Goal: Task Accomplishment & Management: Use online tool/utility

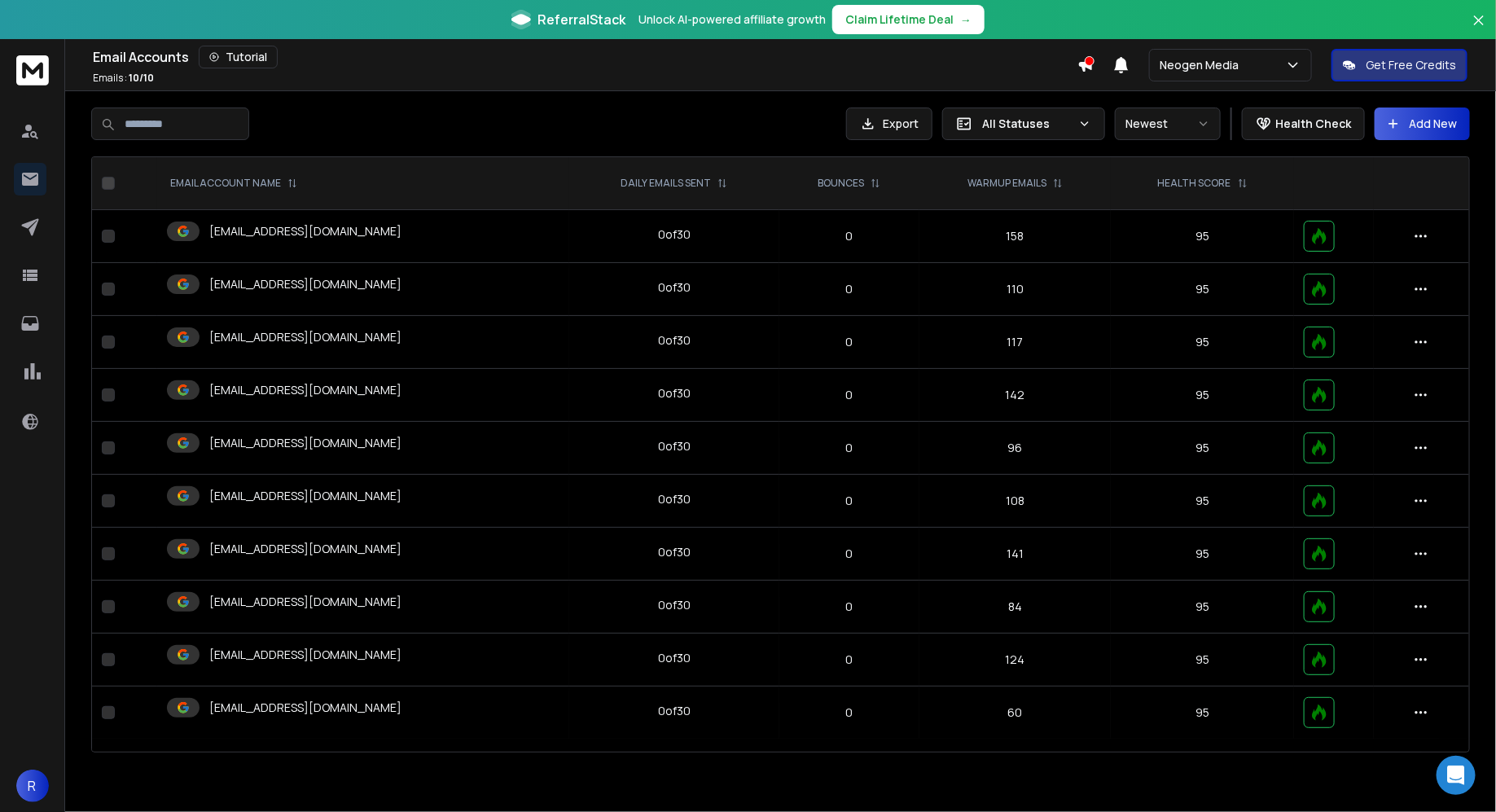
click at [47, 224] on div at bounding box center [33, 229] width 38 height 39
click at [38, 226] on icon at bounding box center [31, 227] width 20 height 20
click at [29, 232] on icon at bounding box center [31, 227] width 20 height 20
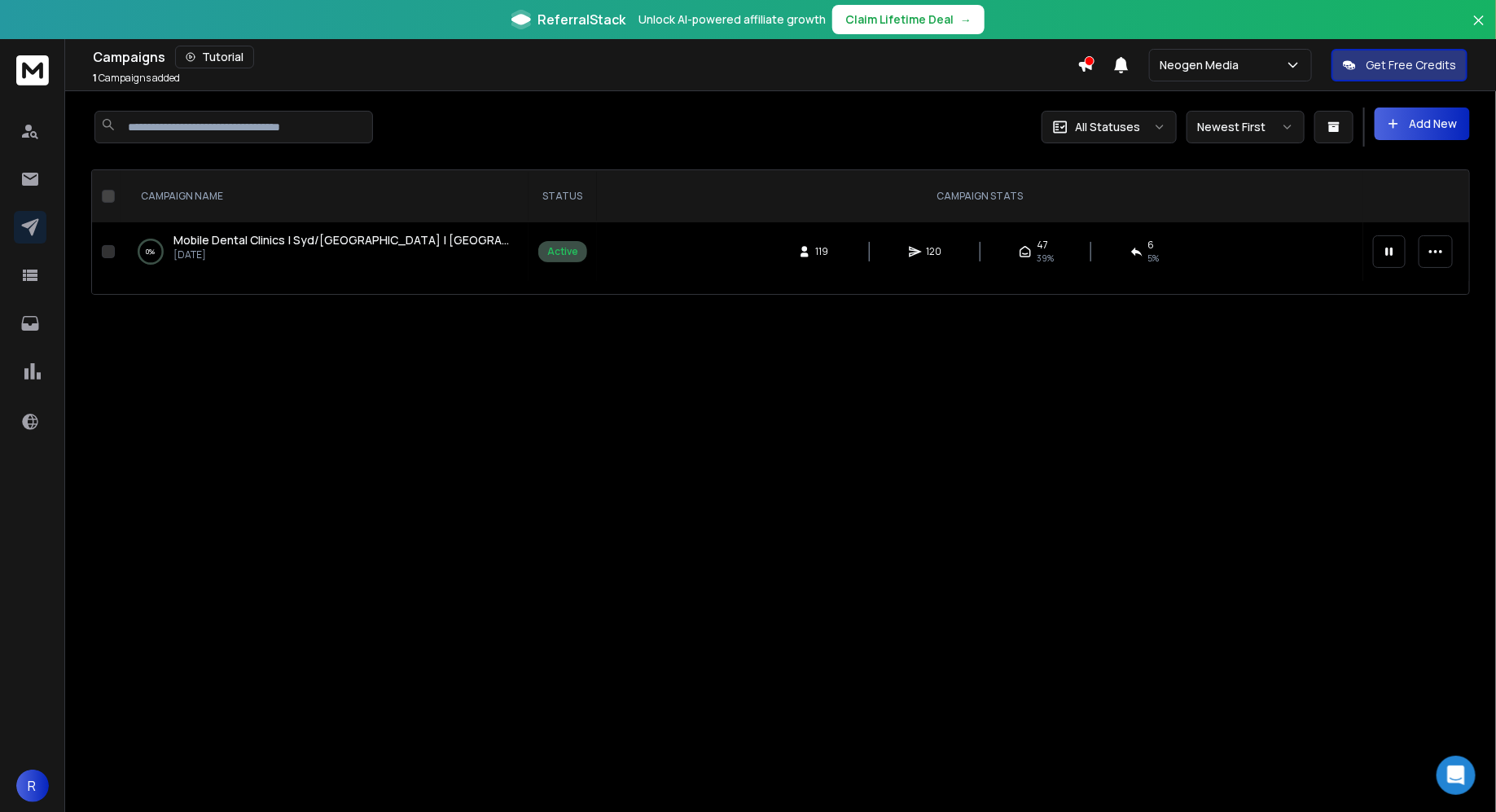
click at [607, 249] on div "119 120 47 39 % 6 5 %" at bounding box center [980, 251] width 747 height 26
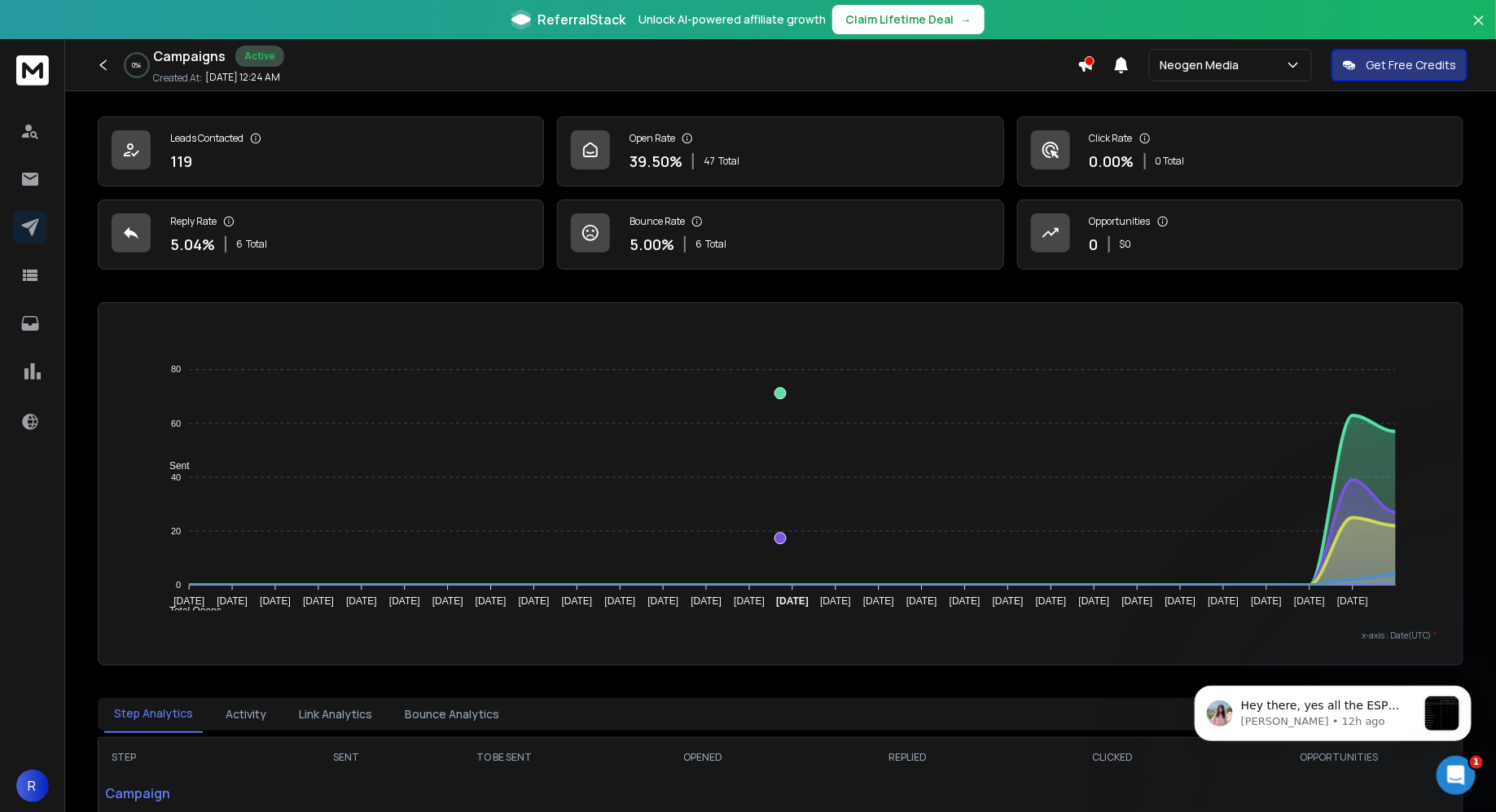
scroll to position [149, 0]
click at [25, 327] on icon at bounding box center [29, 322] width 17 height 15
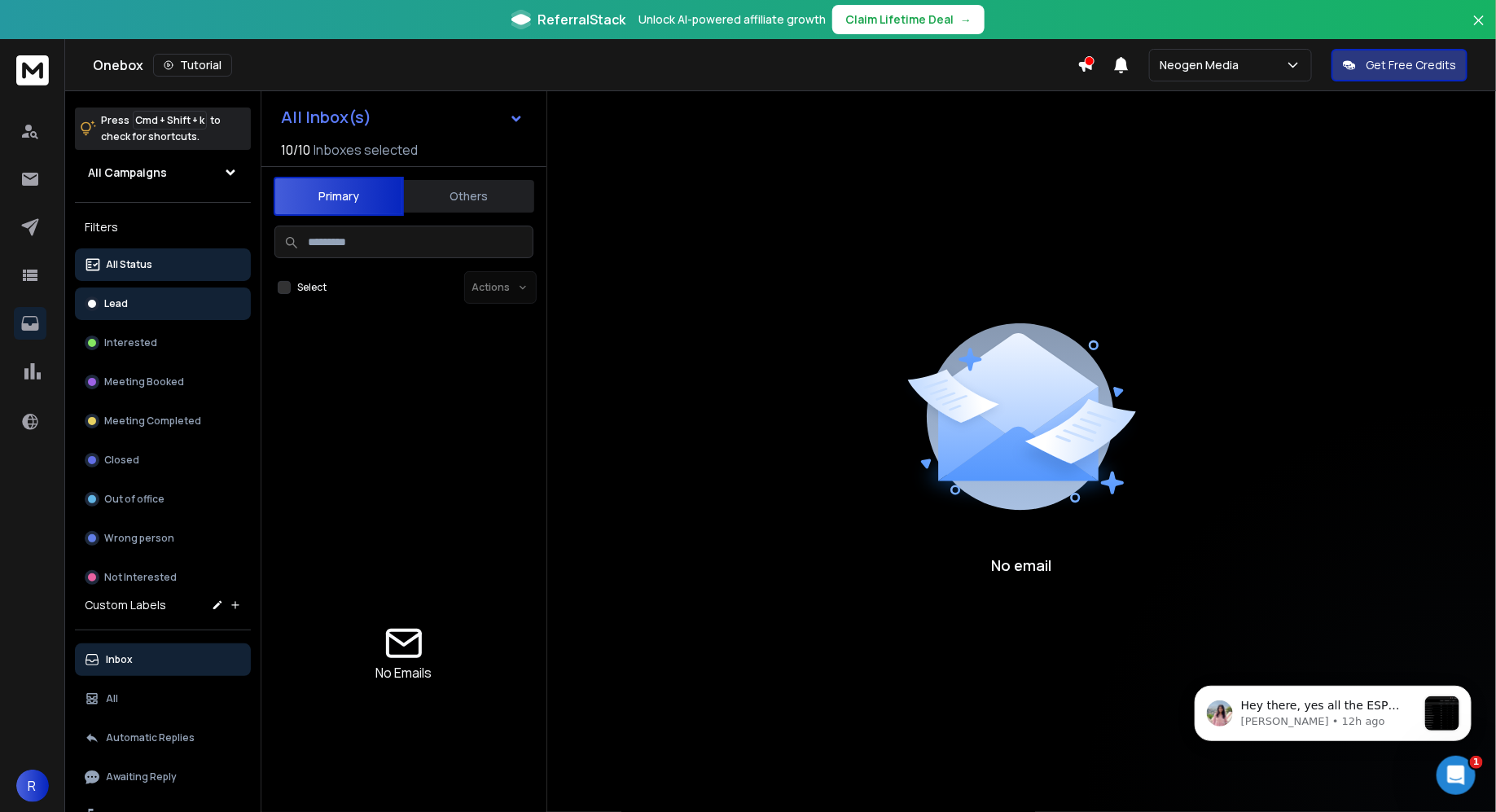
click at [190, 308] on button "Lead" at bounding box center [163, 304] width 176 height 33
click at [180, 334] on button "Interested" at bounding box center [163, 342] width 176 height 33
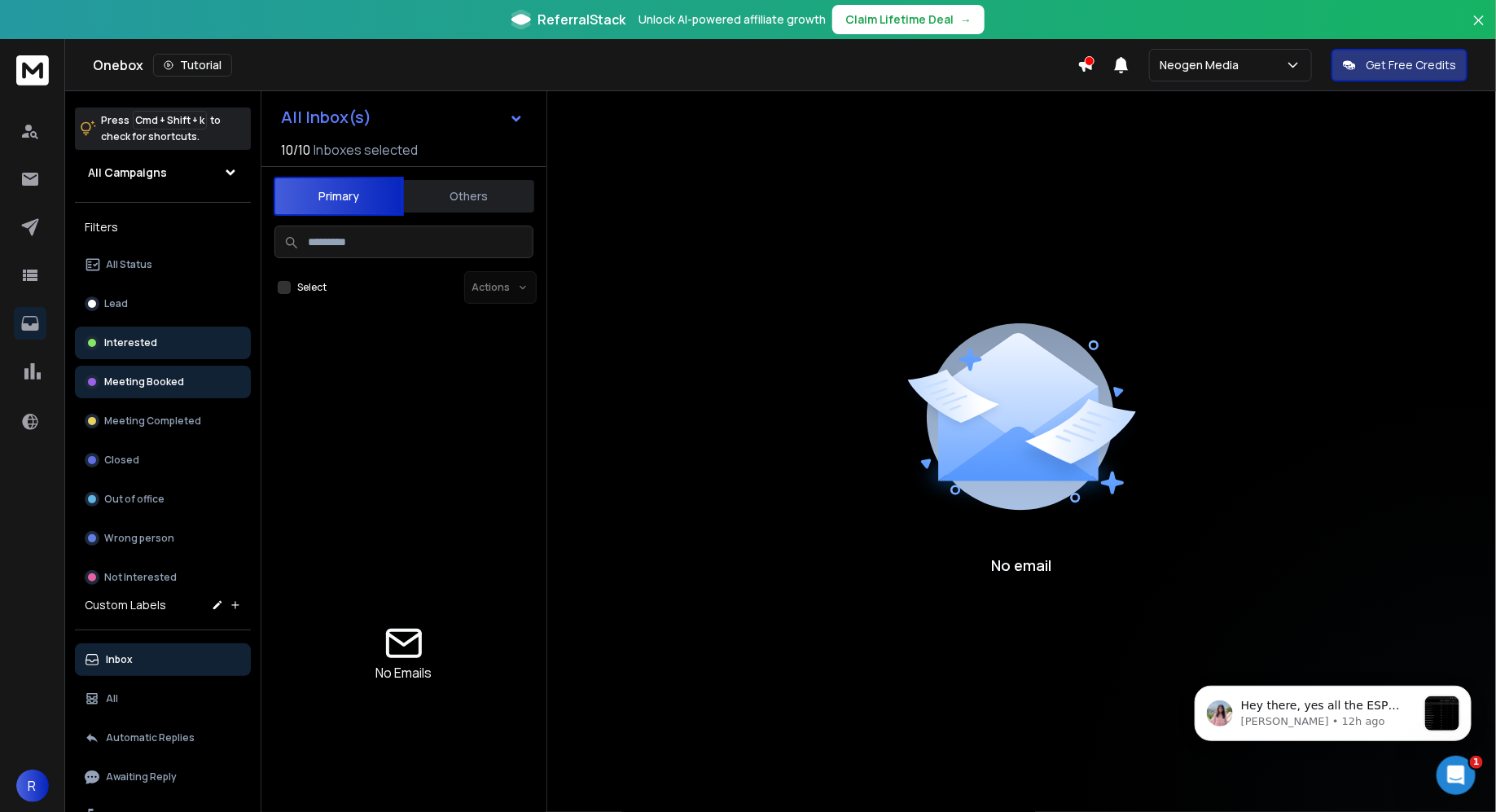
click at [181, 376] on button "Meeting Booked" at bounding box center [163, 382] width 176 height 33
click at [157, 178] on h1 "All Campaigns" at bounding box center [128, 172] width 79 height 16
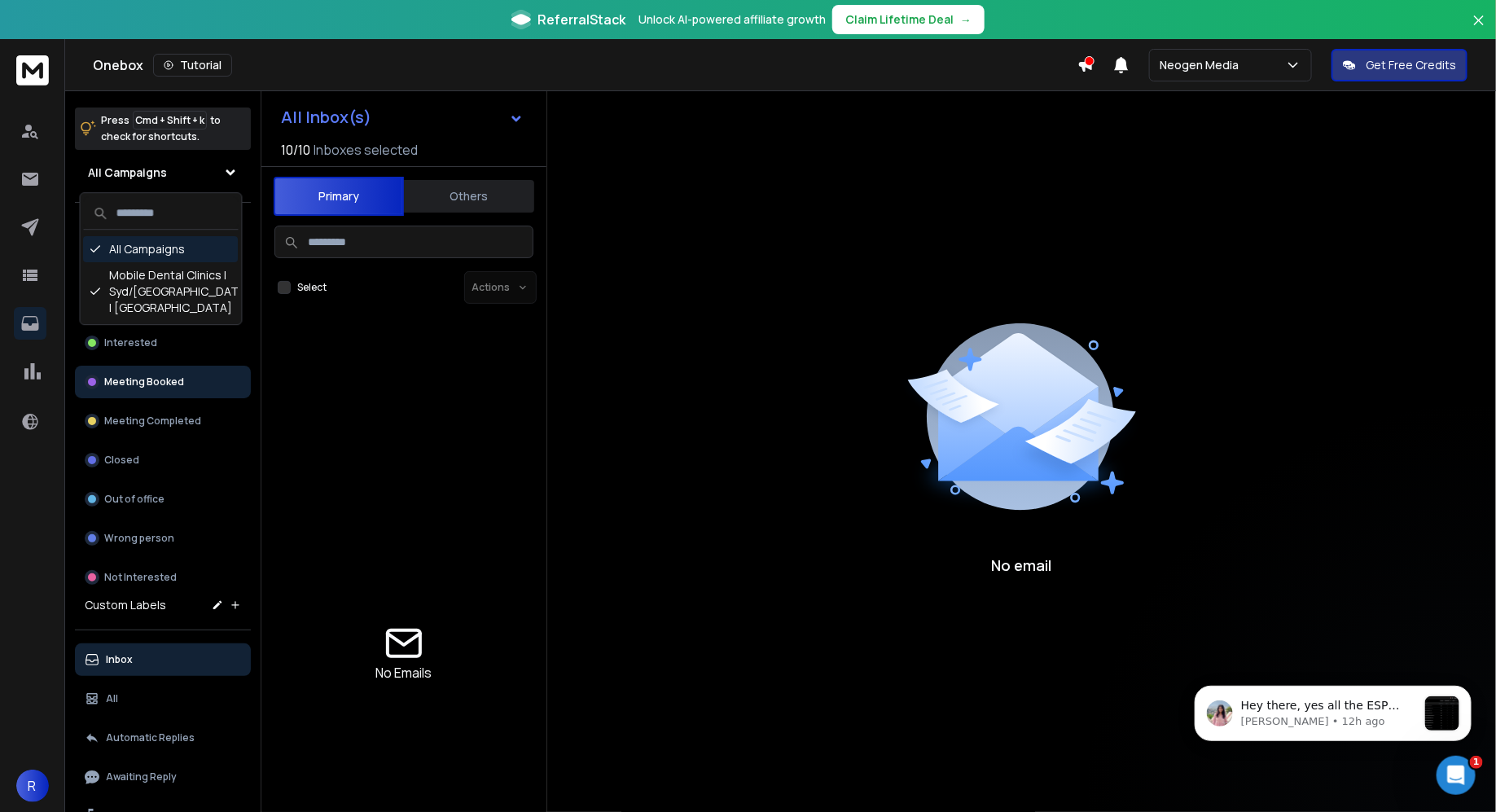
click at [151, 253] on div "All Campaigns" at bounding box center [161, 249] width 154 height 26
click at [146, 289] on div "Mobile Dental Clinics | Syd/[GEOGRAPHIC_DATA] | [GEOGRAPHIC_DATA]" at bounding box center [161, 291] width 154 height 58
click at [289, 429] on div "No Emails" at bounding box center [404, 621] width 272 height 601
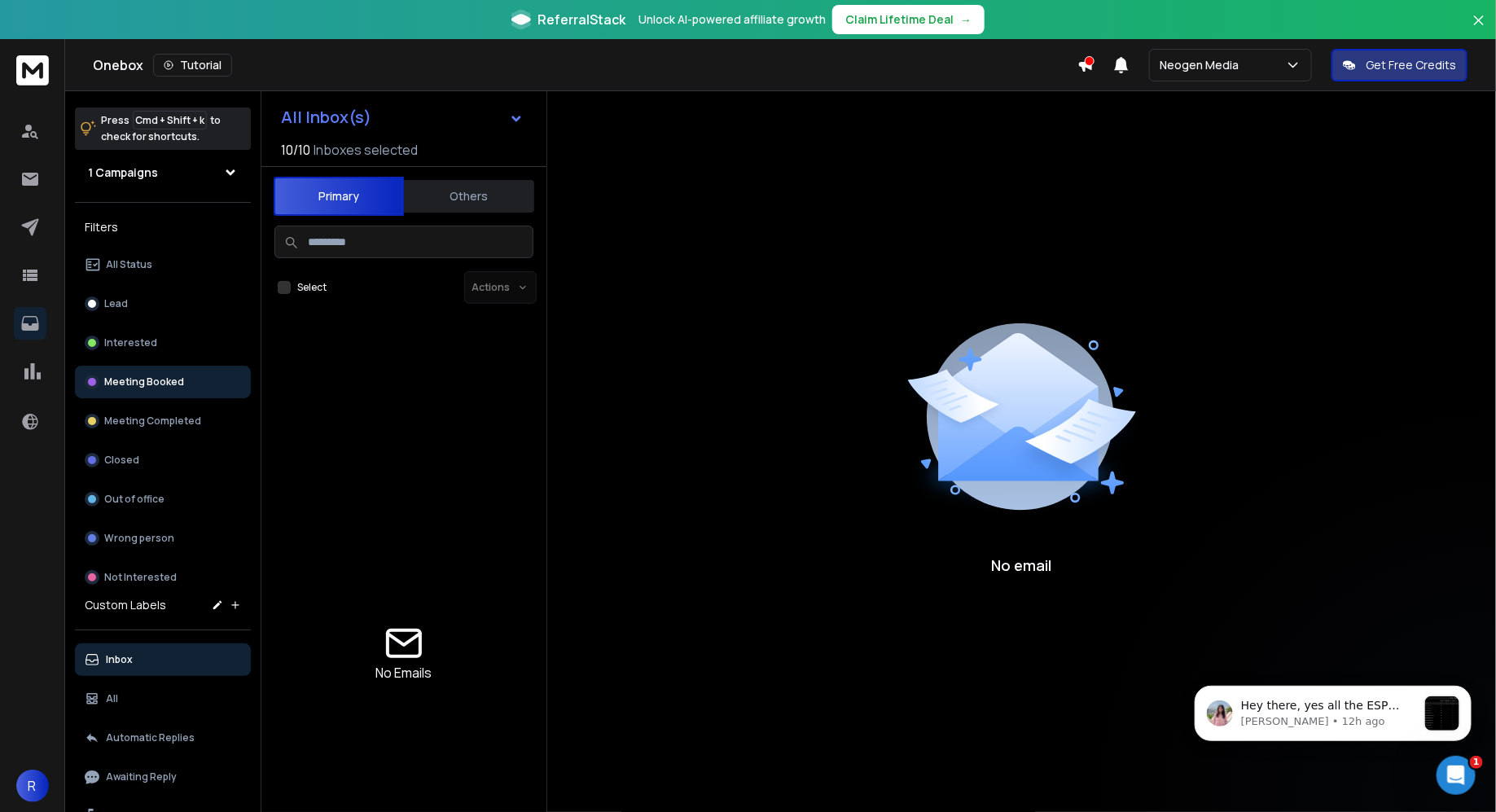
scroll to position [166, 0]
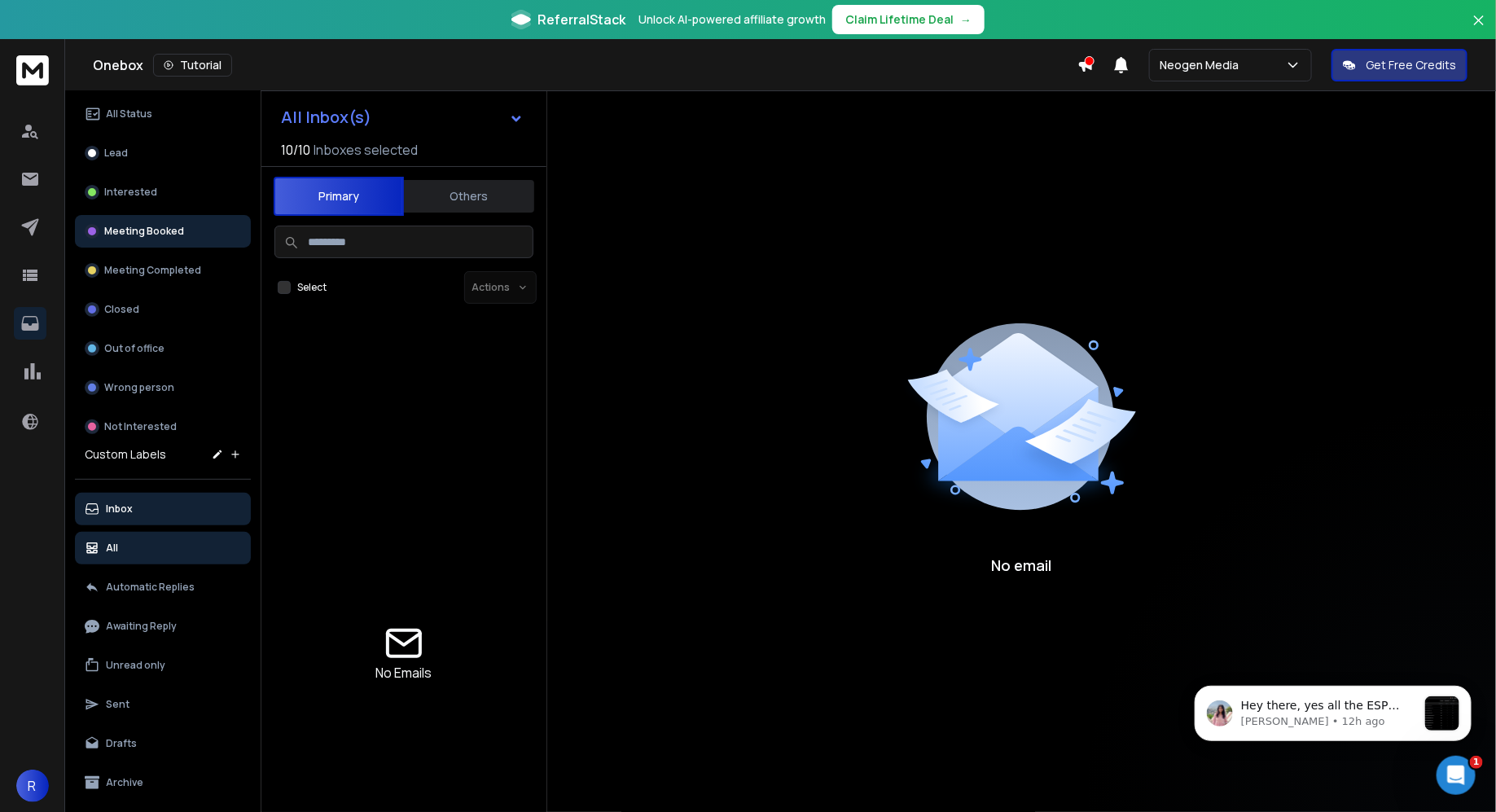
click at [171, 532] on button "All" at bounding box center [163, 548] width 176 height 33
click at [184, 493] on button "Inbox" at bounding box center [163, 508] width 176 height 33
click at [177, 581] on p "Automatic Replies" at bounding box center [150, 586] width 89 height 13
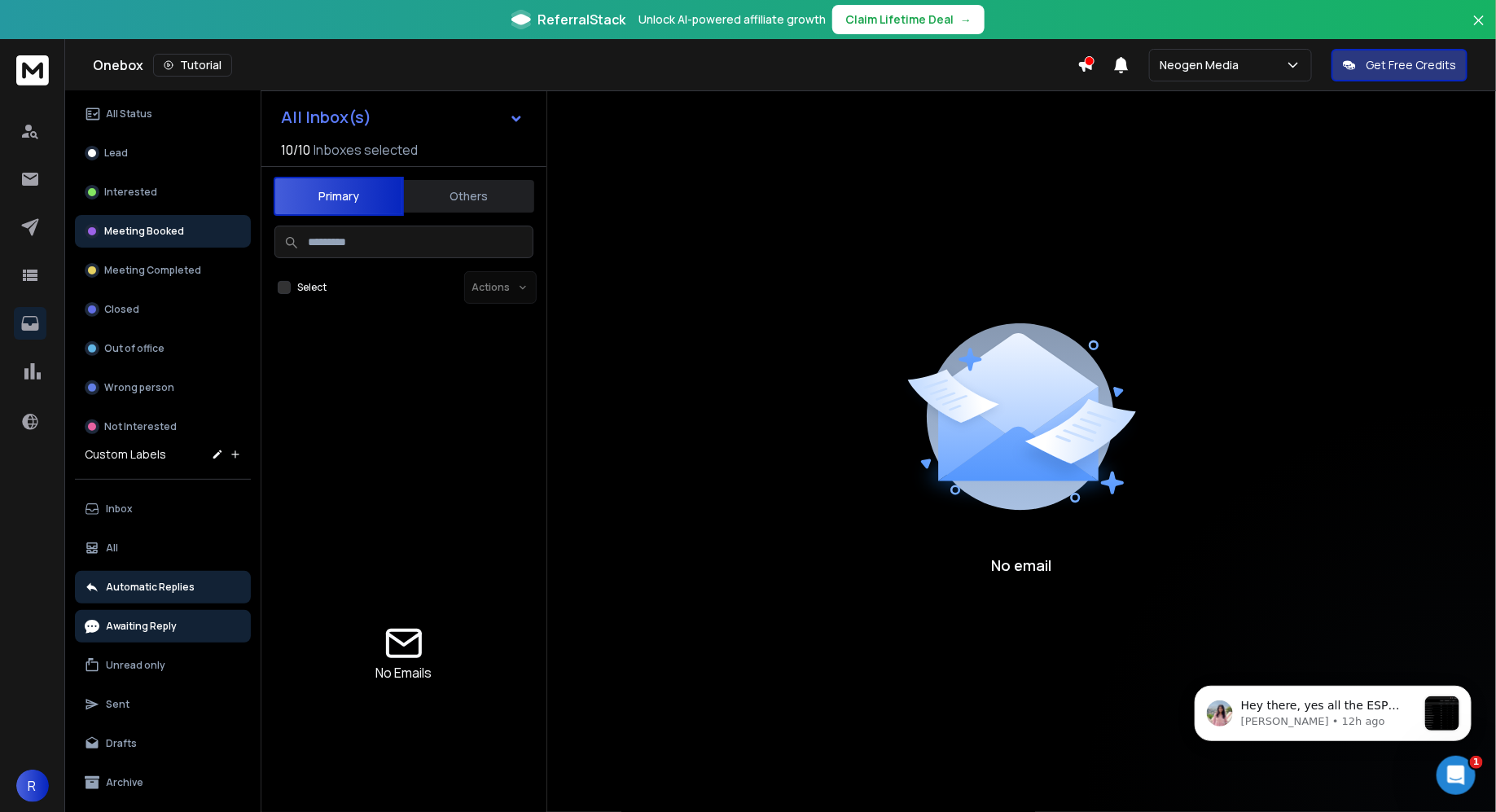
click at [174, 610] on button "Awaiting Reply" at bounding box center [163, 626] width 176 height 33
click at [169, 649] on button "Unread only" at bounding box center [163, 665] width 176 height 33
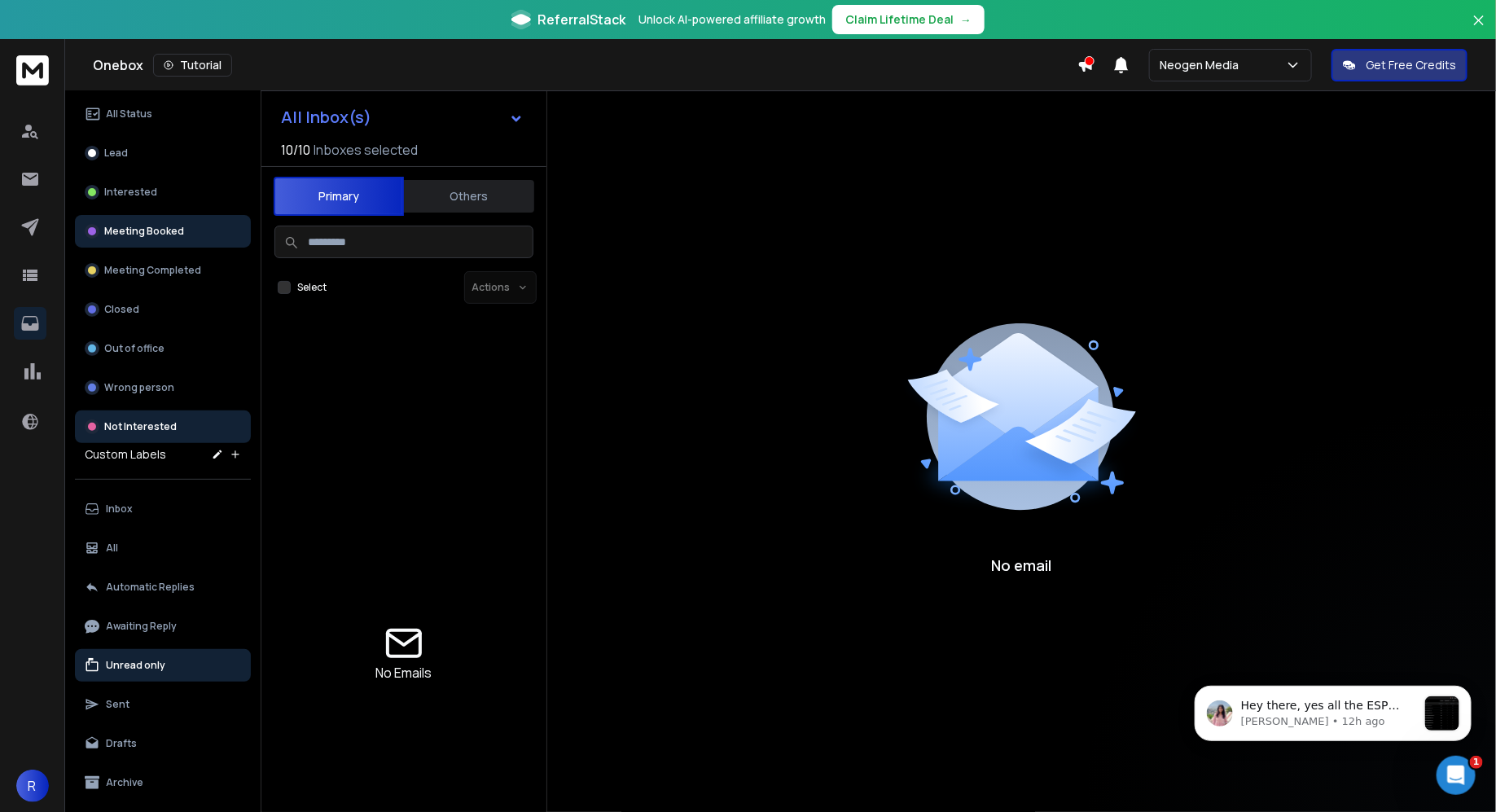
click at [140, 410] on button "Not Interested" at bounding box center [163, 426] width 176 height 33
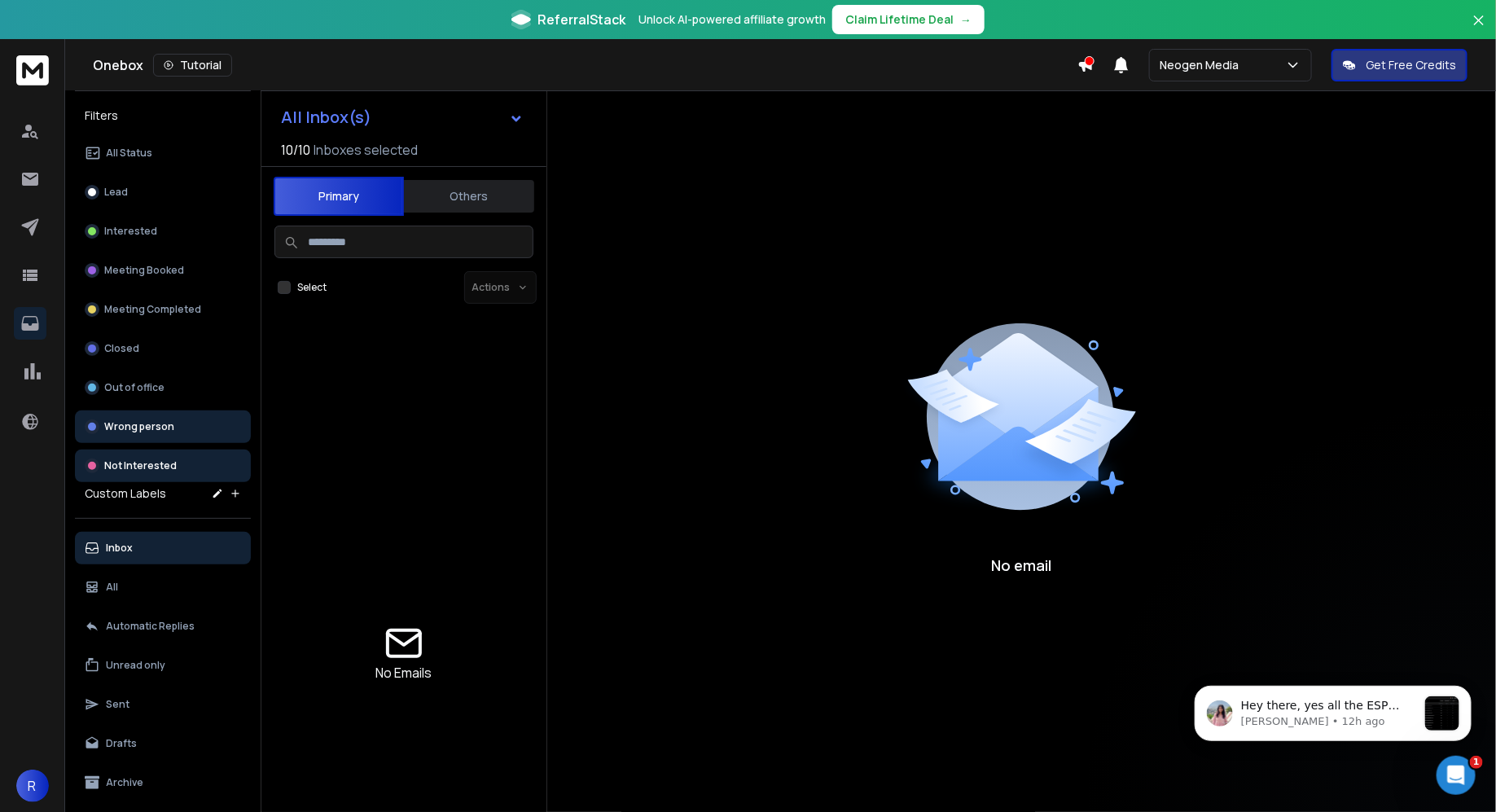
click at [140, 420] on p "Wrong person" at bounding box center [139, 426] width 70 height 13
click at [145, 371] on button "Out of office" at bounding box center [163, 387] width 176 height 33
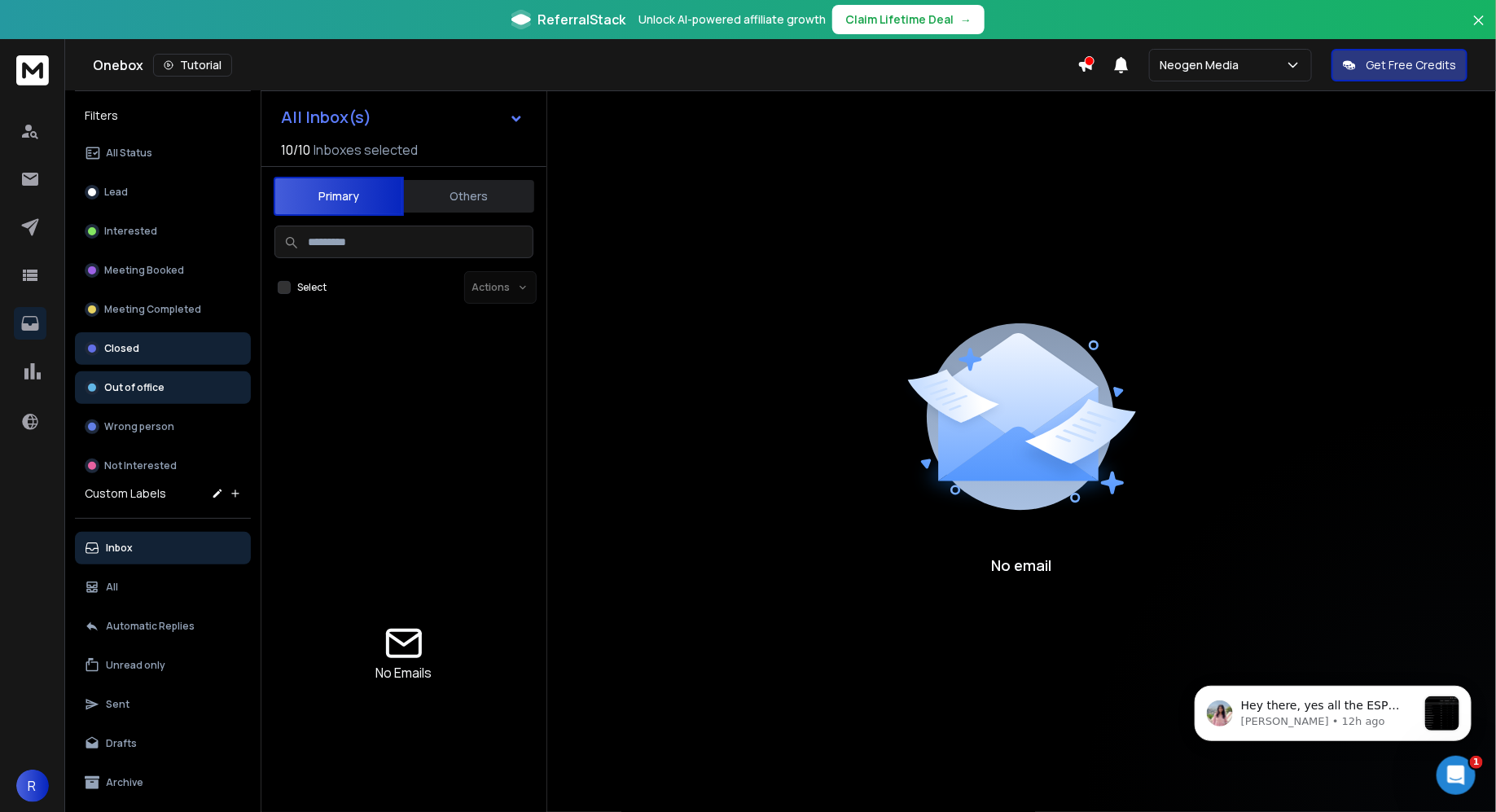
click at [148, 332] on button "Closed" at bounding box center [163, 348] width 176 height 33
click at [152, 303] on p "Meeting Completed" at bounding box center [152, 309] width 97 height 13
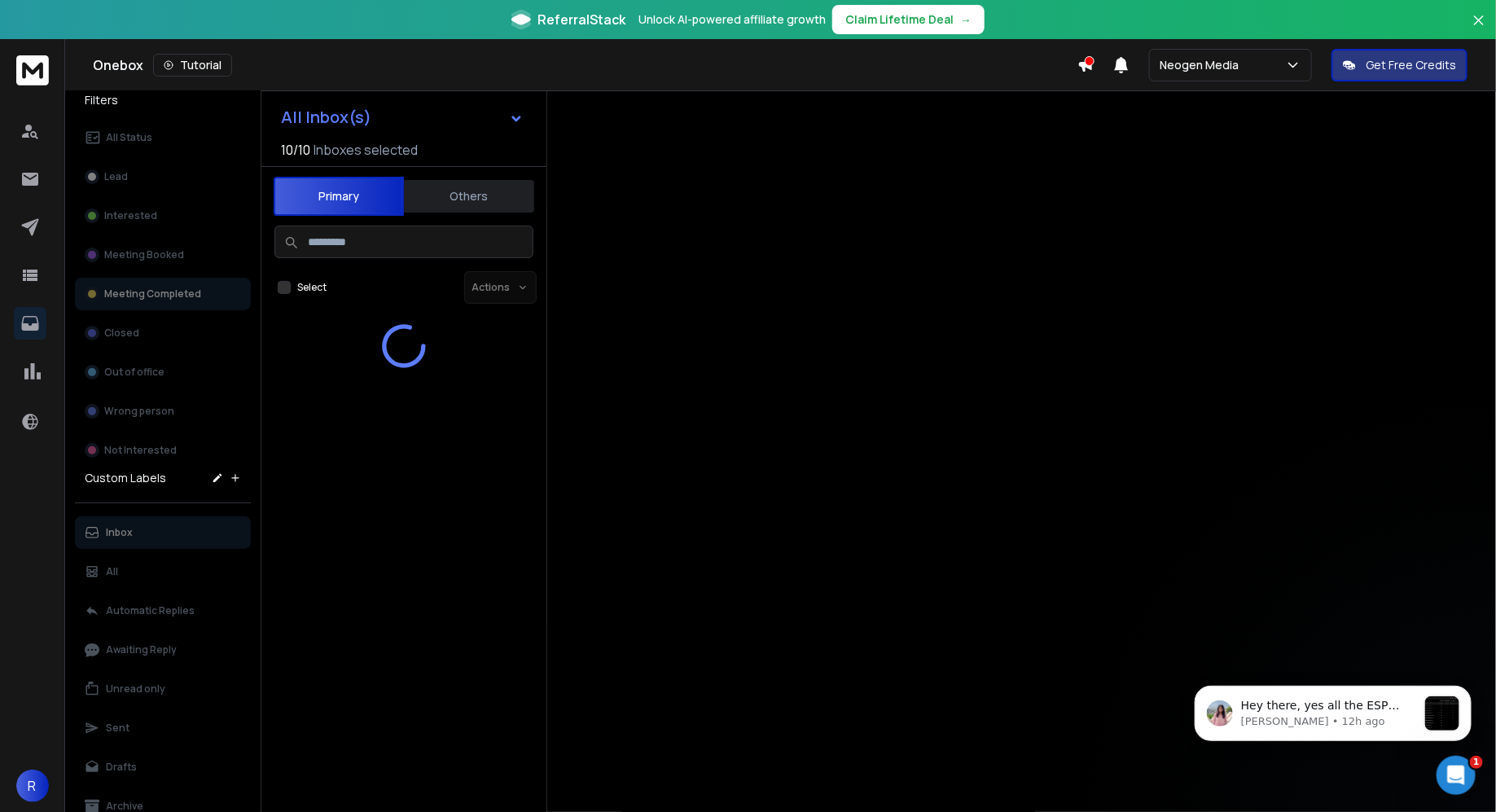
click at [153, 242] on div "All Status Lead Interested Meeting Booked Meeting Completed Closed Out of offic…" at bounding box center [163, 294] width 176 height 345
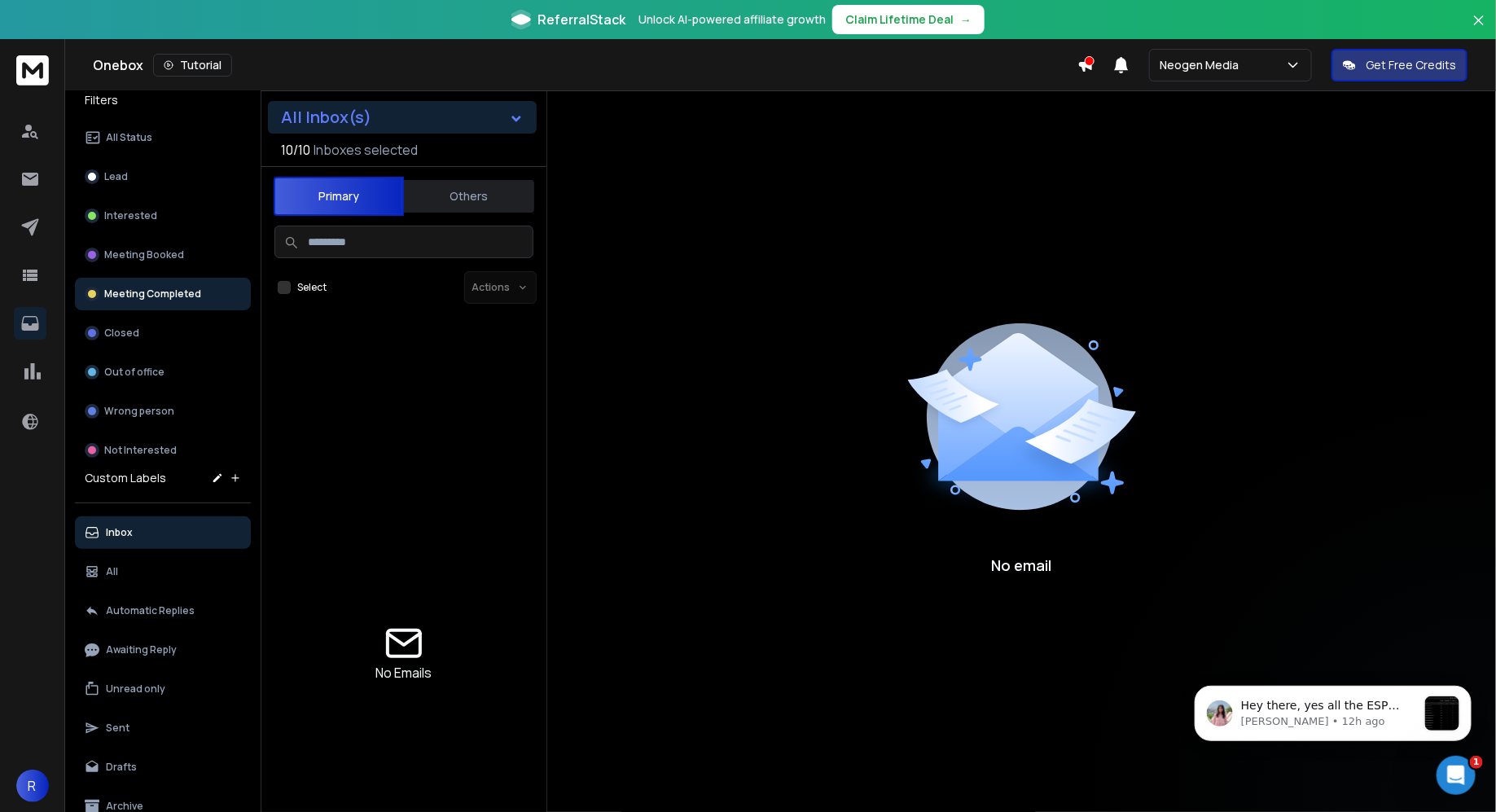
click at [442, 113] on button "All Inbox(s)" at bounding box center [403, 117] width 269 height 33
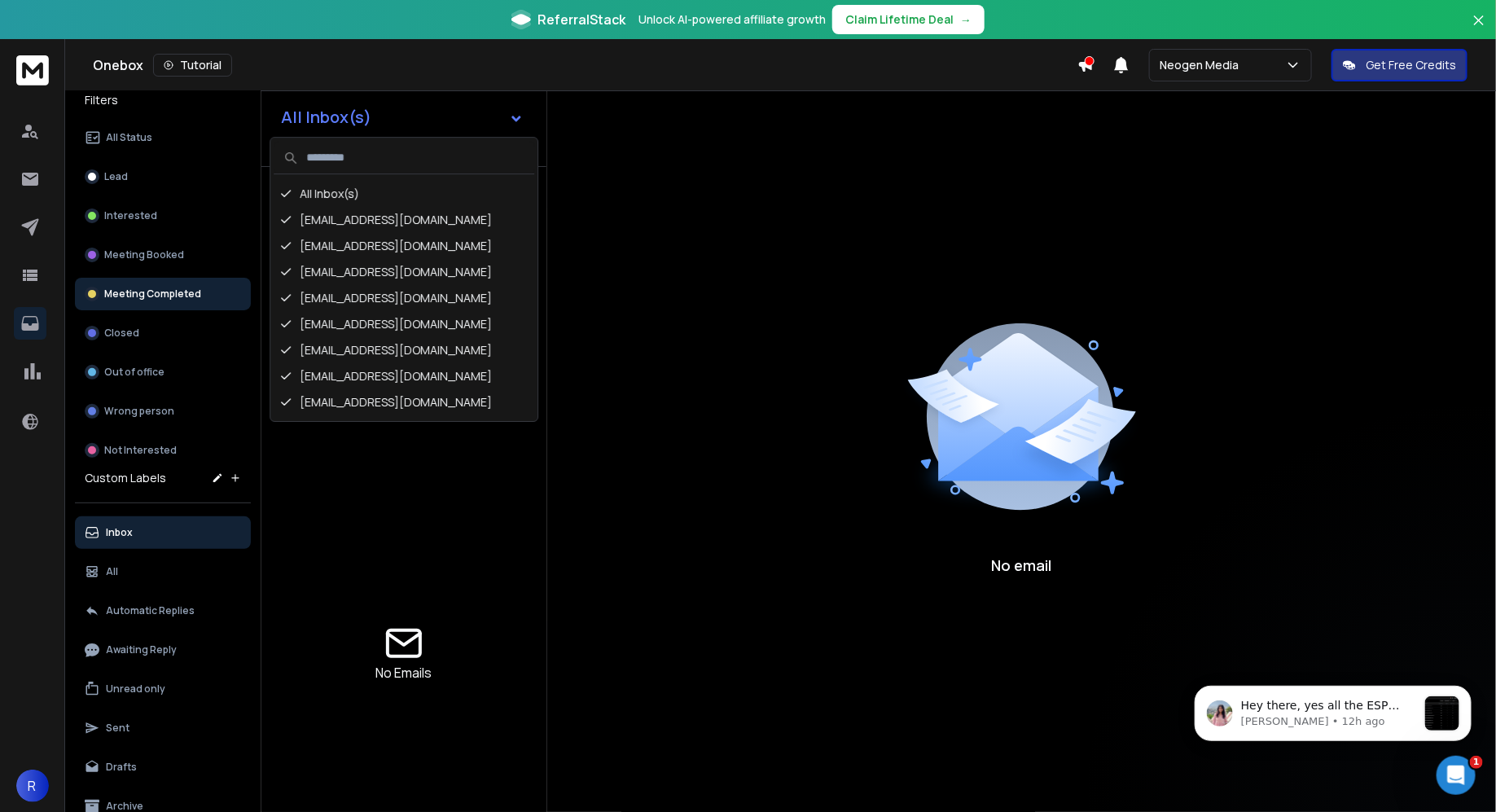
click at [721, 212] on div "No email" at bounding box center [1021, 435] width 949 height 689
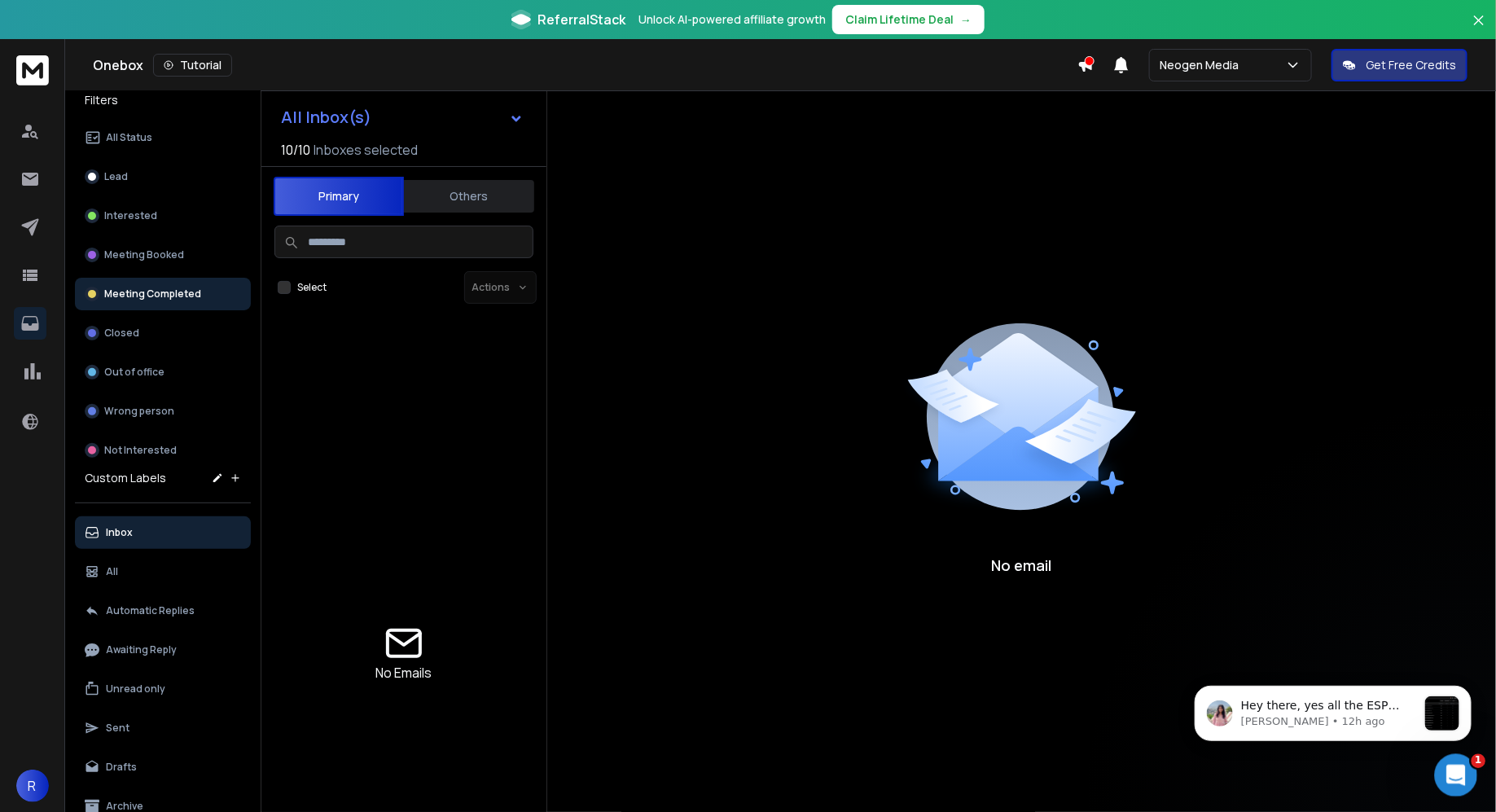
click at [1460, 790] on div "Open Intercom Messenger" at bounding box center [1453, 772] width 53 height 53
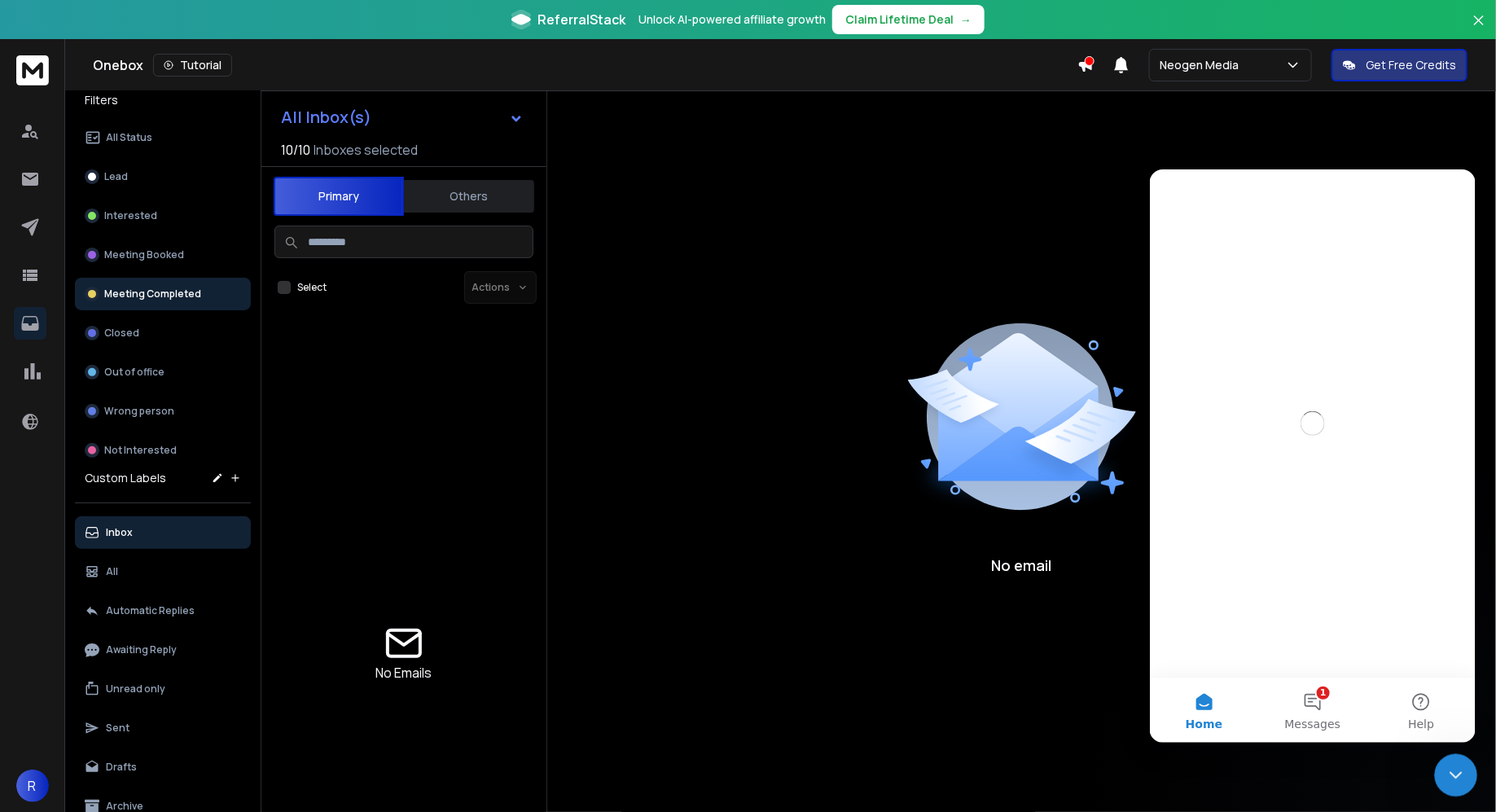
scroll to position [0, 0]
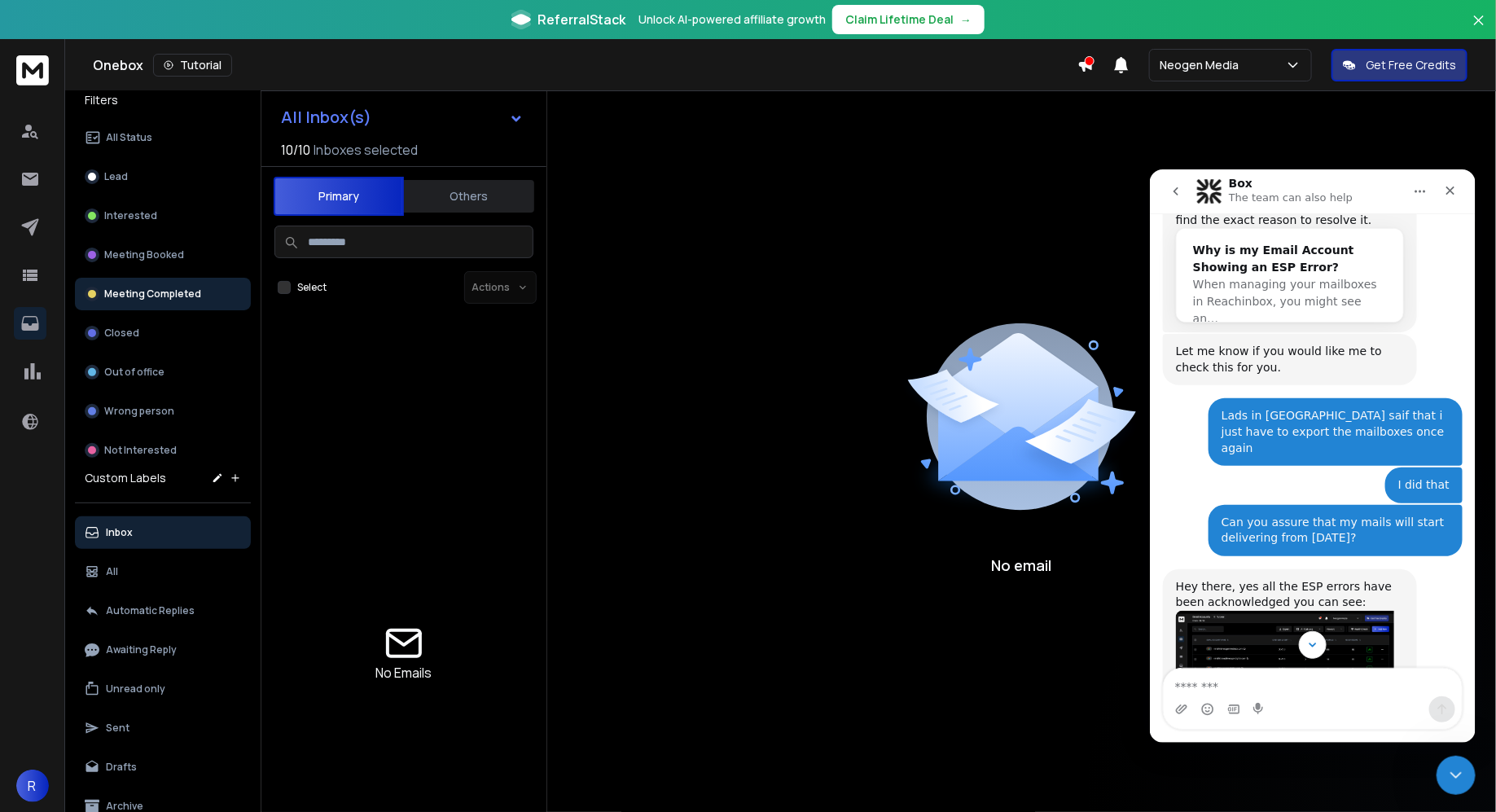
scroll to position [521, 0]
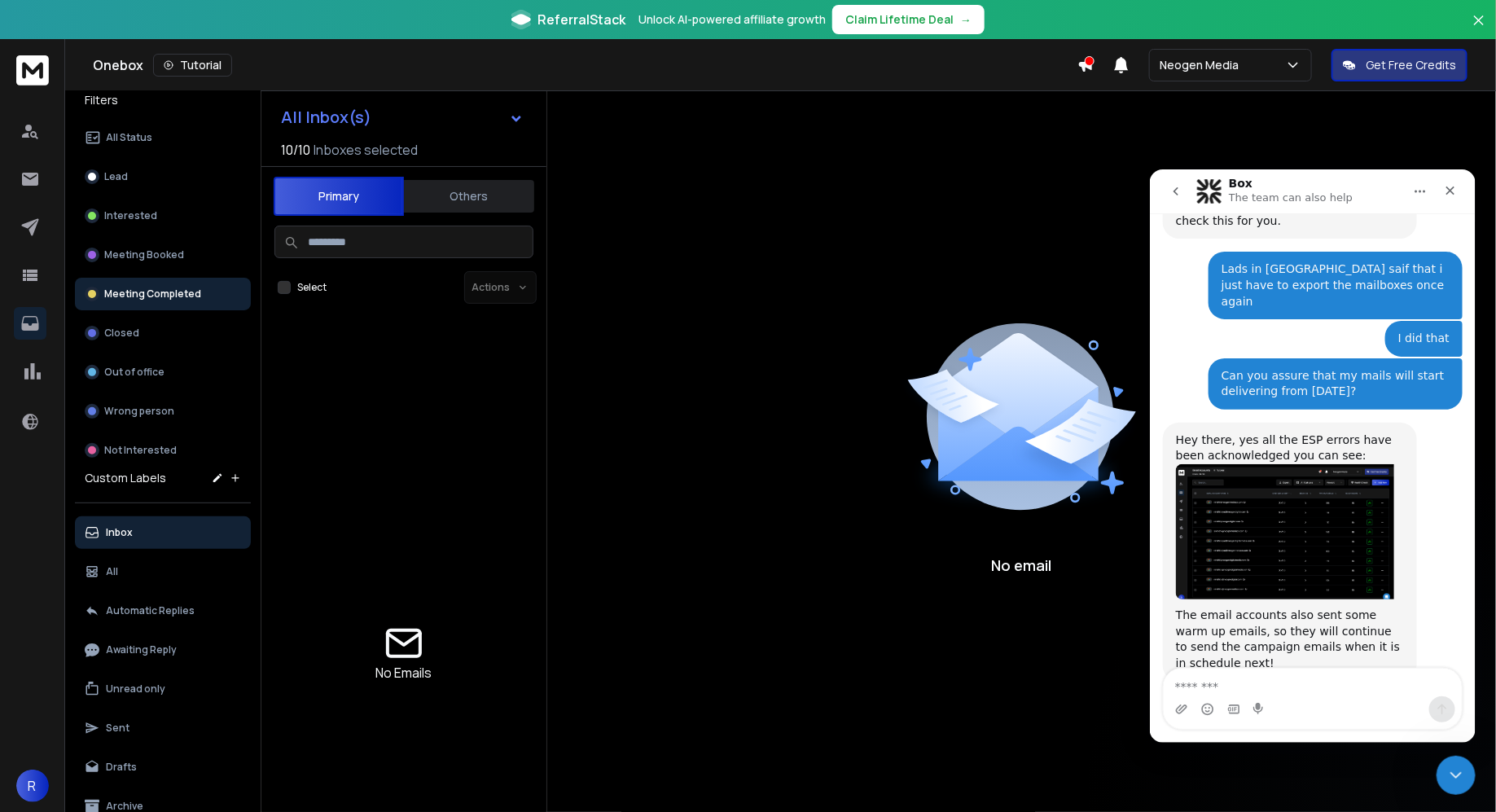
click at [1171, 190] on icon "go back" at bounding box center [1174, 190] width 13 height 13
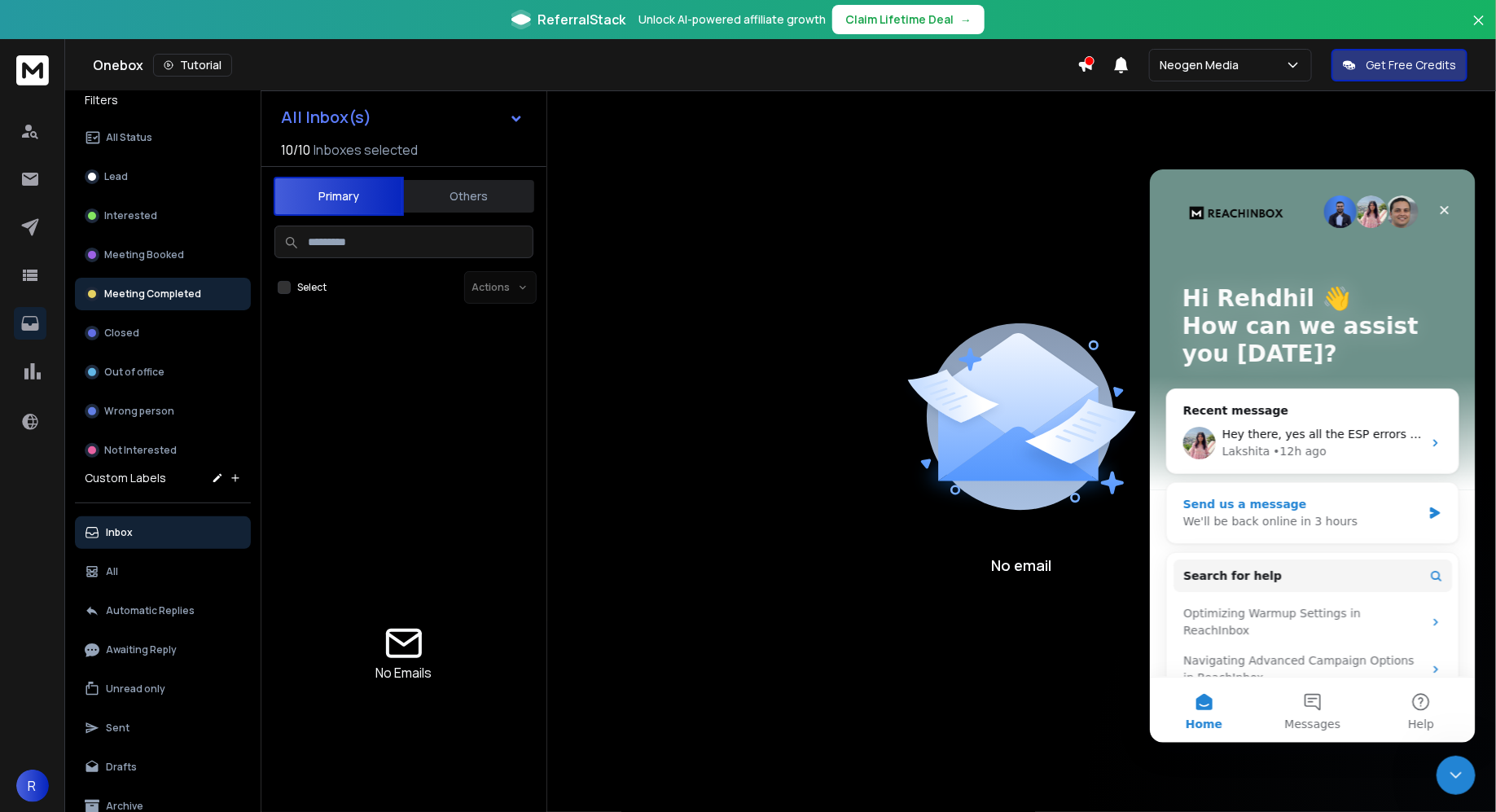
click at [1231, 507] on div "Send us a message" at bounding box center [1301, 503] width 238 height 17
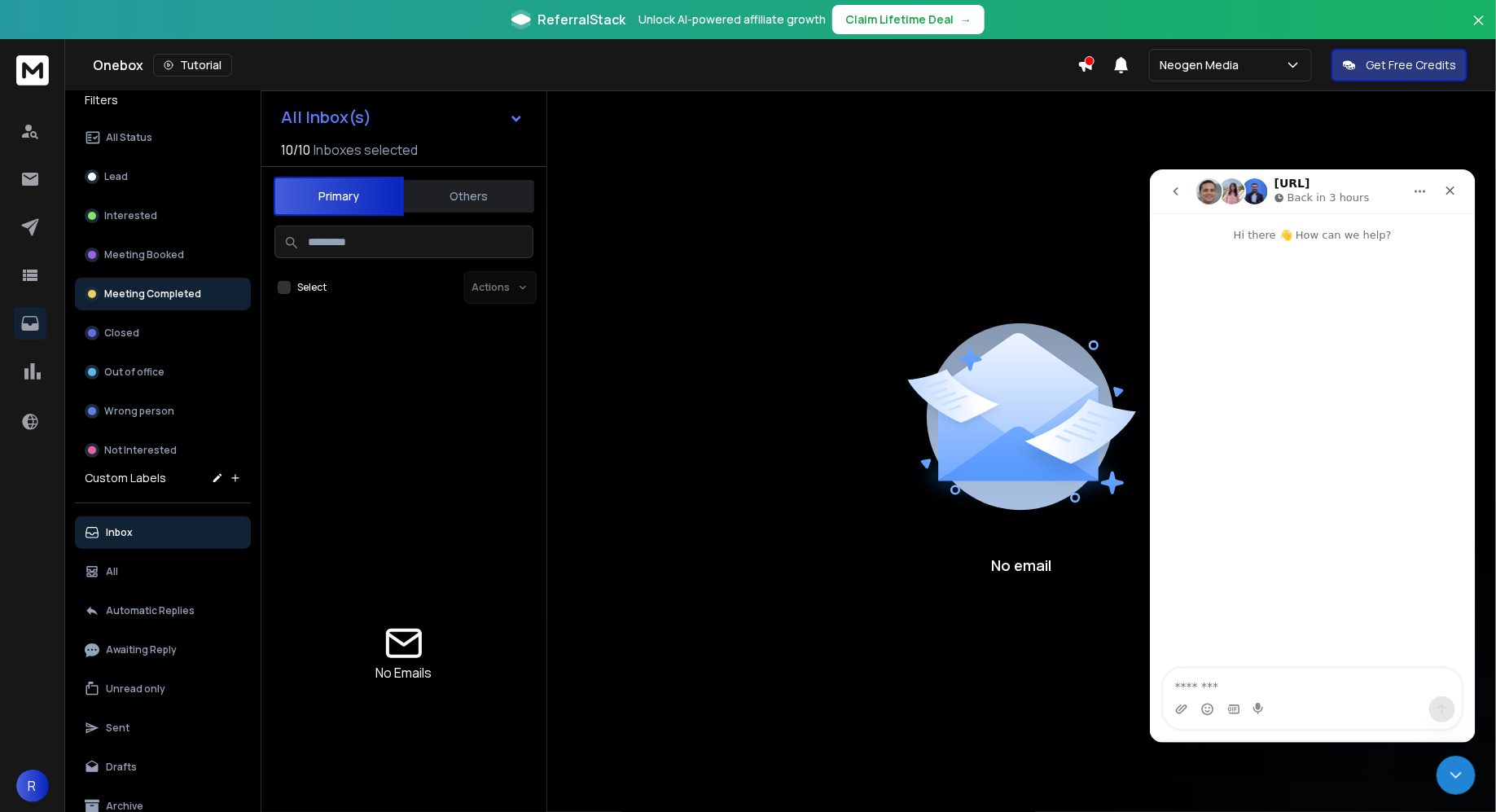
click at [1397, 687] on textarea "Message…" at bounding box center [1312, 681] width 298 height 28
click at [33, 235] on icon at bounding box center [31, 227] width 20 height 20
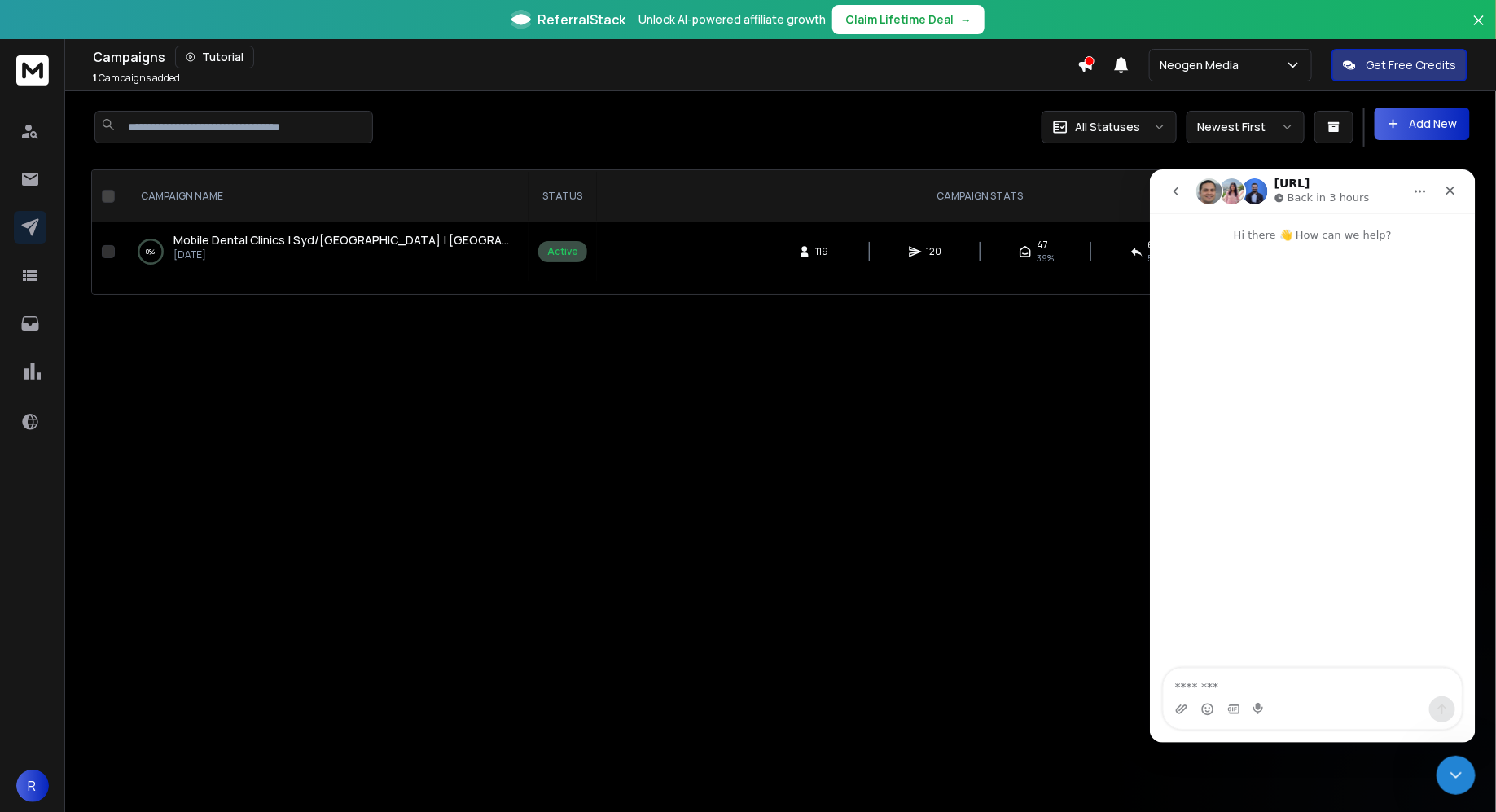
click at [337, 258] on p "[DATE]" at bounding box center [342, 254] width 338 height 13
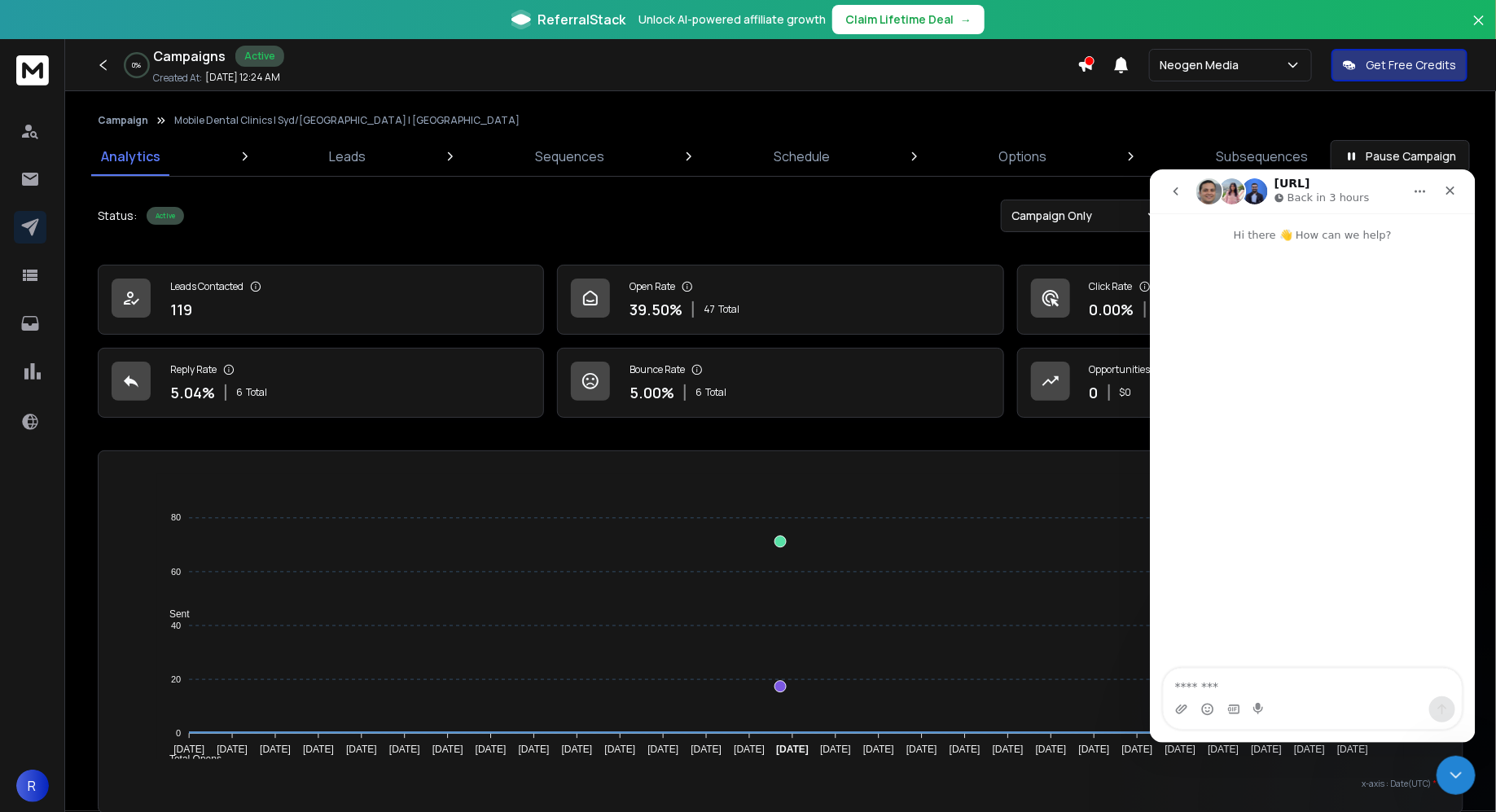
click at [447, 394] on link "Reply Rate 5.04 % 6 Total" at bounding box center [321, 383] width 446 height 70
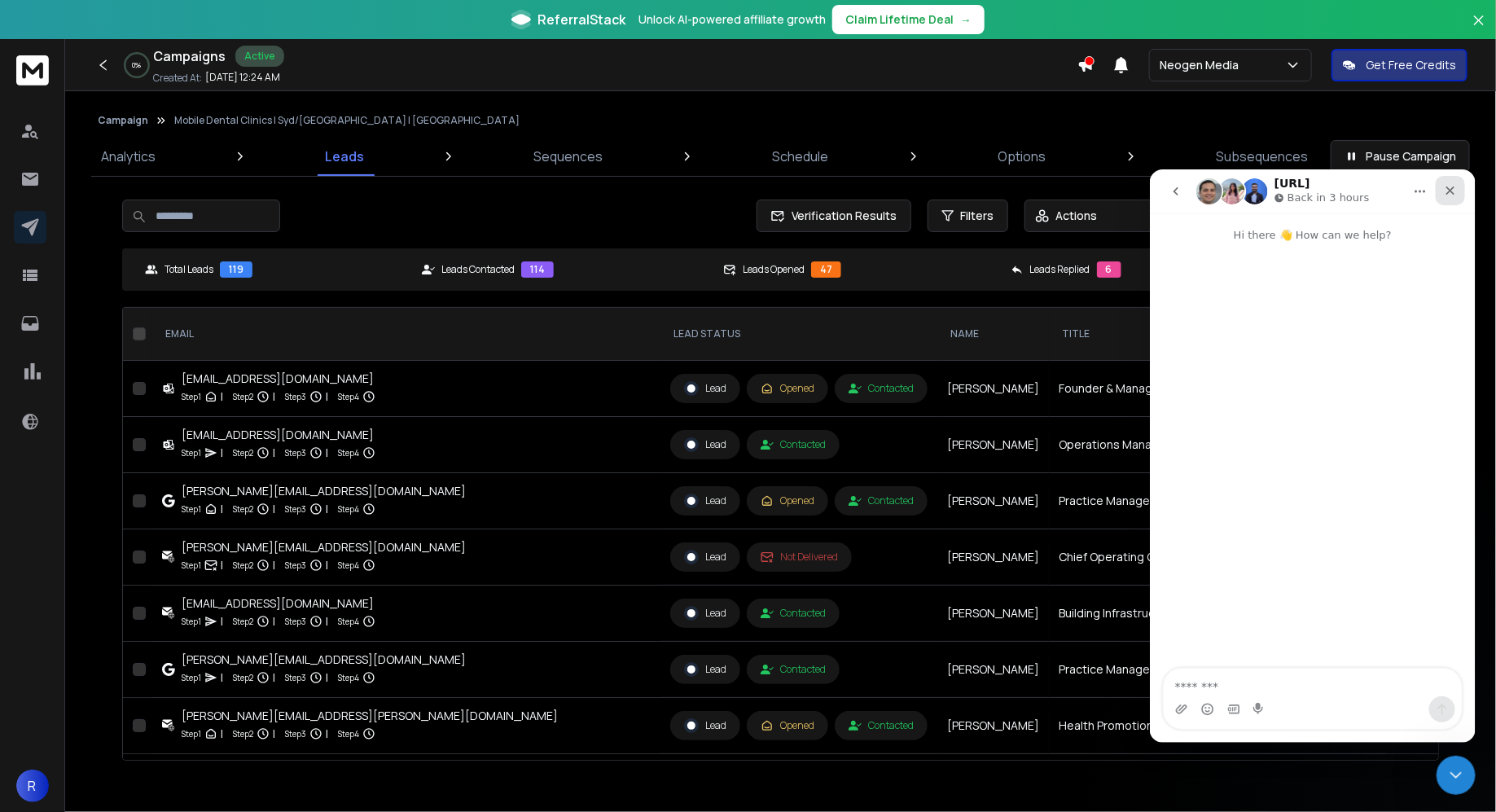
click at [1451, 186] on icon "Close" at bounding box center [1449, 189] width 13 height 13
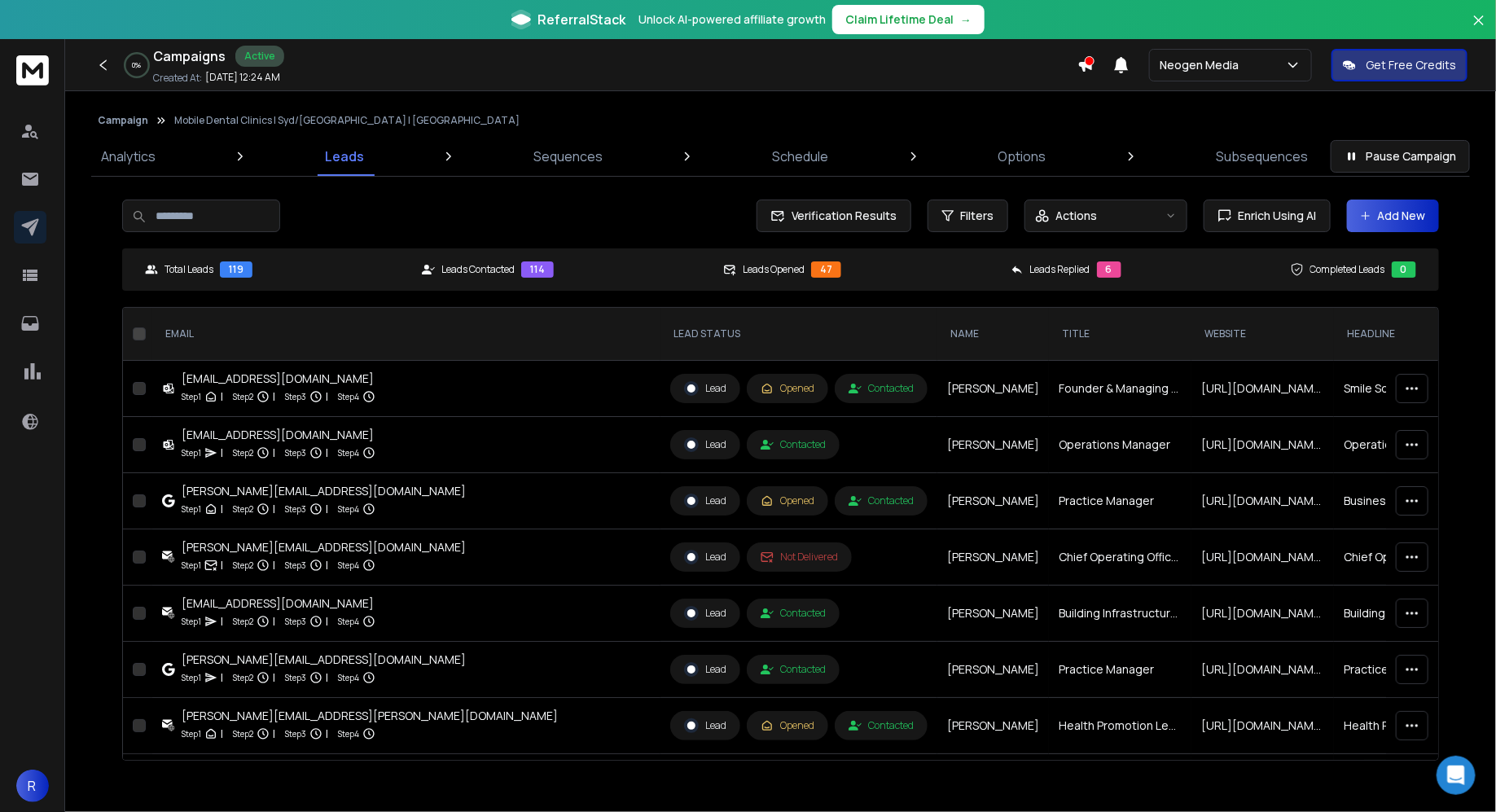
click at [786, 274] on p "Leads Opened" at bounding box center [774, 269] width 62 height 13
click at [815, 265] on div "47" at bounding box center [826, 269] width 30 height 16
click at [1097, 273] on div "6" at bounding box center [1109, 269] width 25 height 16
click at [1111, 265] on div "6" at bounding box center [1109, 269] width 25 height 16
click at [1011, 269] on icon at bounding box center [1017, 269] width 13 height 13
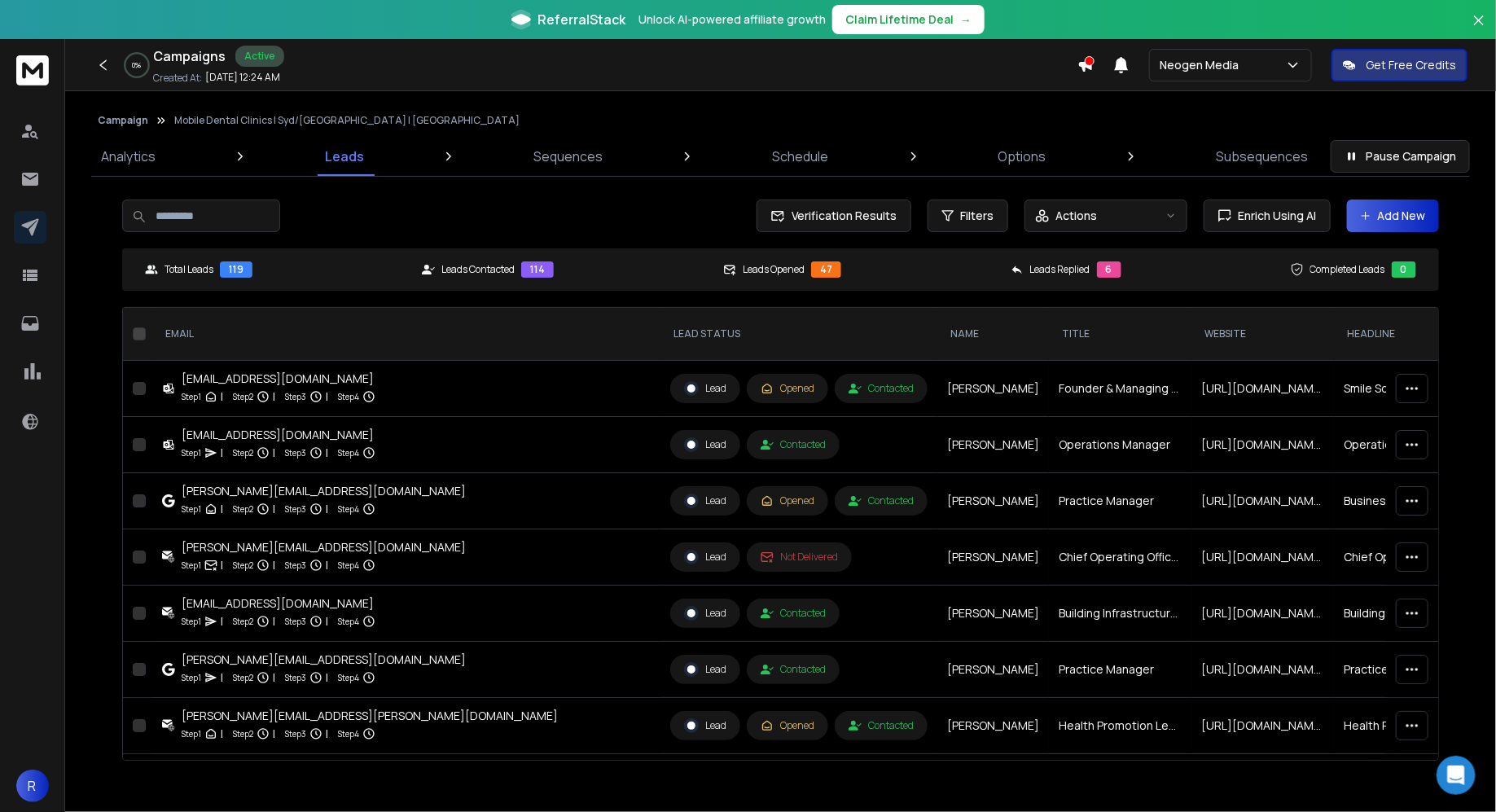
click at [1060, 269] on p "Leads Replied" at bounding box center [1060, 269] width 60 height 13
click at [1127, 245] on div "6" at bounding box center [1131, 244] width 25 height 16
click at [1131, 247] on div "6" at bounding box center [1131, 244] width 25 height 16
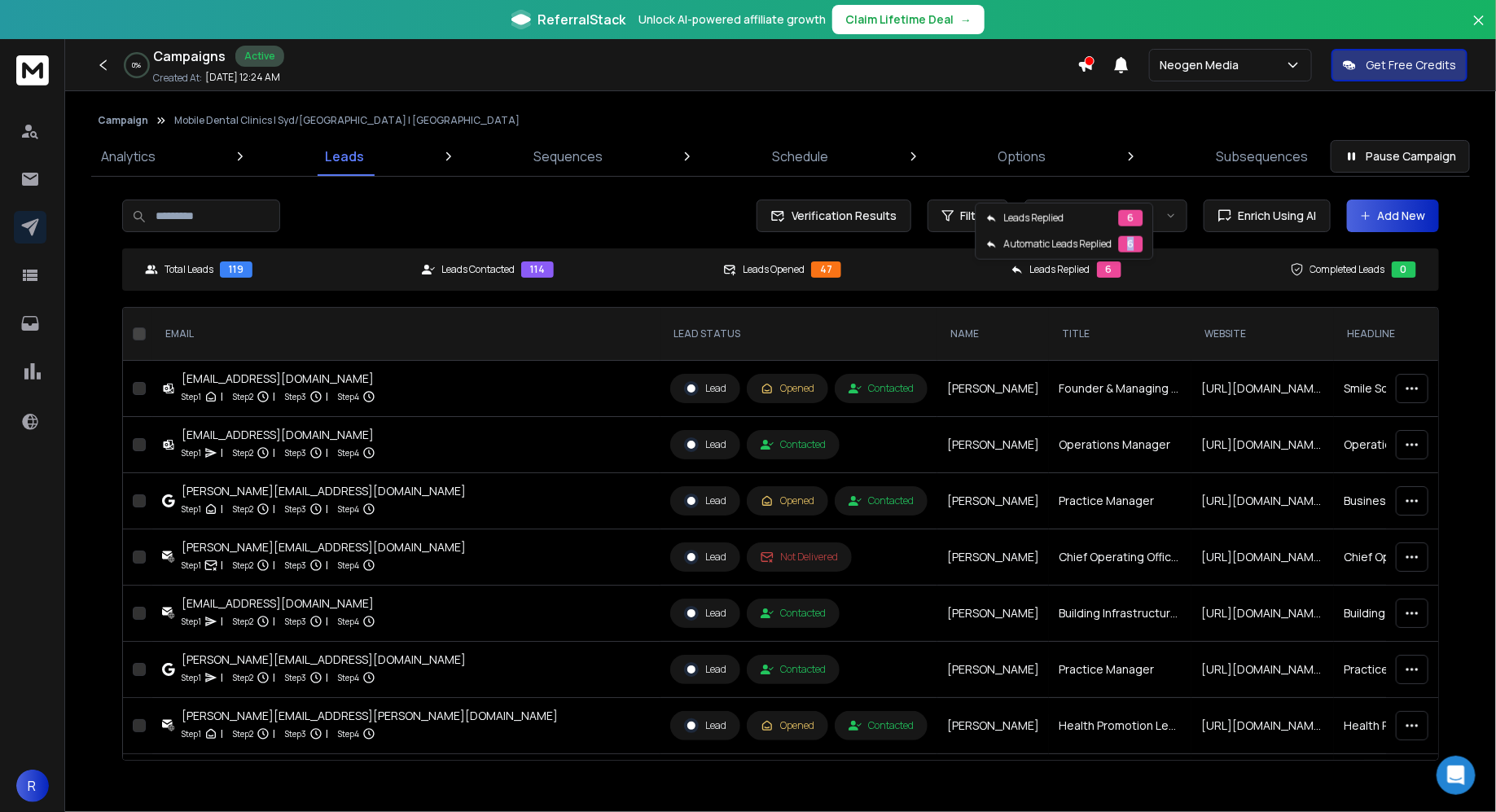
click at [1131, 247] on div "6" at bounding box center [1131, 244] width 25 height 16
click at [1136, 224] on div "6" at bounding box center [1131, 218] width 25 height 16
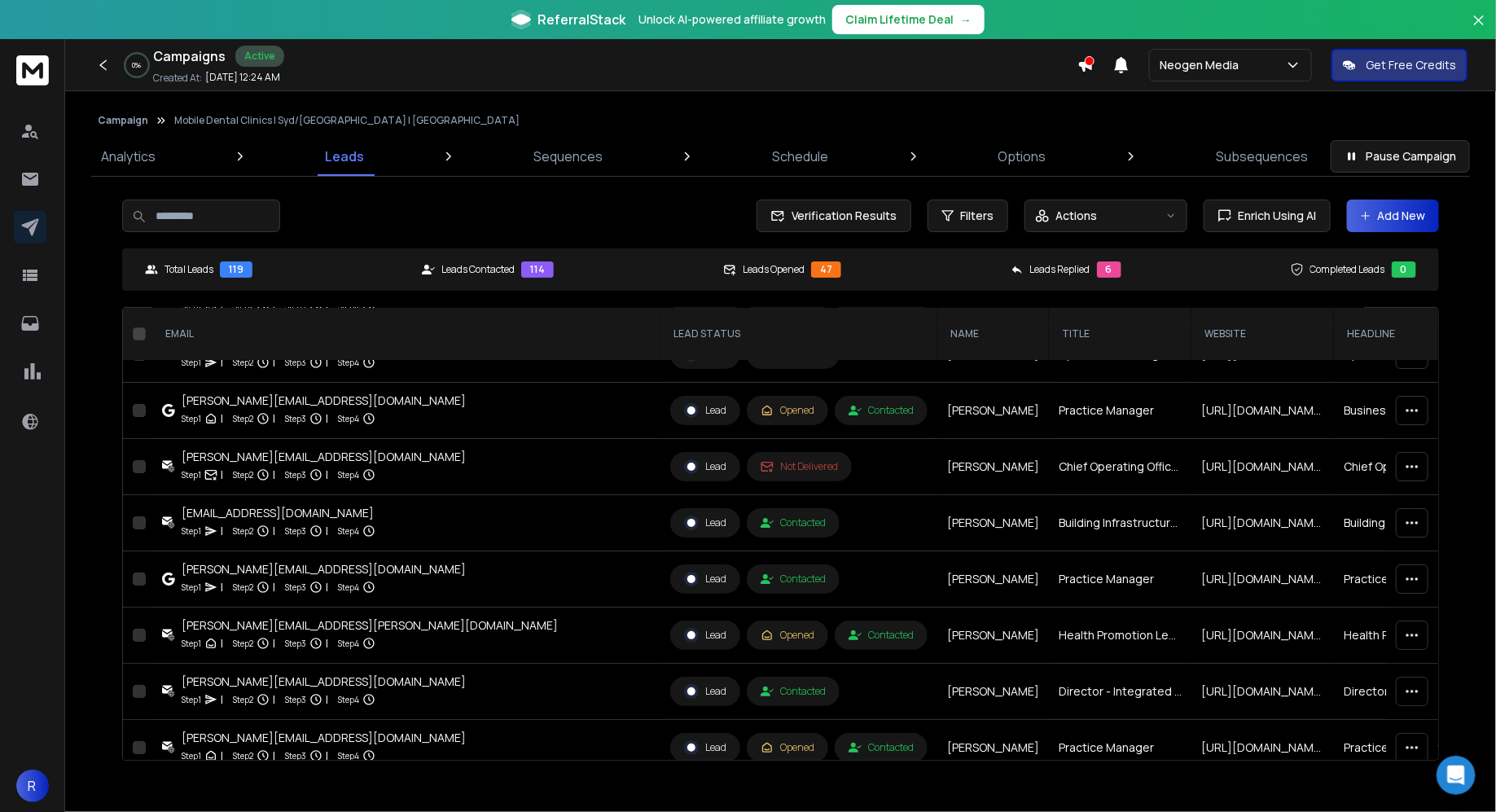
scroll to position [98, 0]
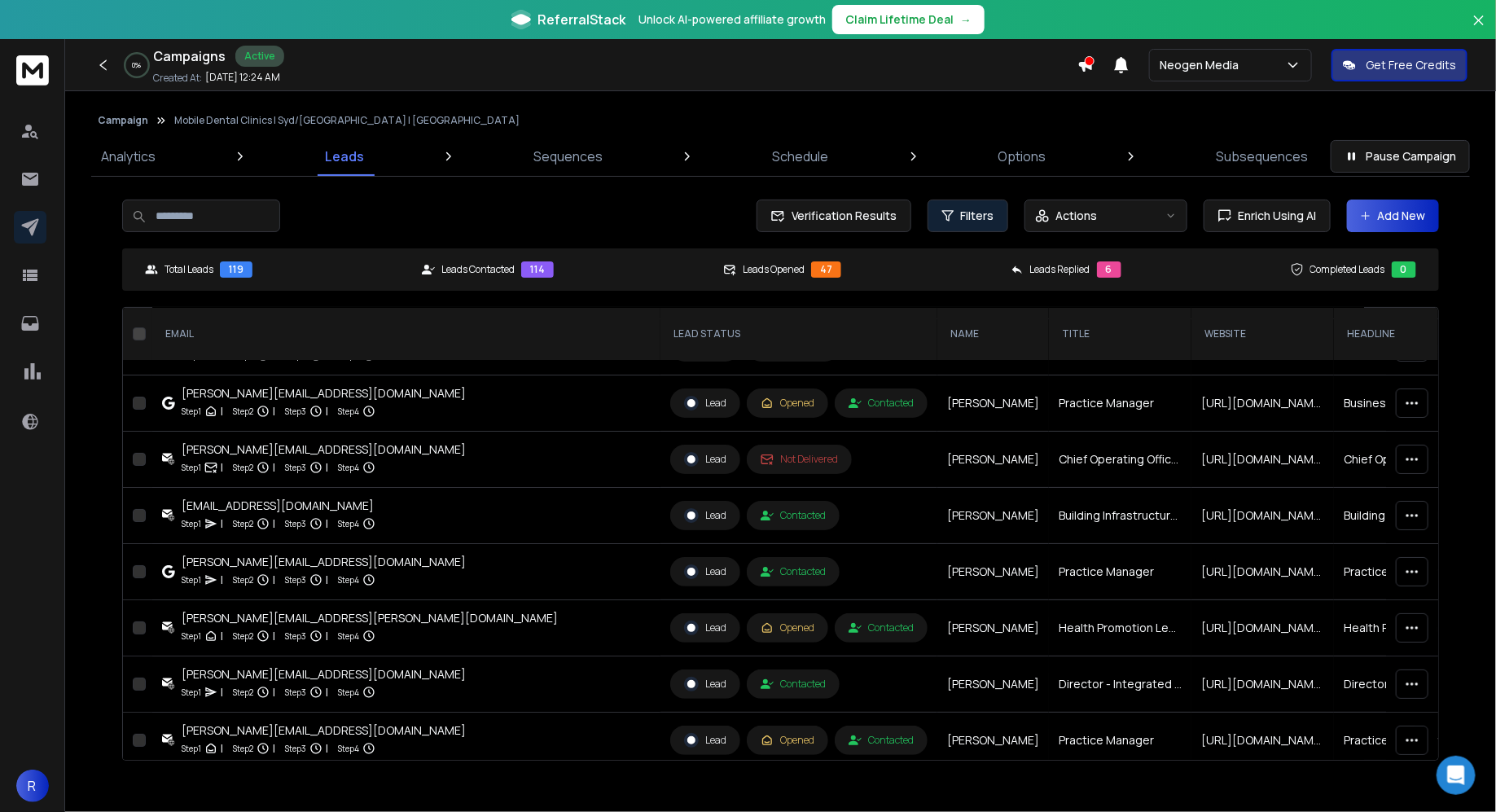
click at [961, 219] on button "Filters" at bounding box center [969, 216] width 81 height 33
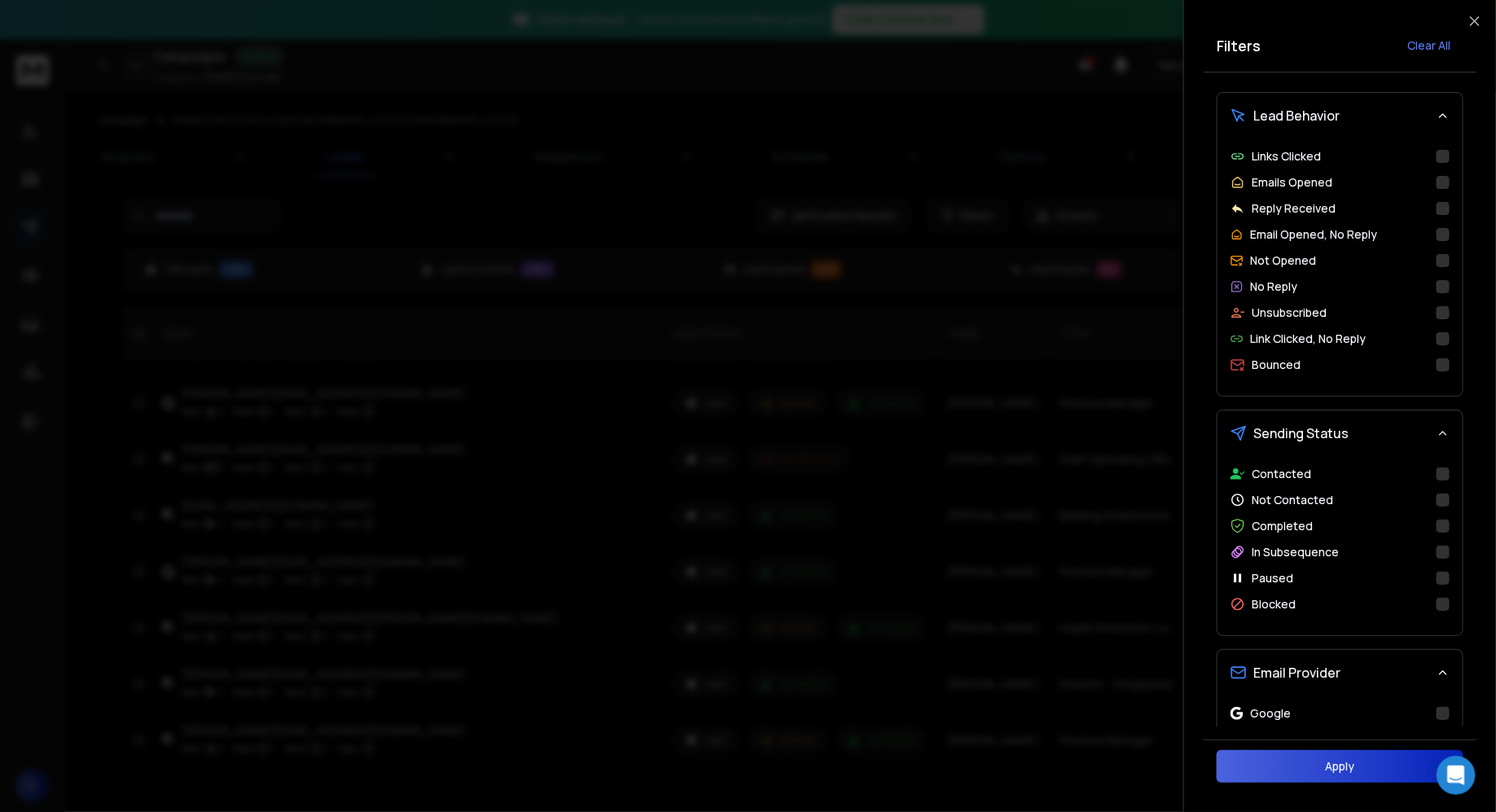
click at [1449, 210] on button "Reply Received" at bounding box center [1443, 208] width 13 height 13
click at [1357, 767] on button "Apply" at bounding box center [1340, 766] width 246 height 33
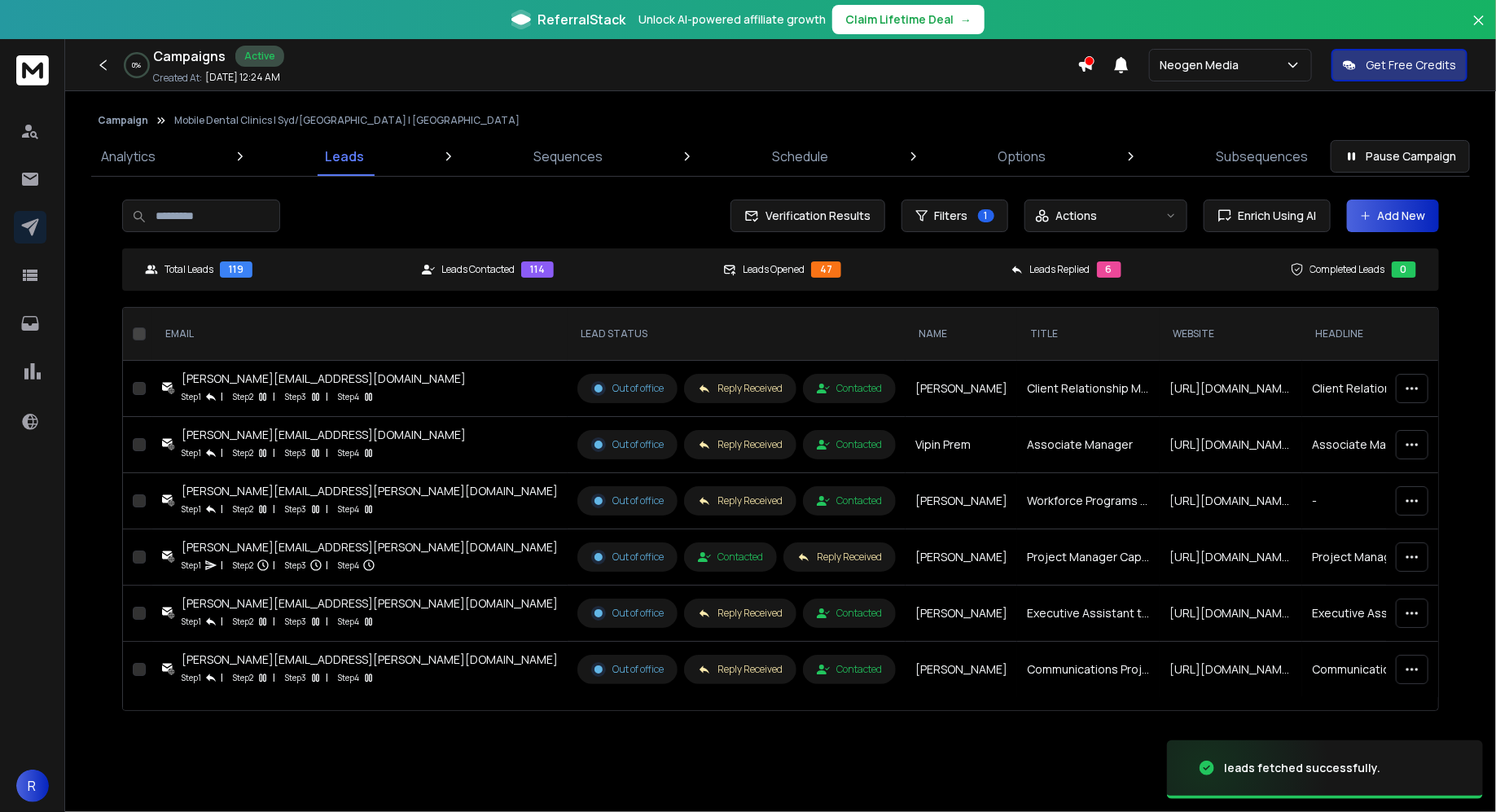
click at [699, 395] on div "Reply Received" at bounding box center [741, 388] width 85 height 13
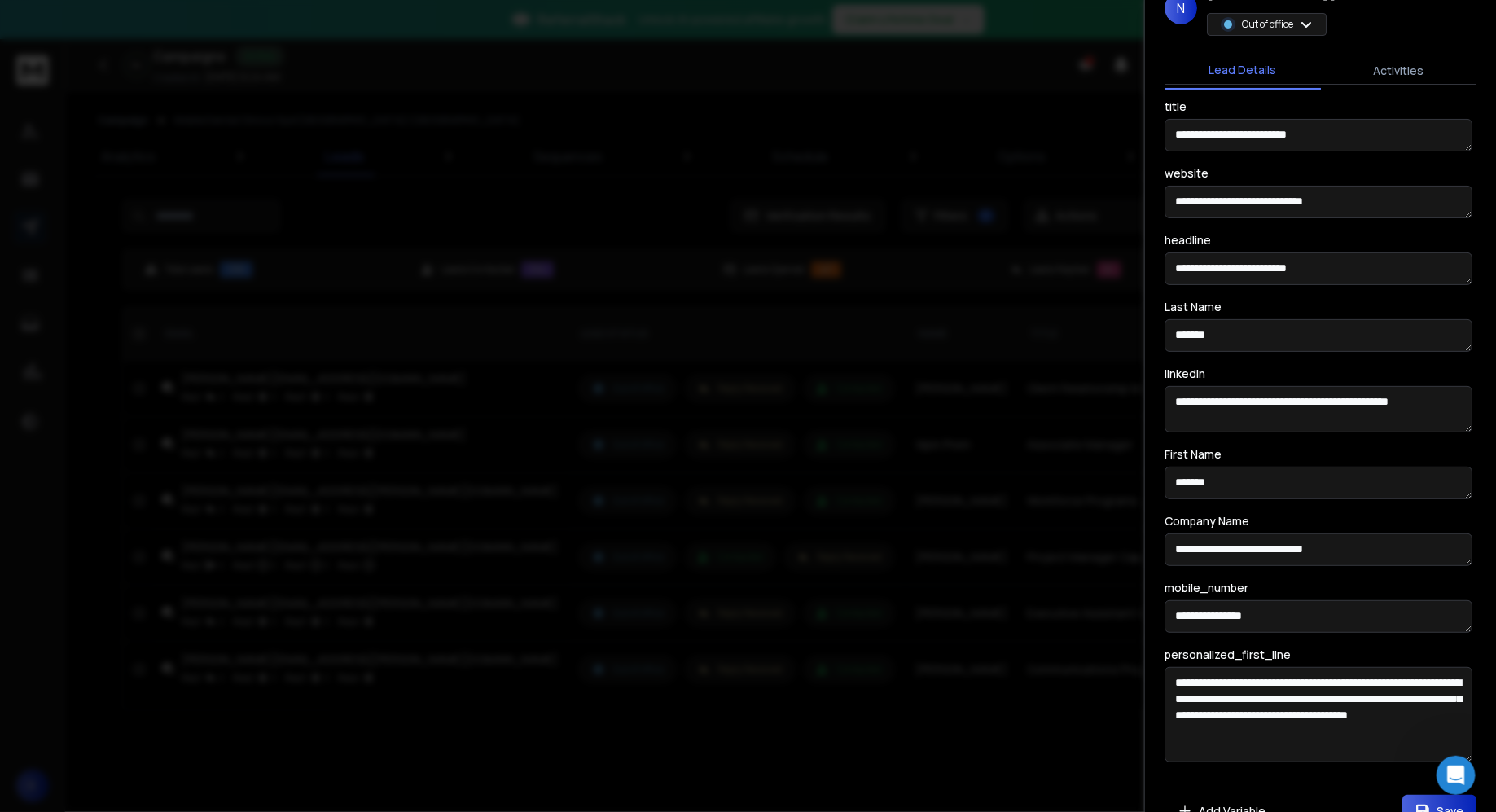
scroll to position [73, 0]
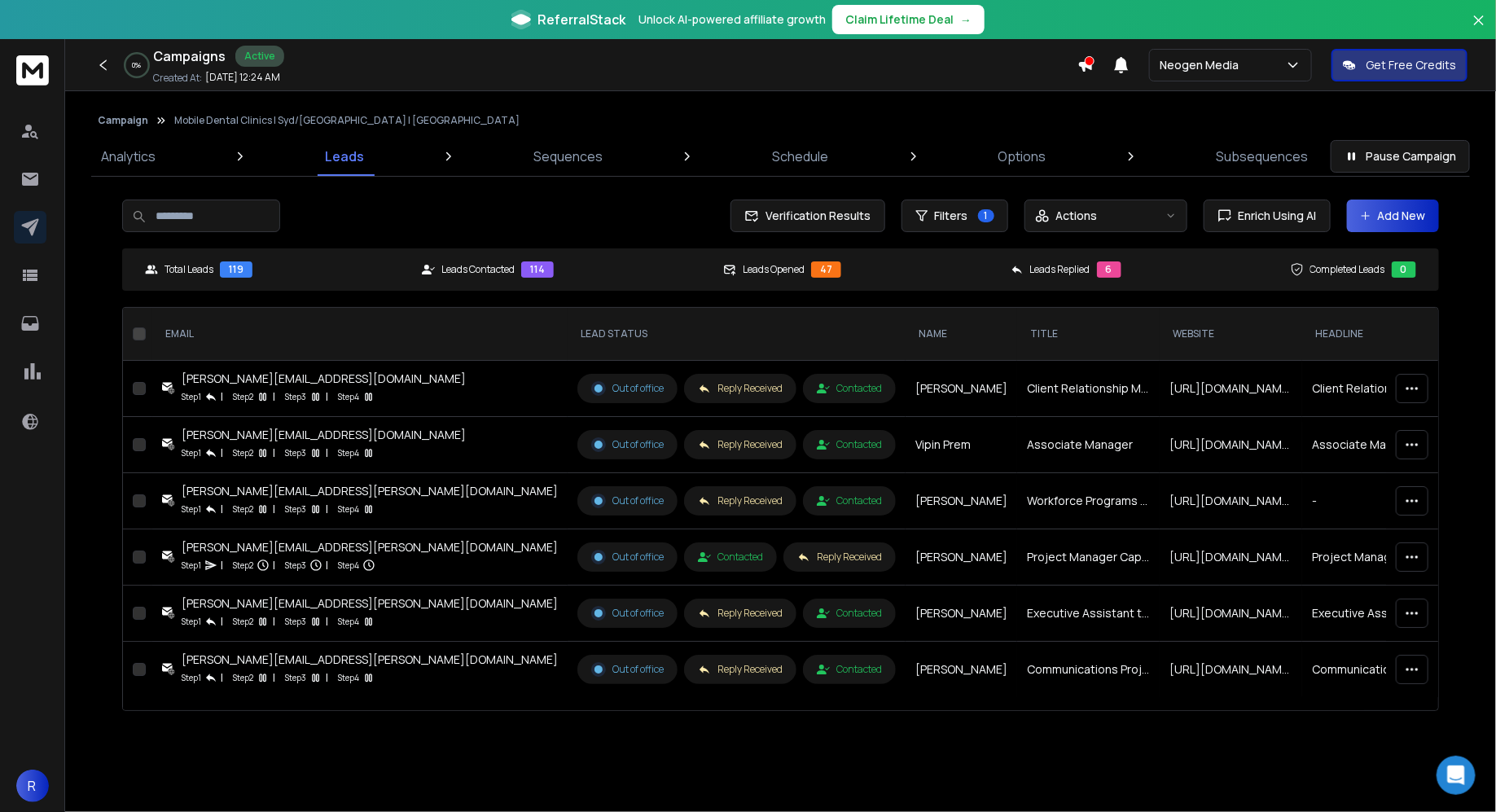
click at [1413, 390] on icon "button" at bounding box center [1412, 388] width 12 height 2
click at [1445, 390] on td "[URL][DOMAIN_NAME][PERSON_NAME]" at bounding box center [1516, 389] width 142 height 56
click at [983, 210] on span "1" at bounding box center [986, 216] width 16 height 13
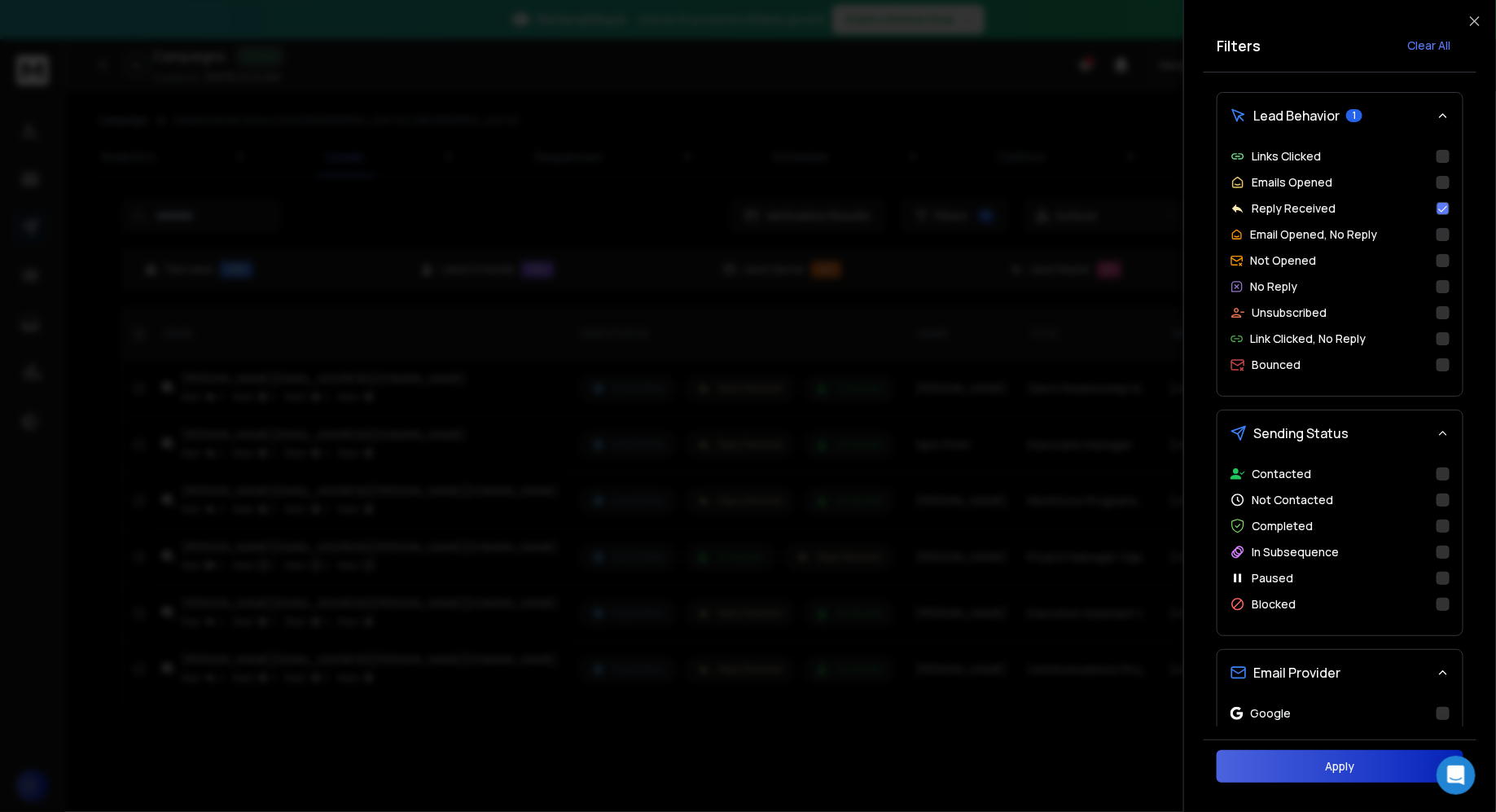
click at [1356, 202] on div "Reply Received" at bounding box center [1340, 209] width 219 height 16
click at [1442, 206] on button "Reply Received" at bounding box center [1443, 208] width 13 height 13
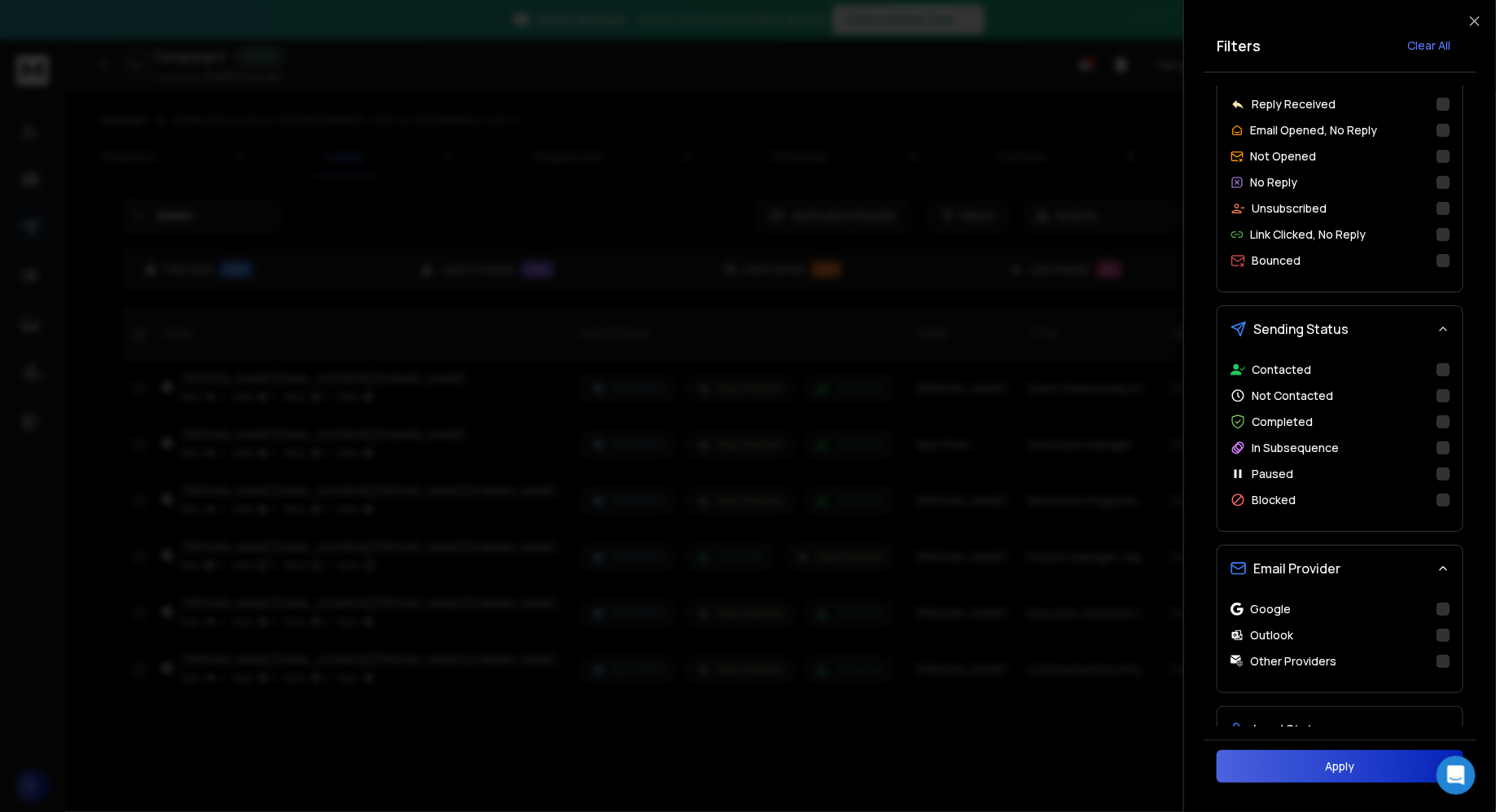
scroll to position [0, 0]
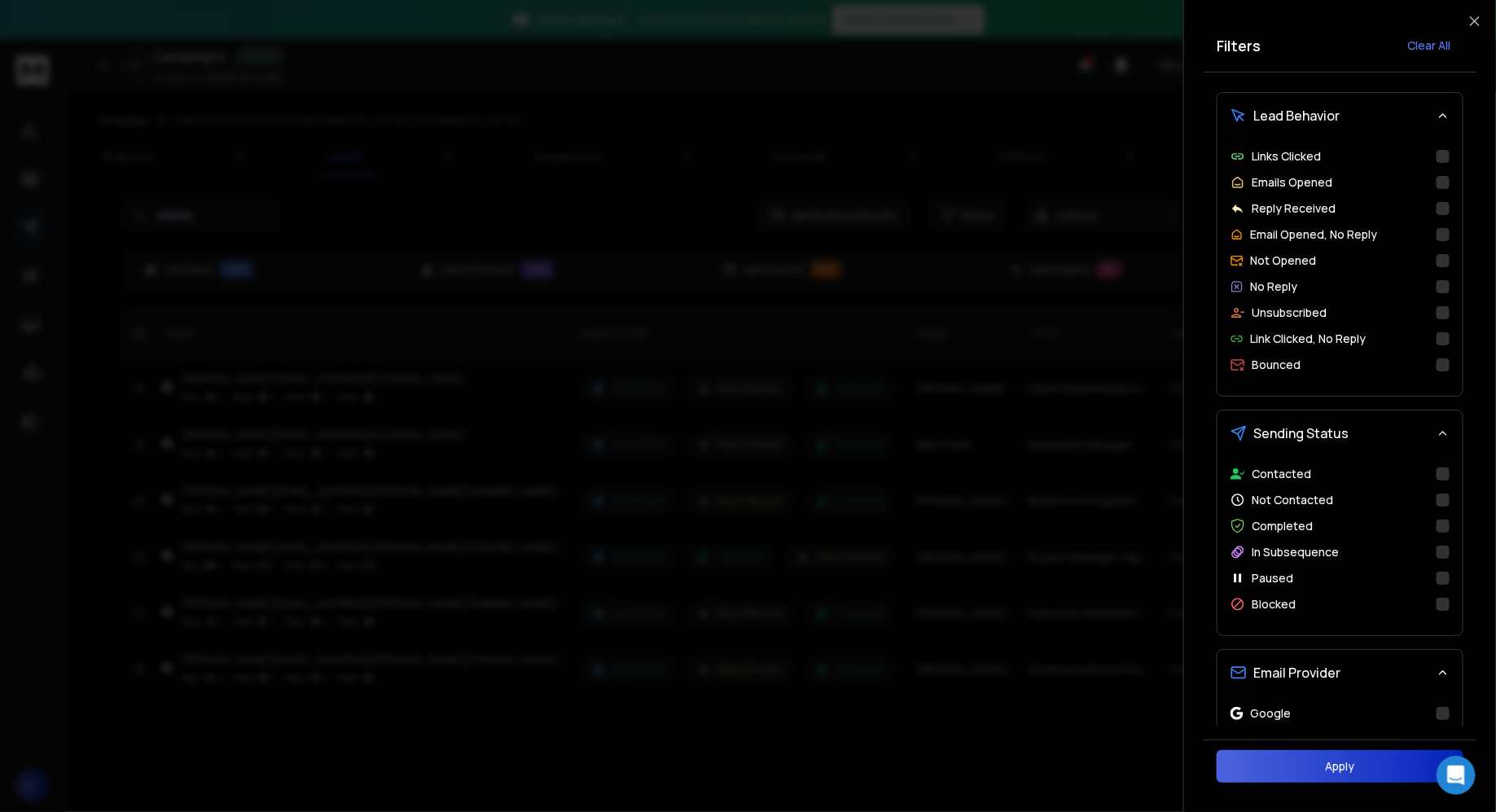
click at [1422, 213] on div "Reply Received" at bounding box center [1340, 209] width 219 height 16
click at [1444, 182] on button "Emails Opened" at bounding box center [1443, 182] width 13 height 13
click at [1347, 764] on button "Apply" at bounding box center [1340, 766] width 246 height 33
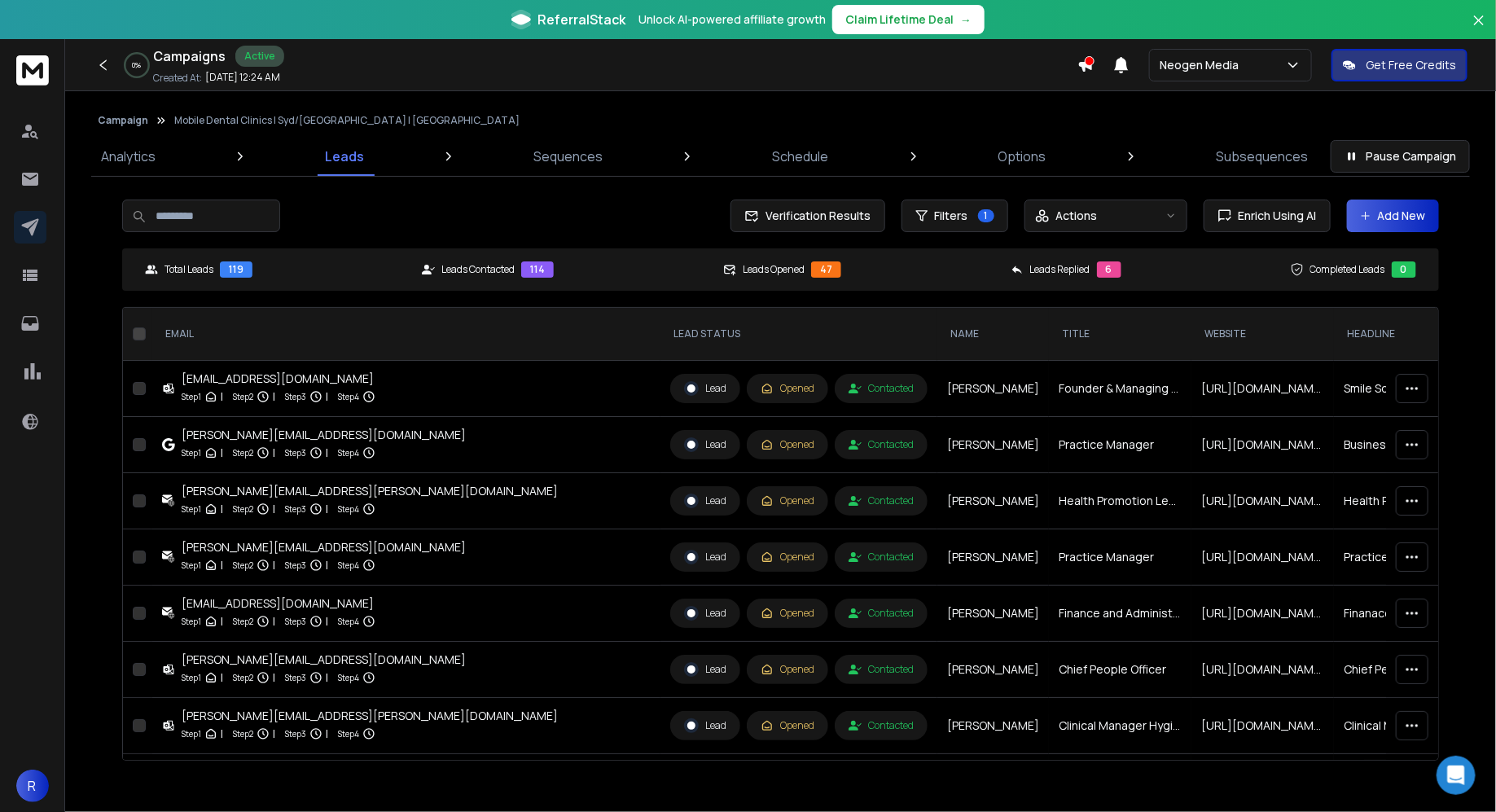
click at [1191, 394] on td "[URL][DOMAIN_NAME]" at bounding box center [1262, 389] width 142 height 56
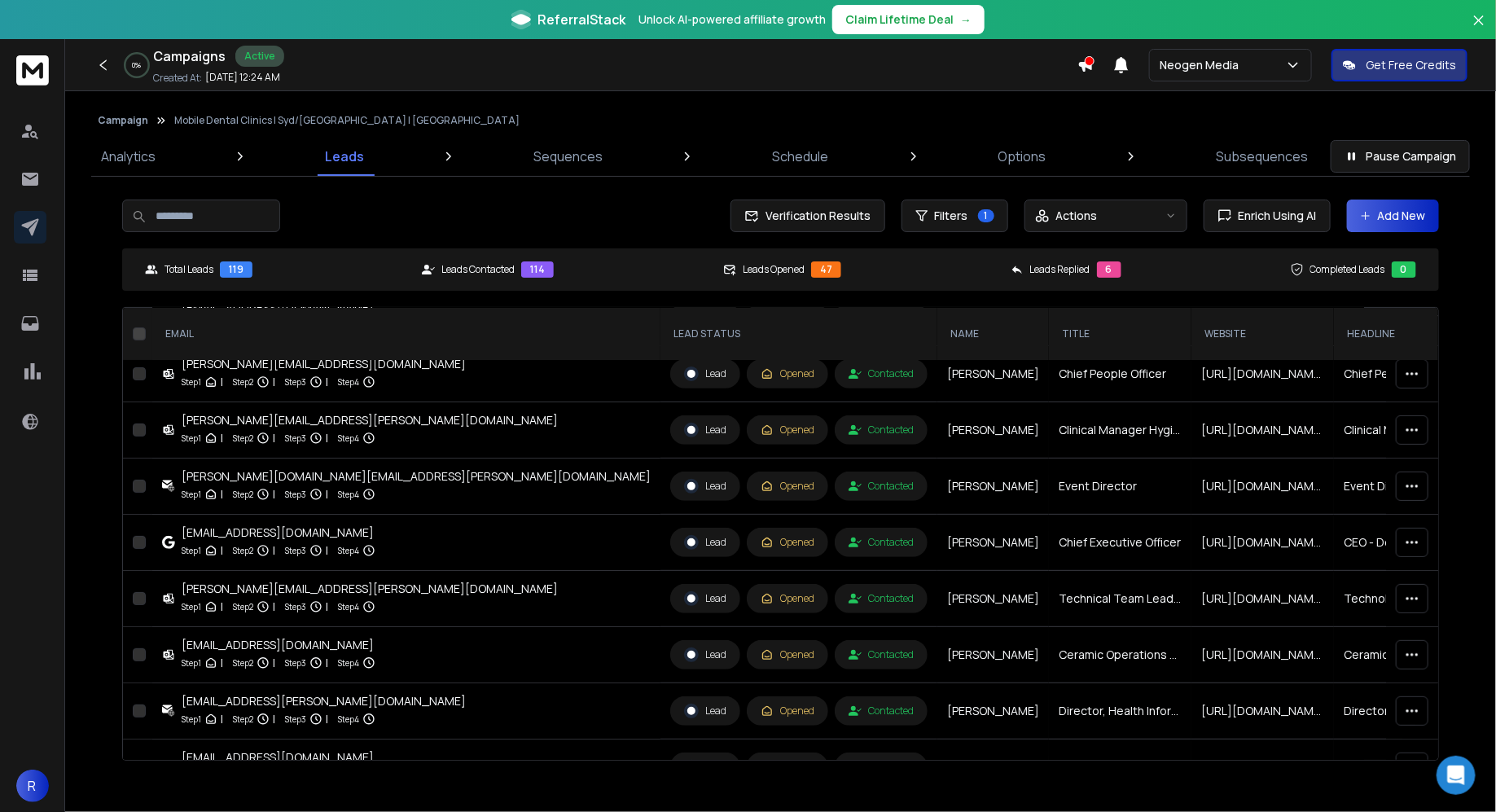
scroll to position [293, 0]
click at [1334, 557] on td "CEO - Dental Assistants Professional Association (DAPA) | Champion for Dental A…" at bounding box center [1405, 545] width 142 height 56
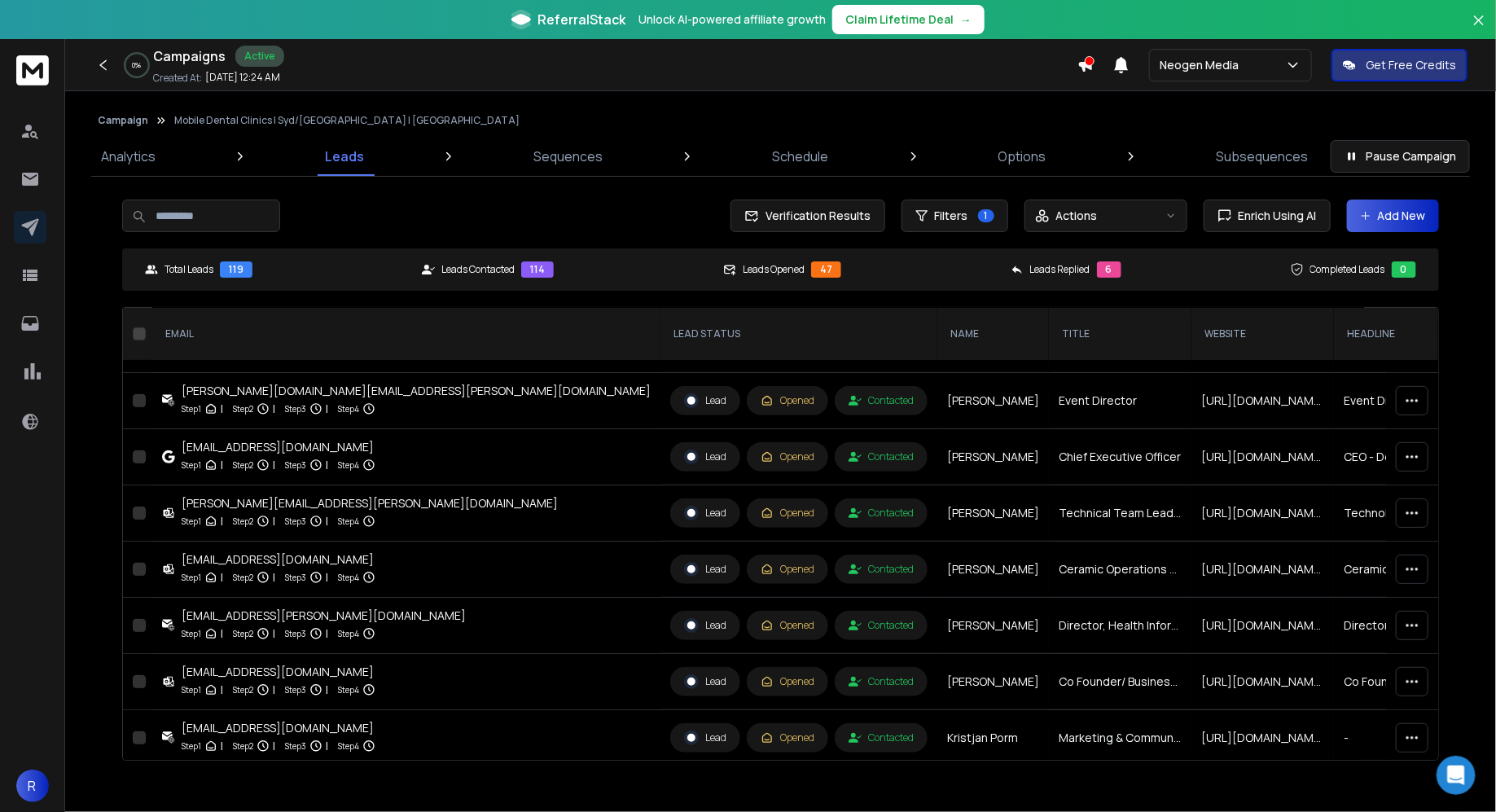
scroll to position [399, 0]
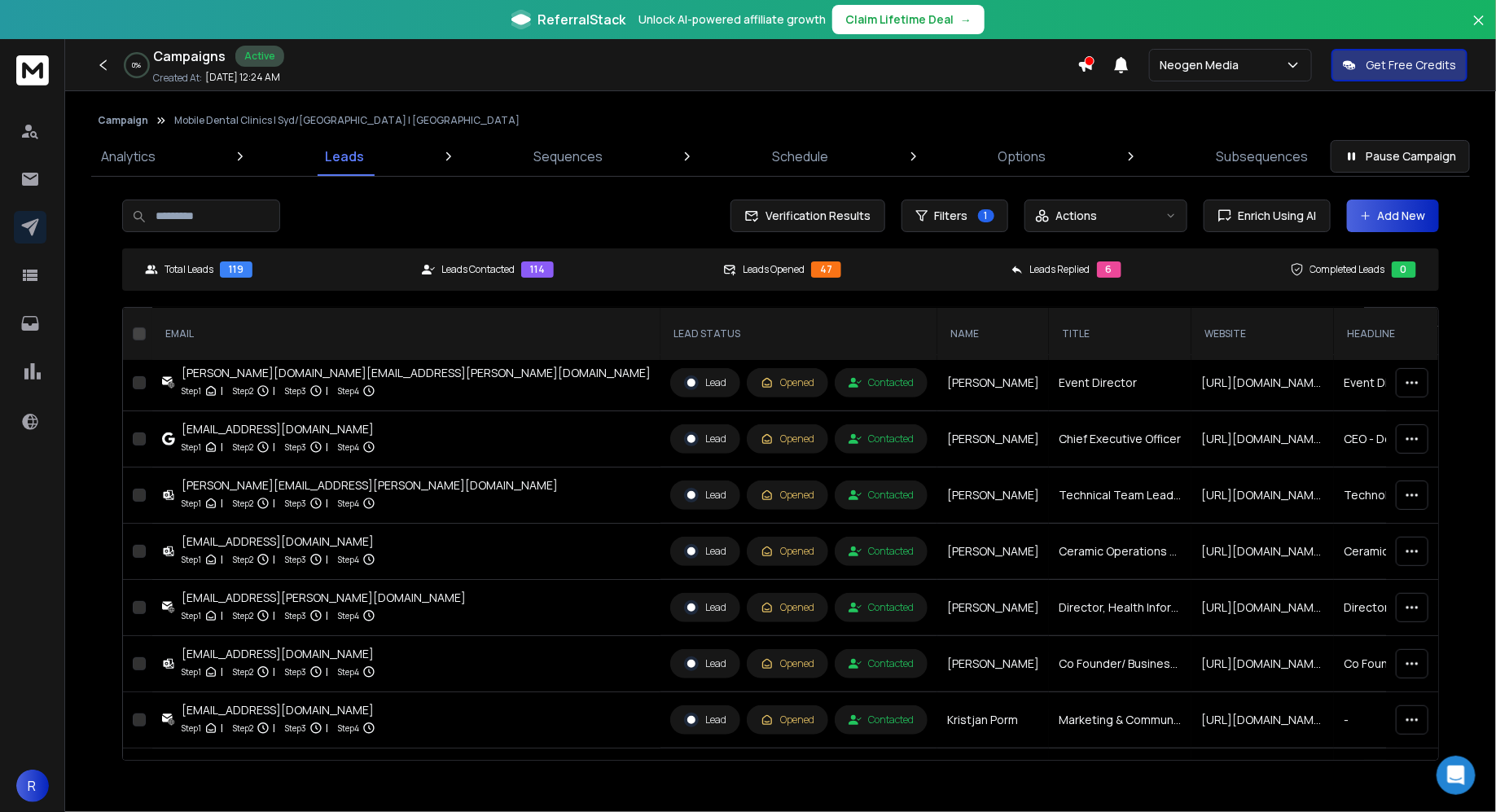
click at [1191, 593] on td "[URL][DOMAIN_NAME]" at bounding box center [1262, 607] width 142 height 56
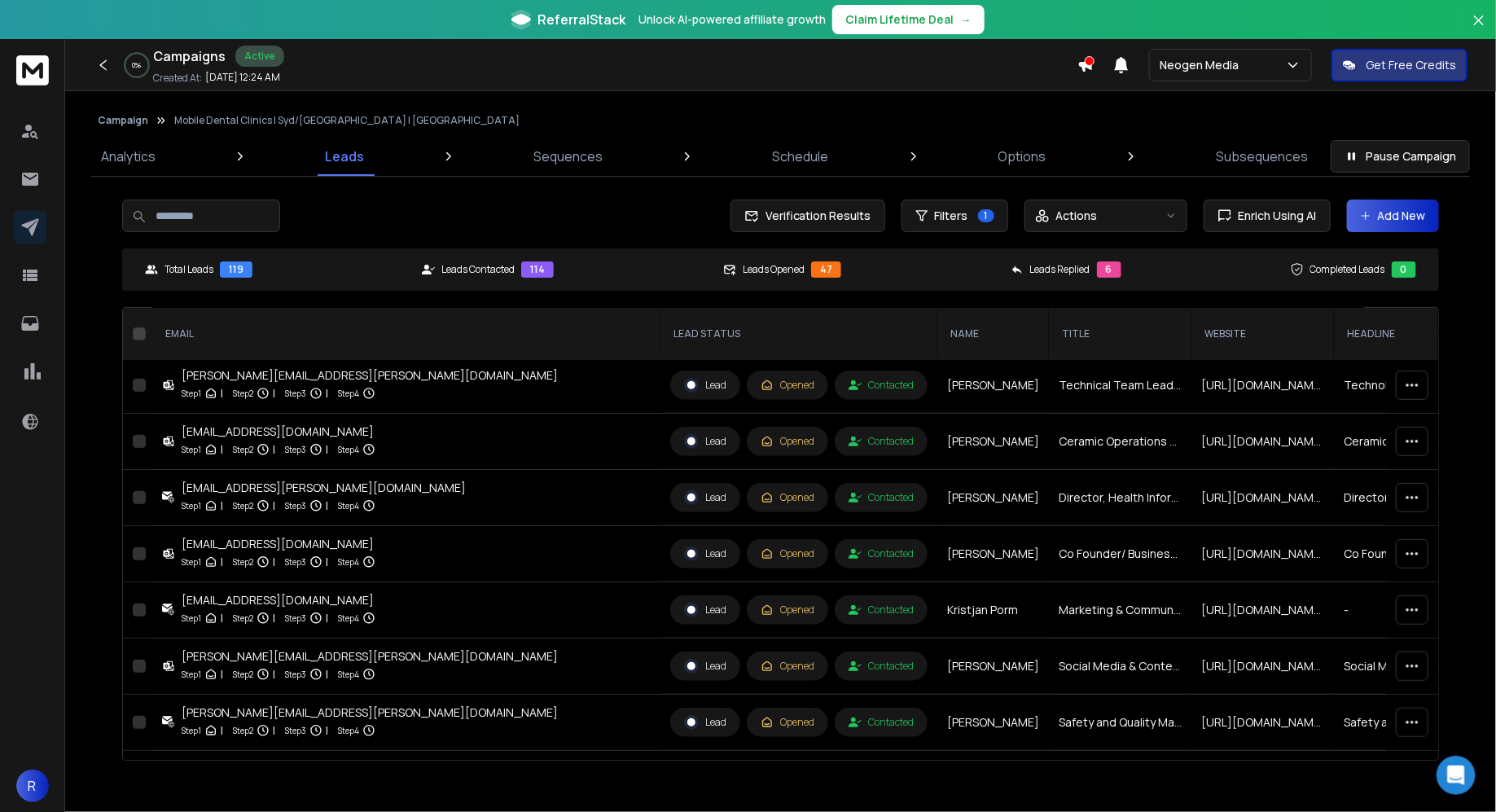
scroll to position [506, 0]
click at [1191, 568] on td "[URL][DOMAIN_NAME]" at bounding box center [1262, 556] width 142 height 56
click at [1446, 765] on icon "Open Intercom Messenger" at bounding box center [1453, 772] width 27 height 27
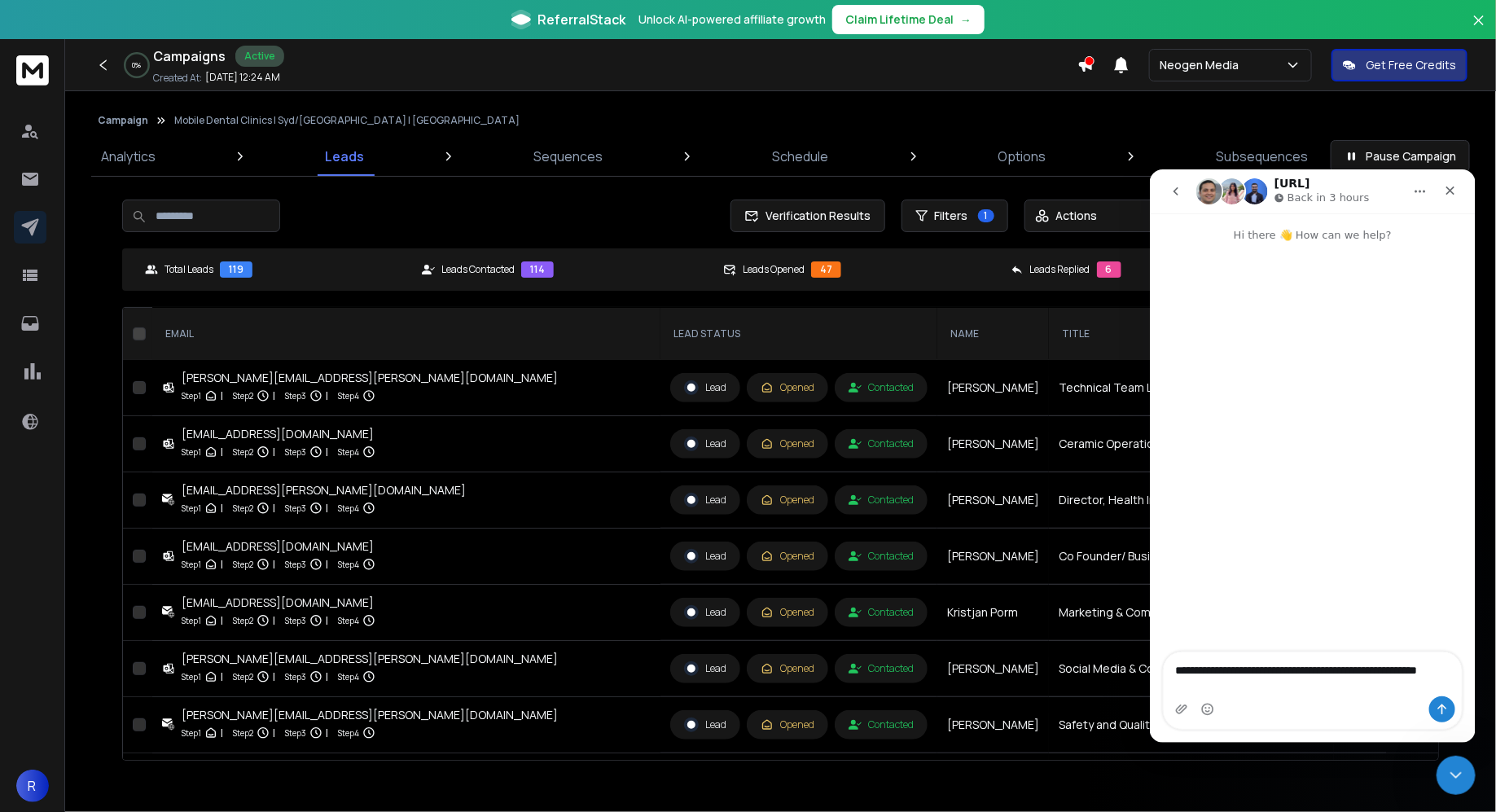
type textarea "**********"
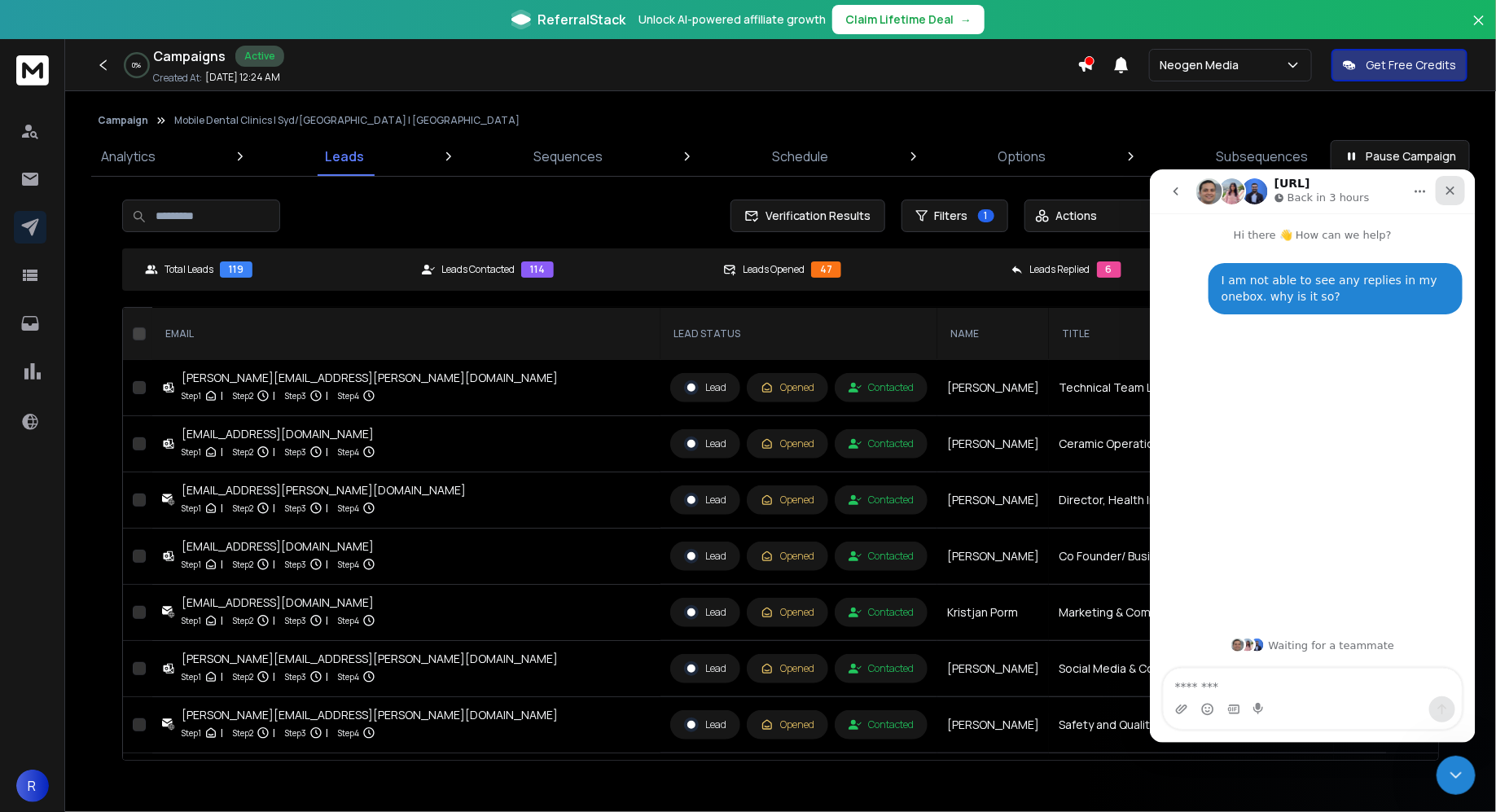
click at [1453, 191] on icon "Close" at bounding box center [1449, 189] width 13 height 13
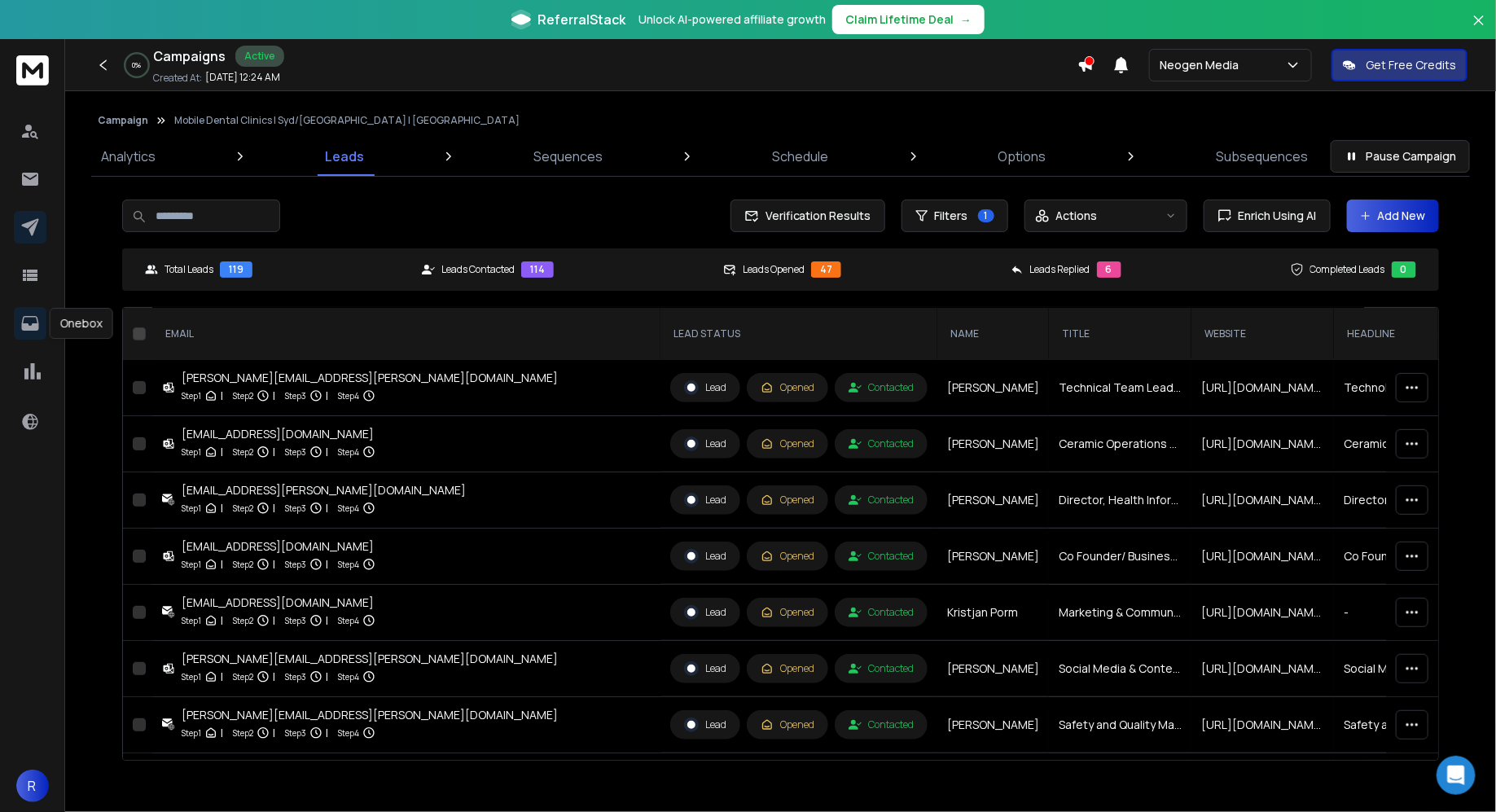
click at [40, 316] on icon at bounding box center [31, 323] width 20 height 20
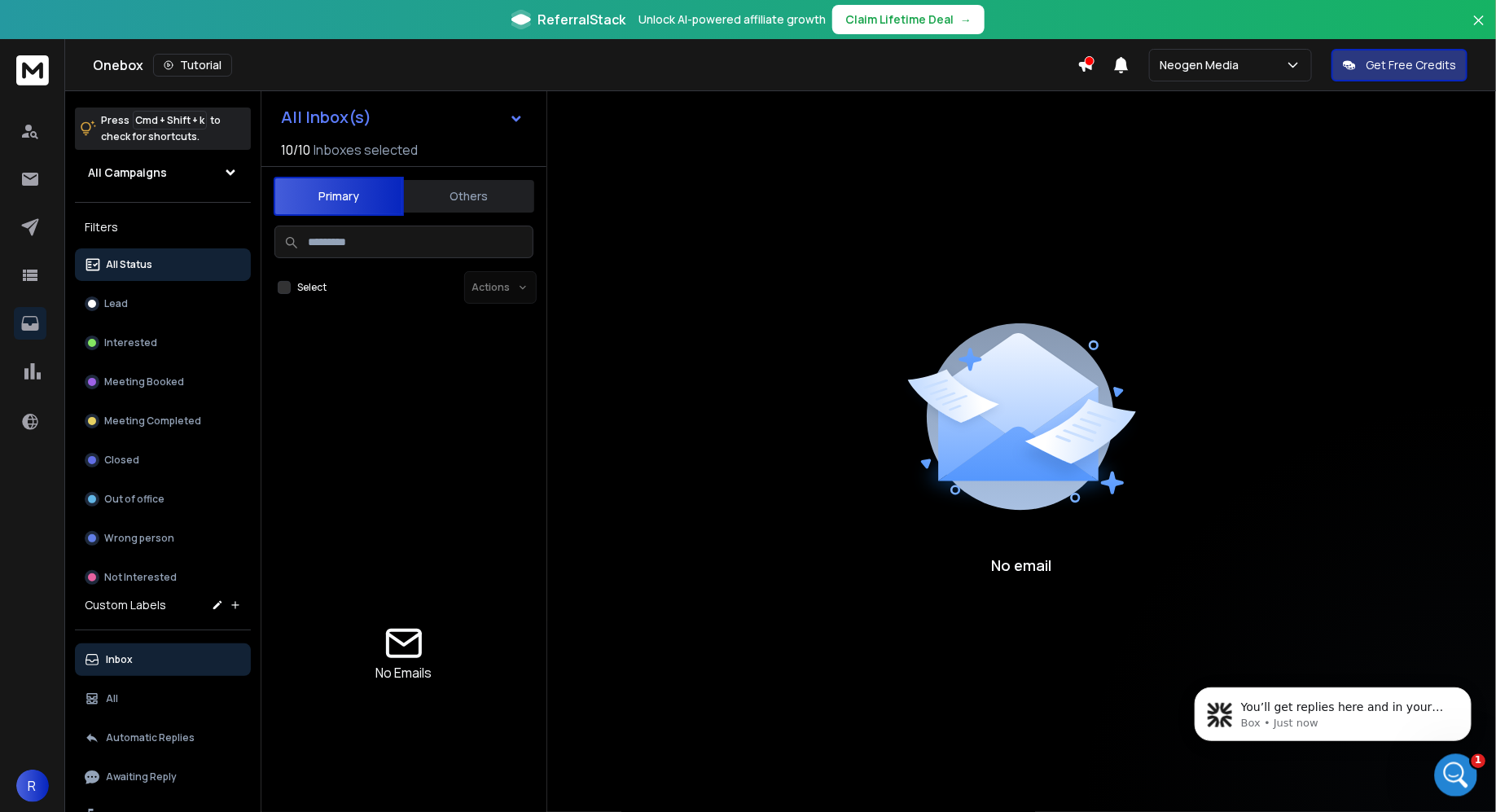
click at [1439, 758] on div "Open Intercom Messenger" at bounding box center [1453, 772] width 53 height 53
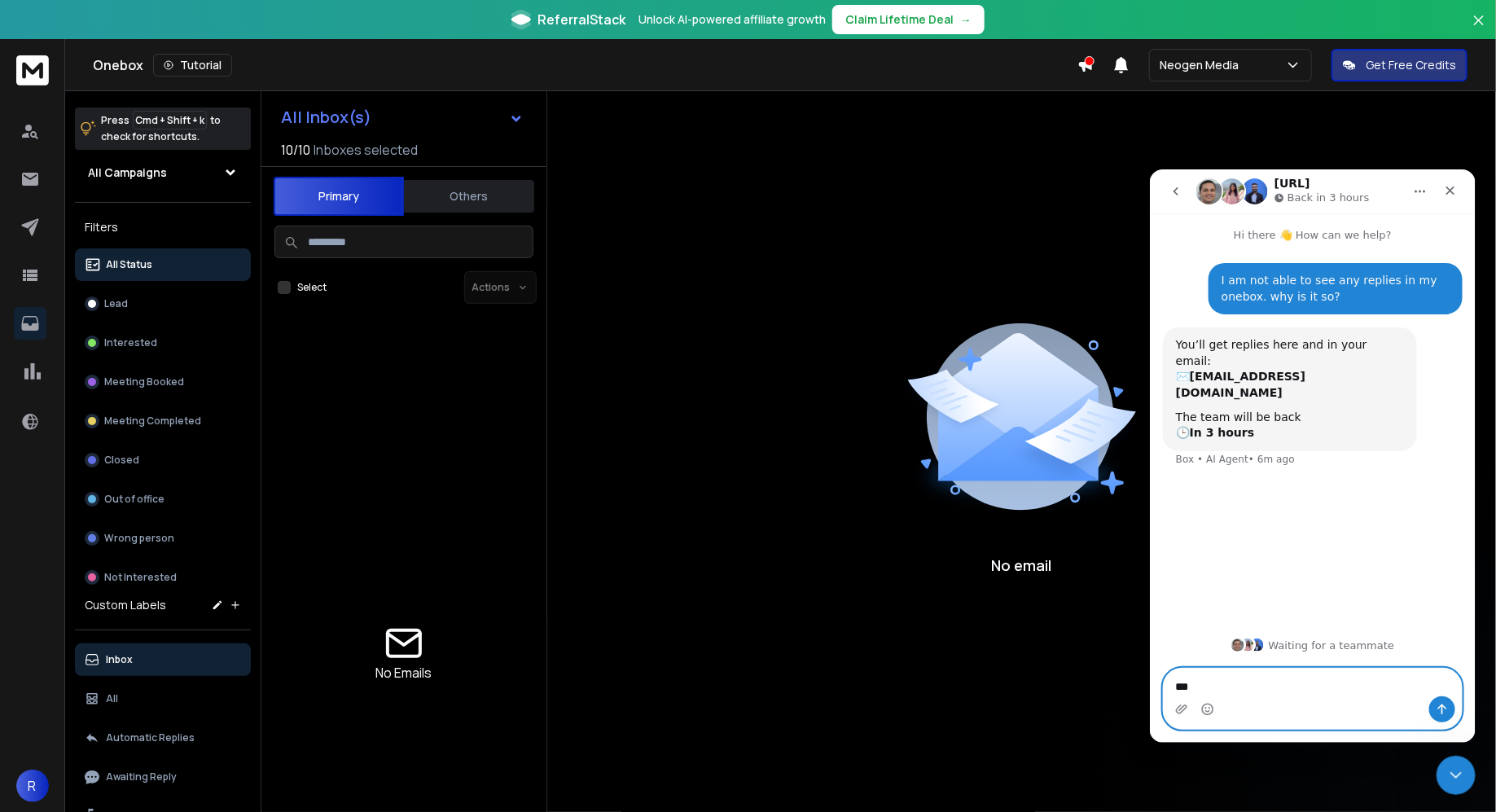
type textarea "****"
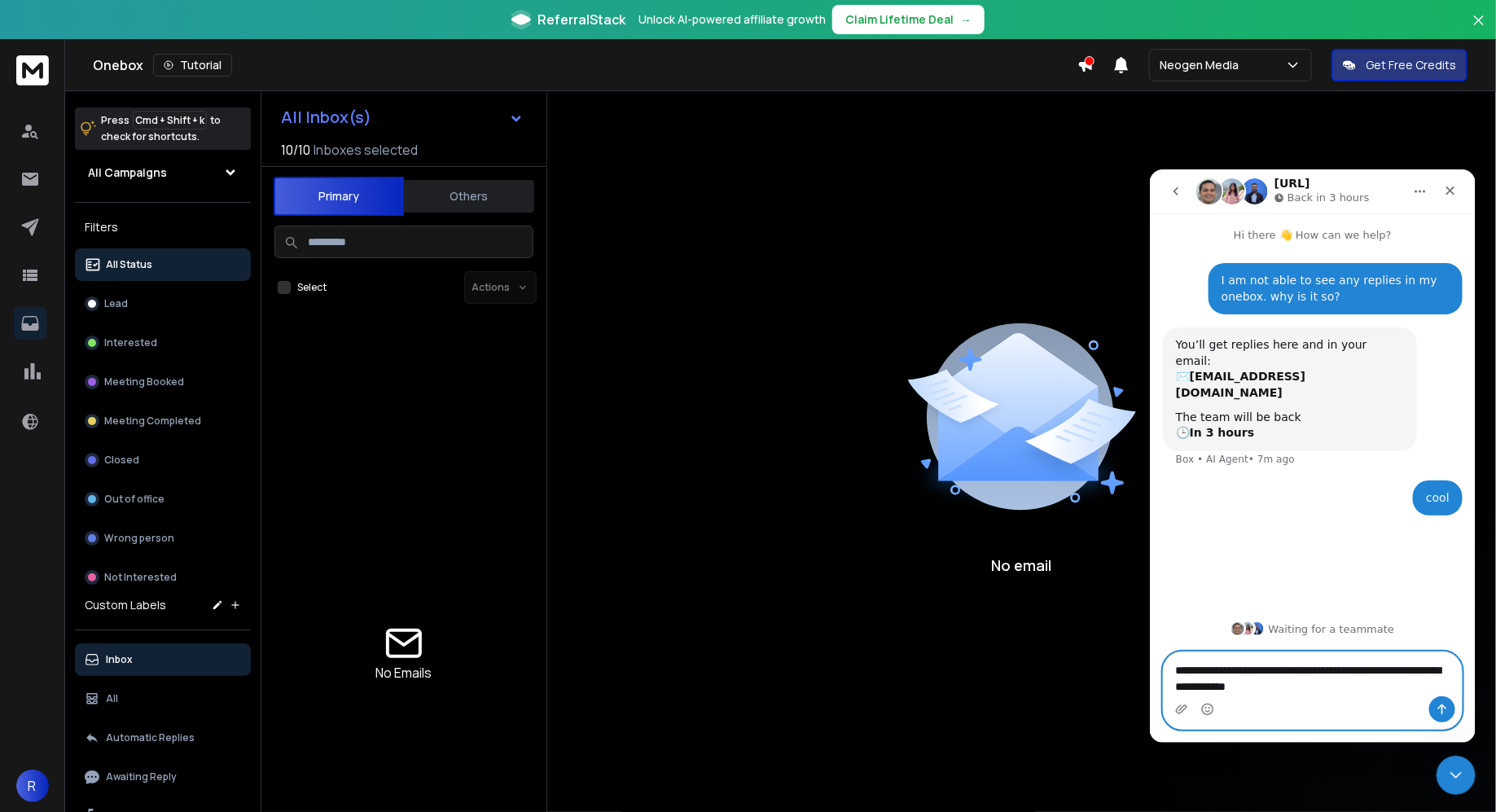
type textarea "**********"
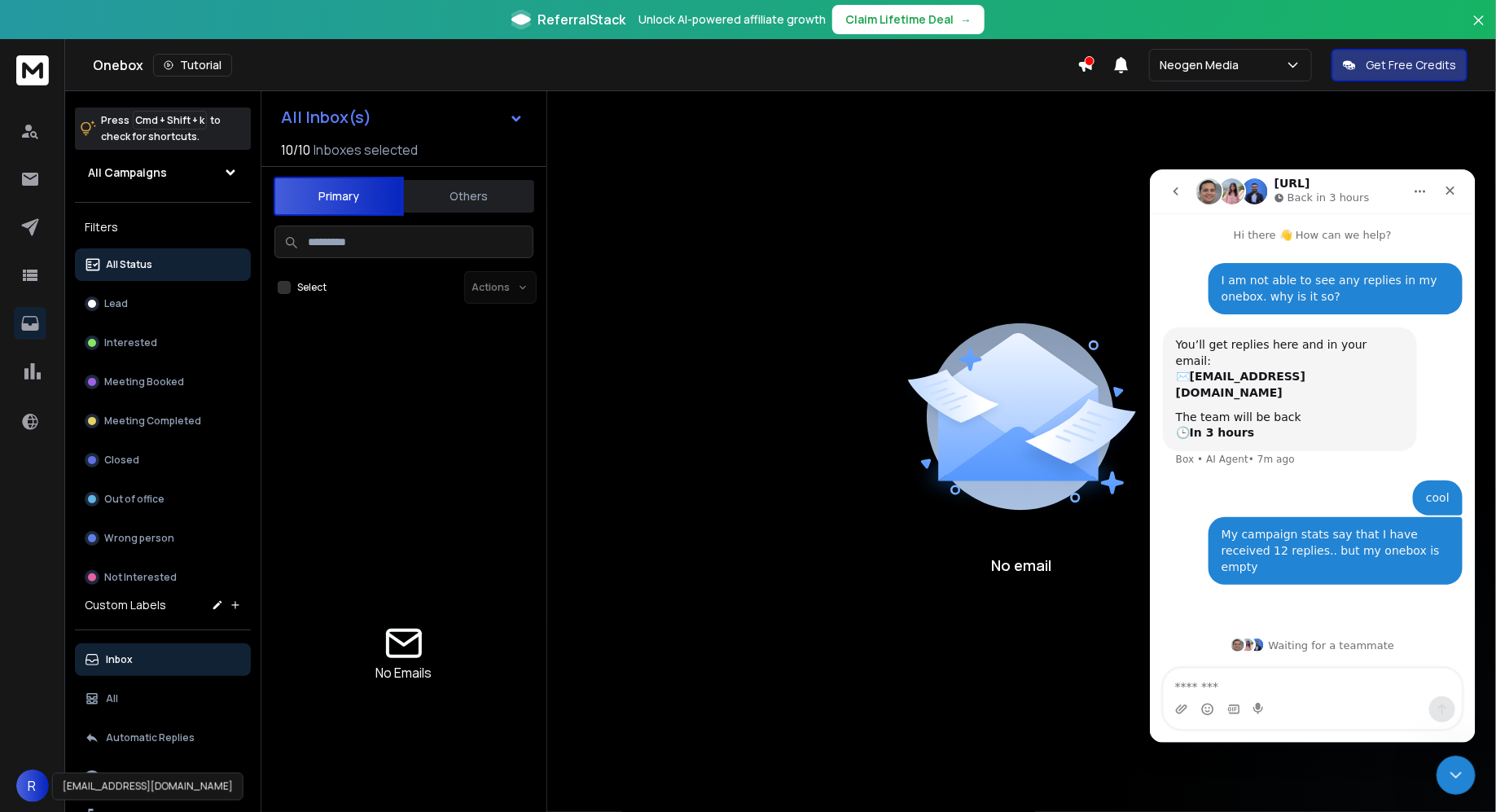
click at [32, 797] on span "R" at bounding box center [32, 785] width 33 height 33
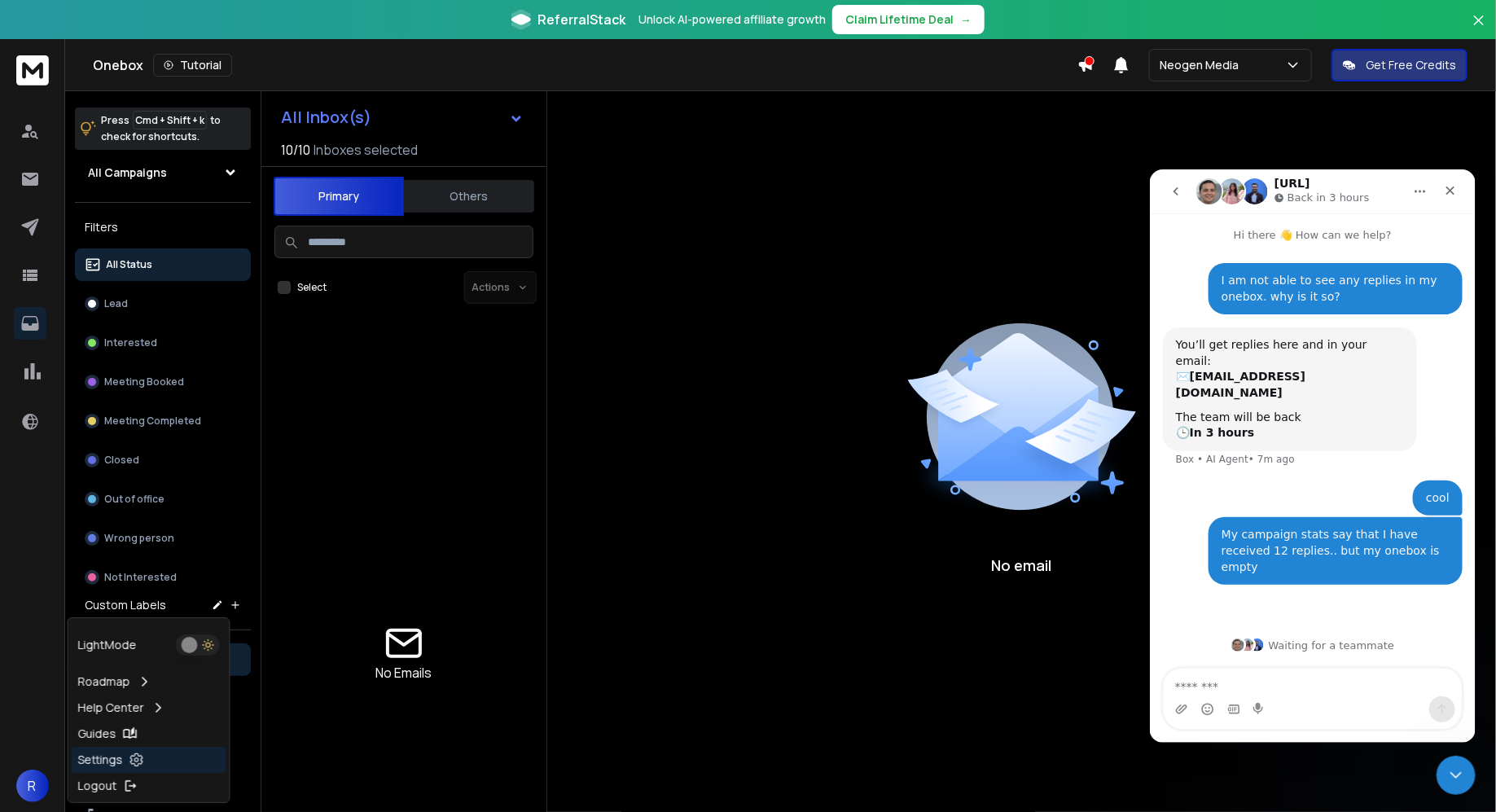
click at [108, 752] on p "Settings" at bounding box center [100, 760] width 45 height 16
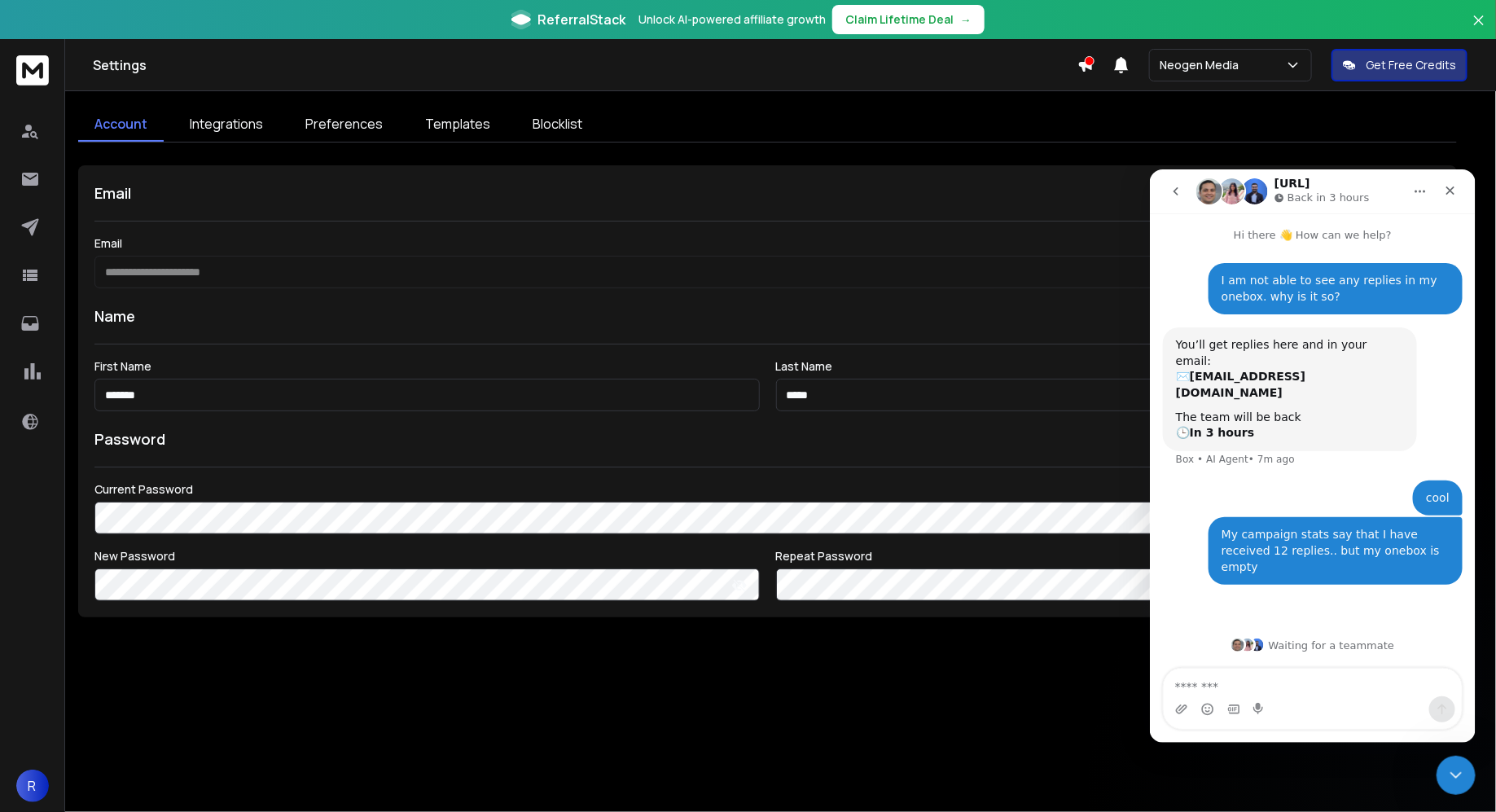
click at [350, 125] on link "Preferences" at bounding box center [343, 125] width 110 height 35
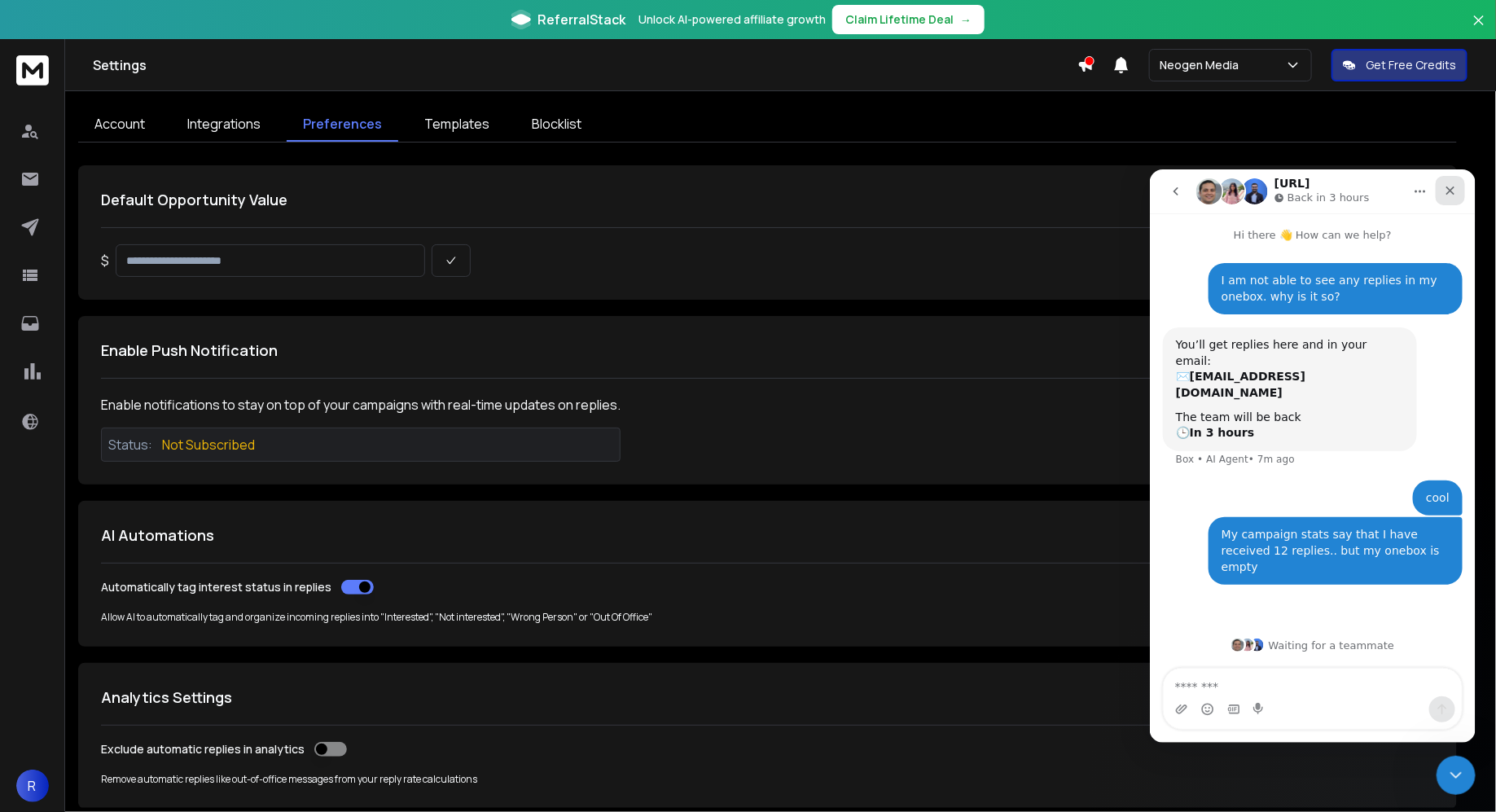
click at [1450, 185] on icon "Close" at bounding box center [1449, 189] width 13 height 13
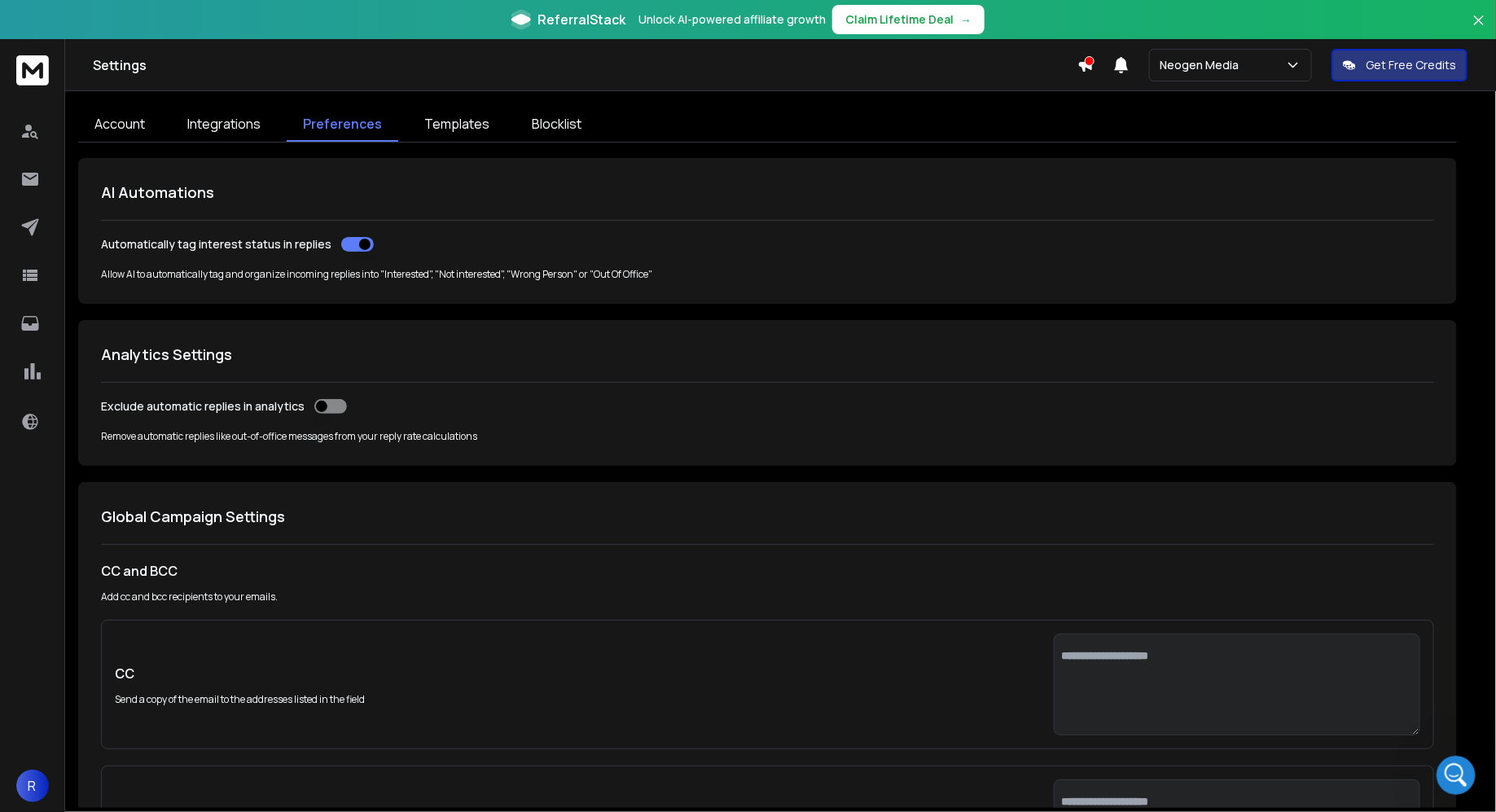
scroll to position [499, 0]
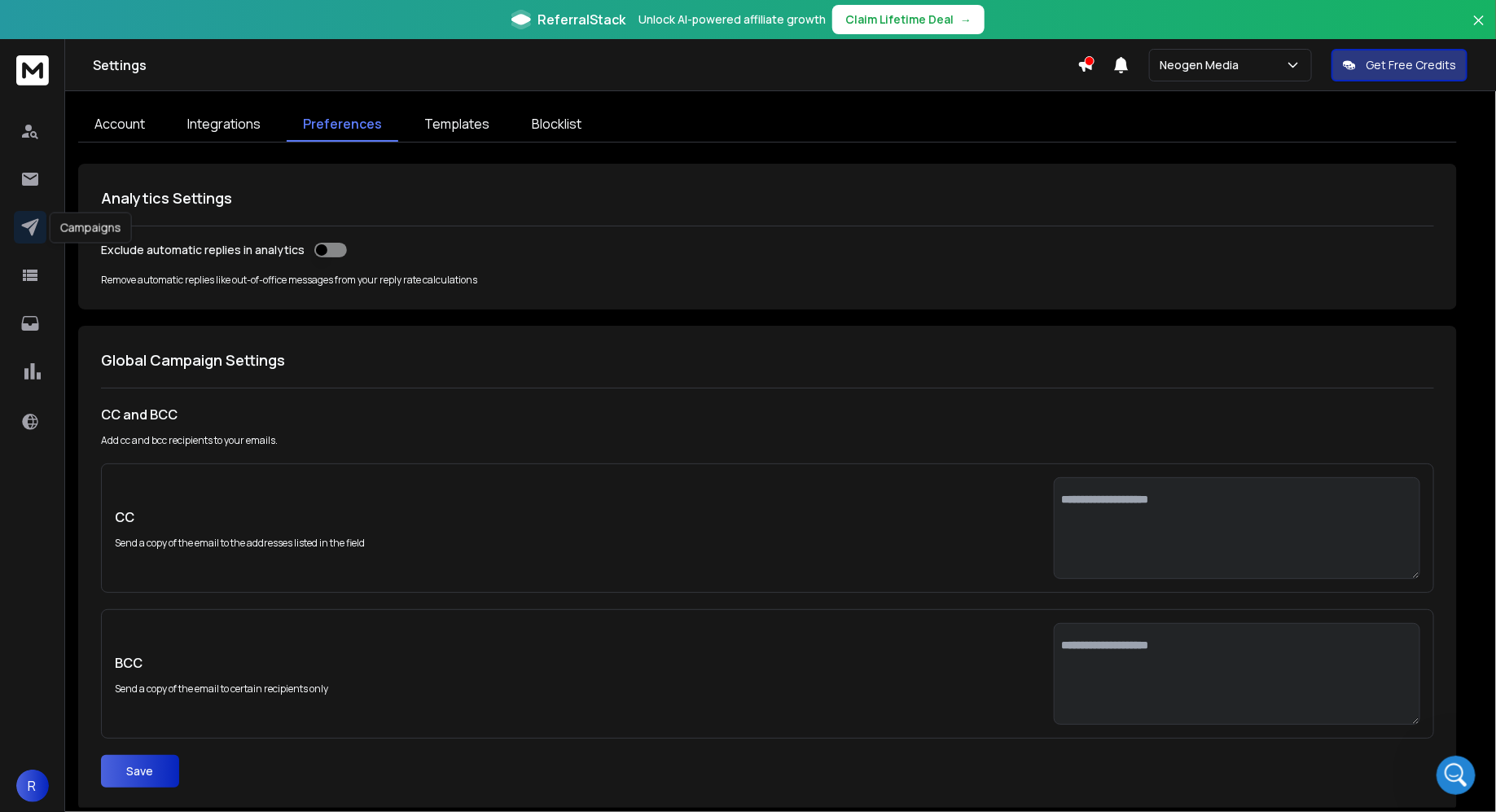
click at [26, 236] on icon at bounding box center [31, 227] width 20 height 20
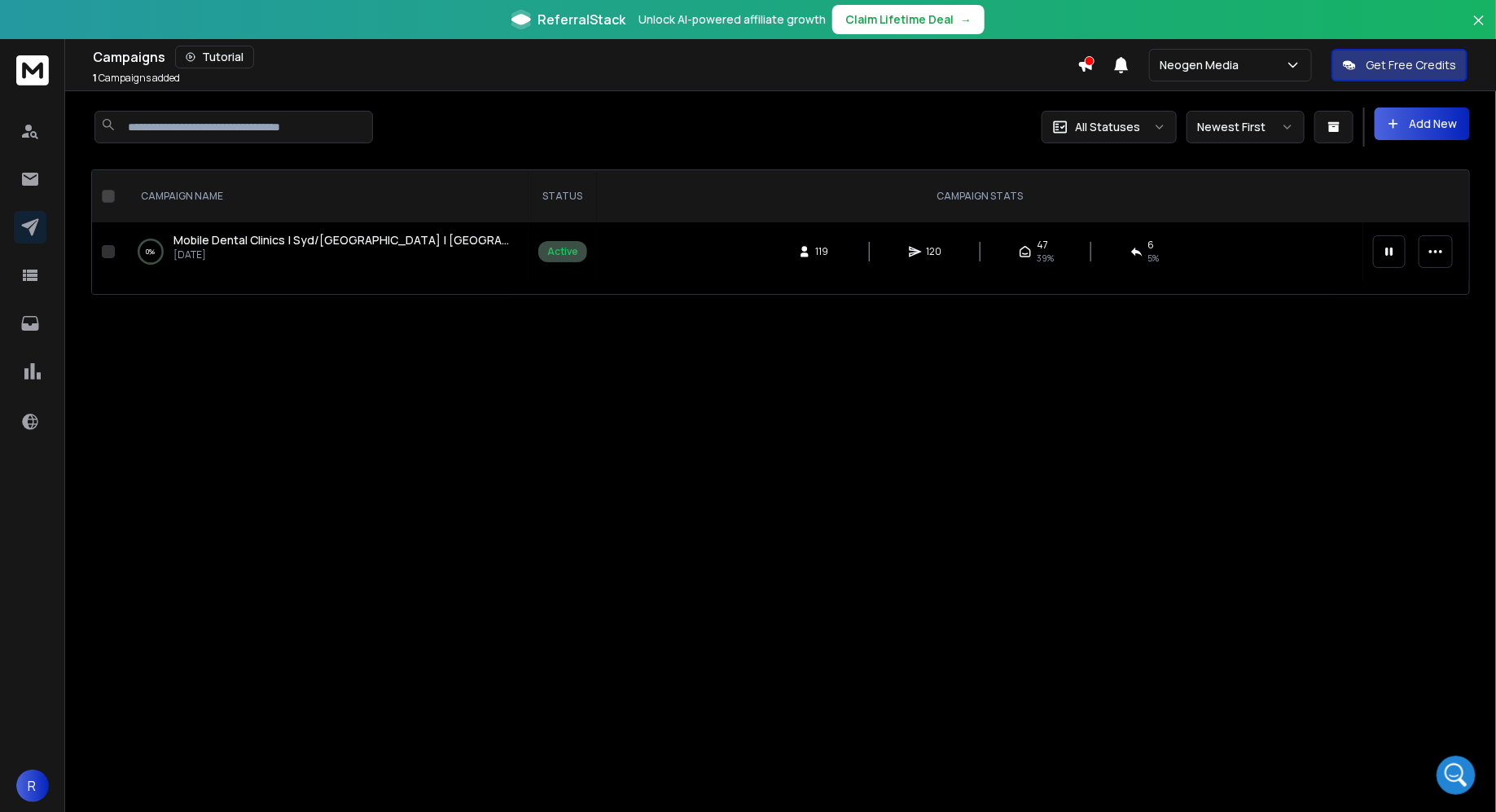
click at [528, 243] on td "Active" at bounding box center [562, 251] width 68 height 58
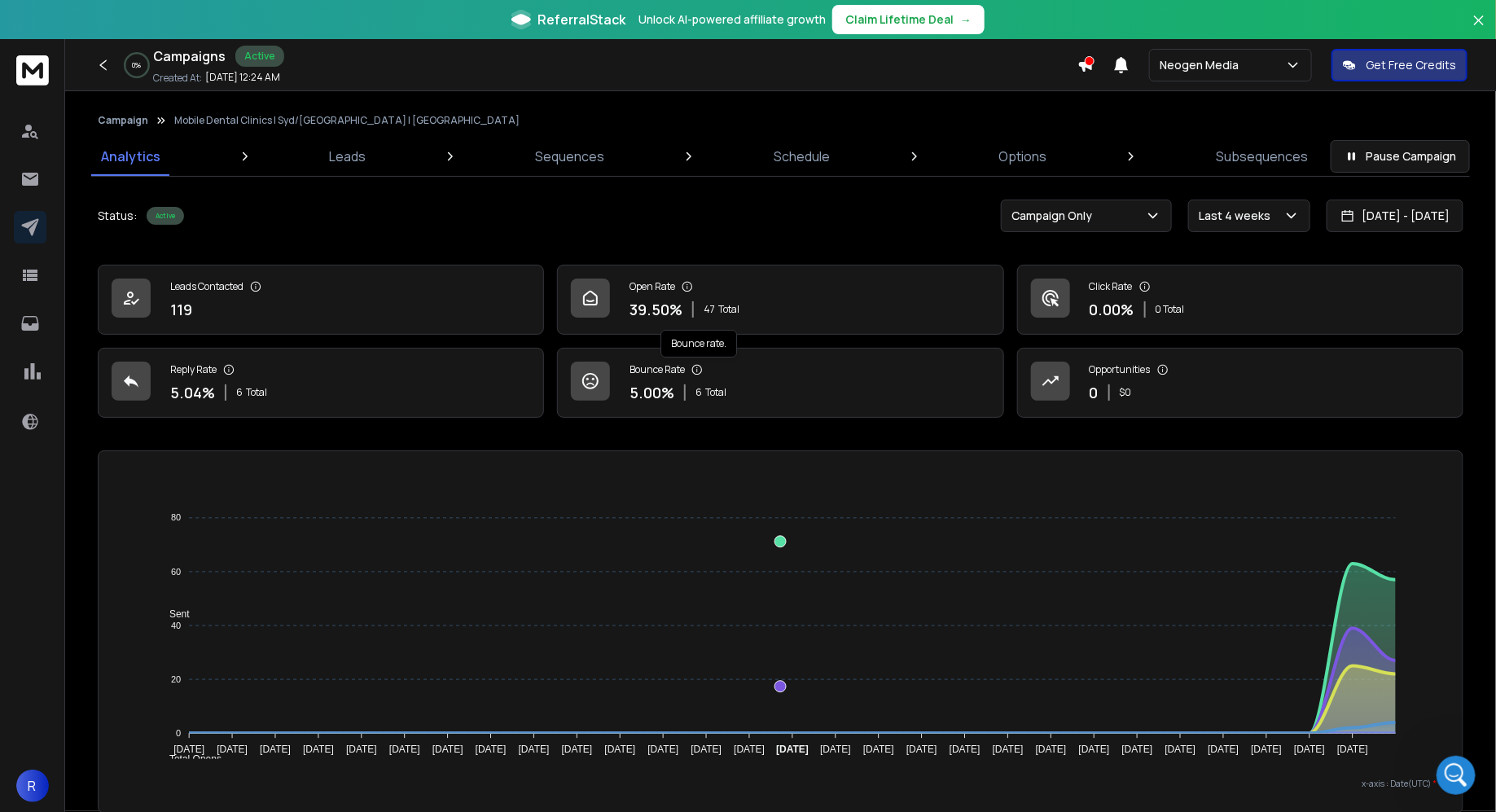
click at [701, 362] on button at bounding box center [698, 370] width 12 height 16
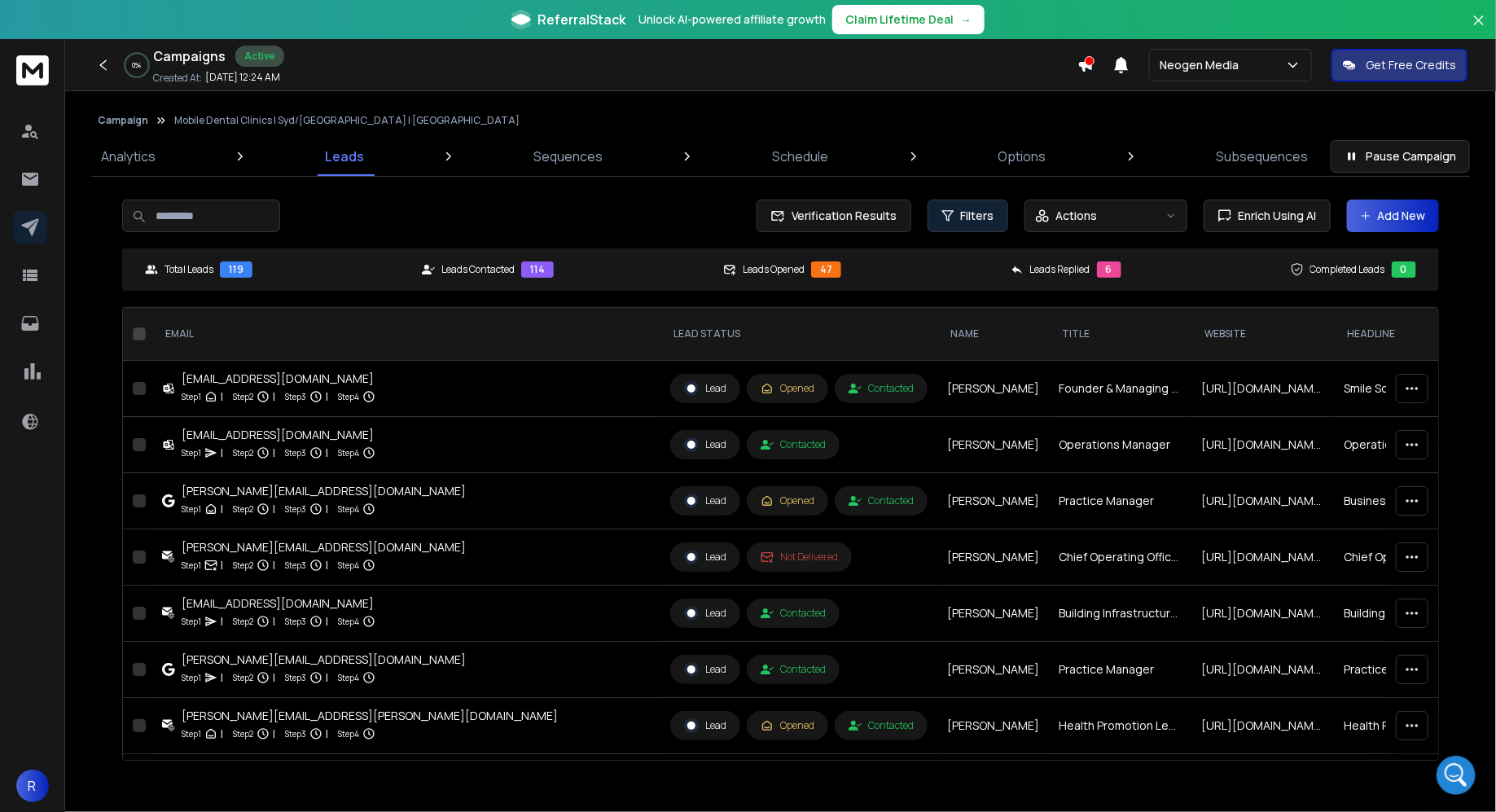
click at [971, 219] on span "Filters" at bounding box center [978, 216] width 34 height 16
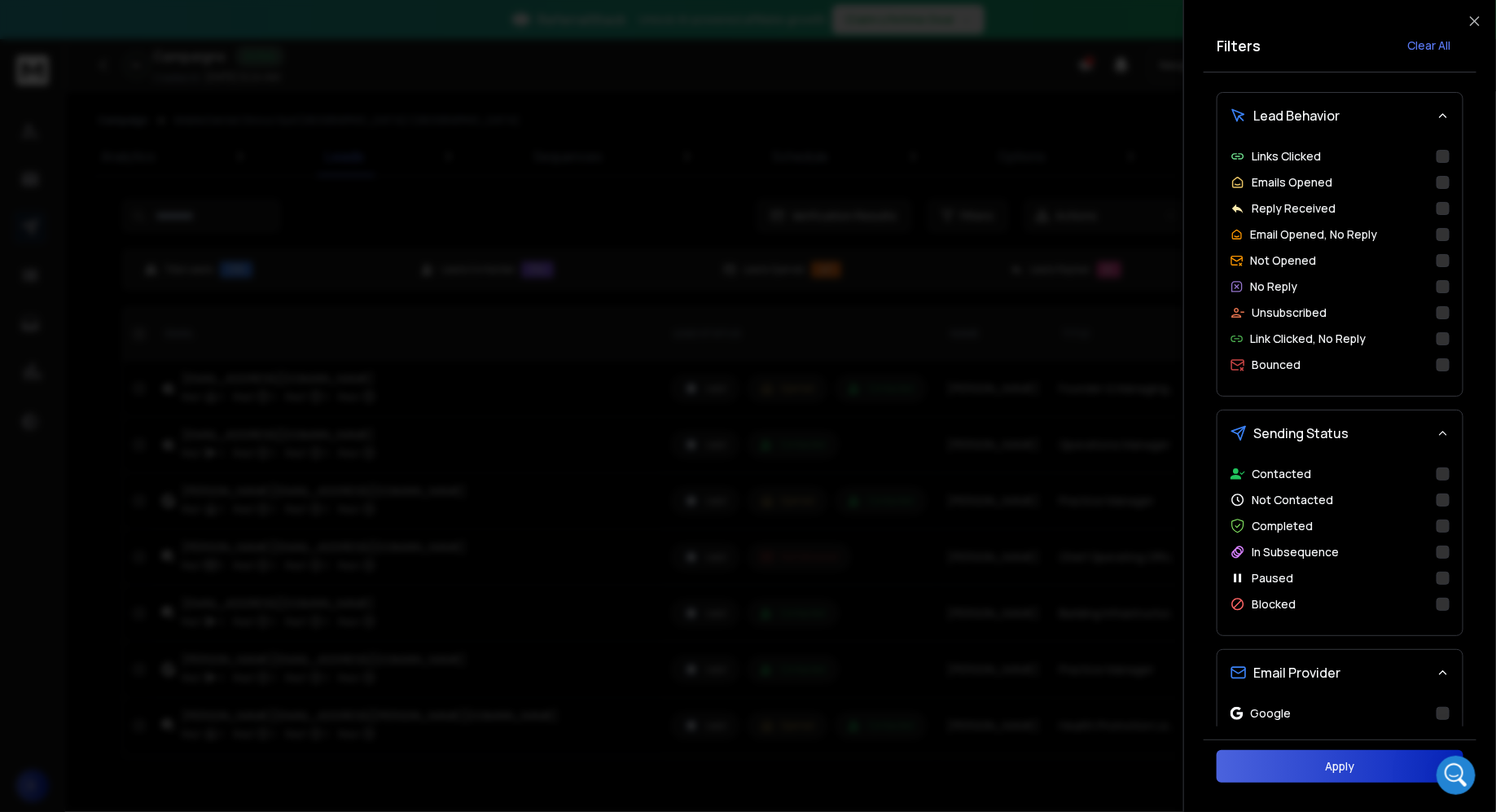
click at [1447, 358] on button "Bounced" at bounding box center [1443, 364] width 13 height 13
click at [1396, 768] on button "Apply" at bounding box center [1340, 766] width 246 height 33
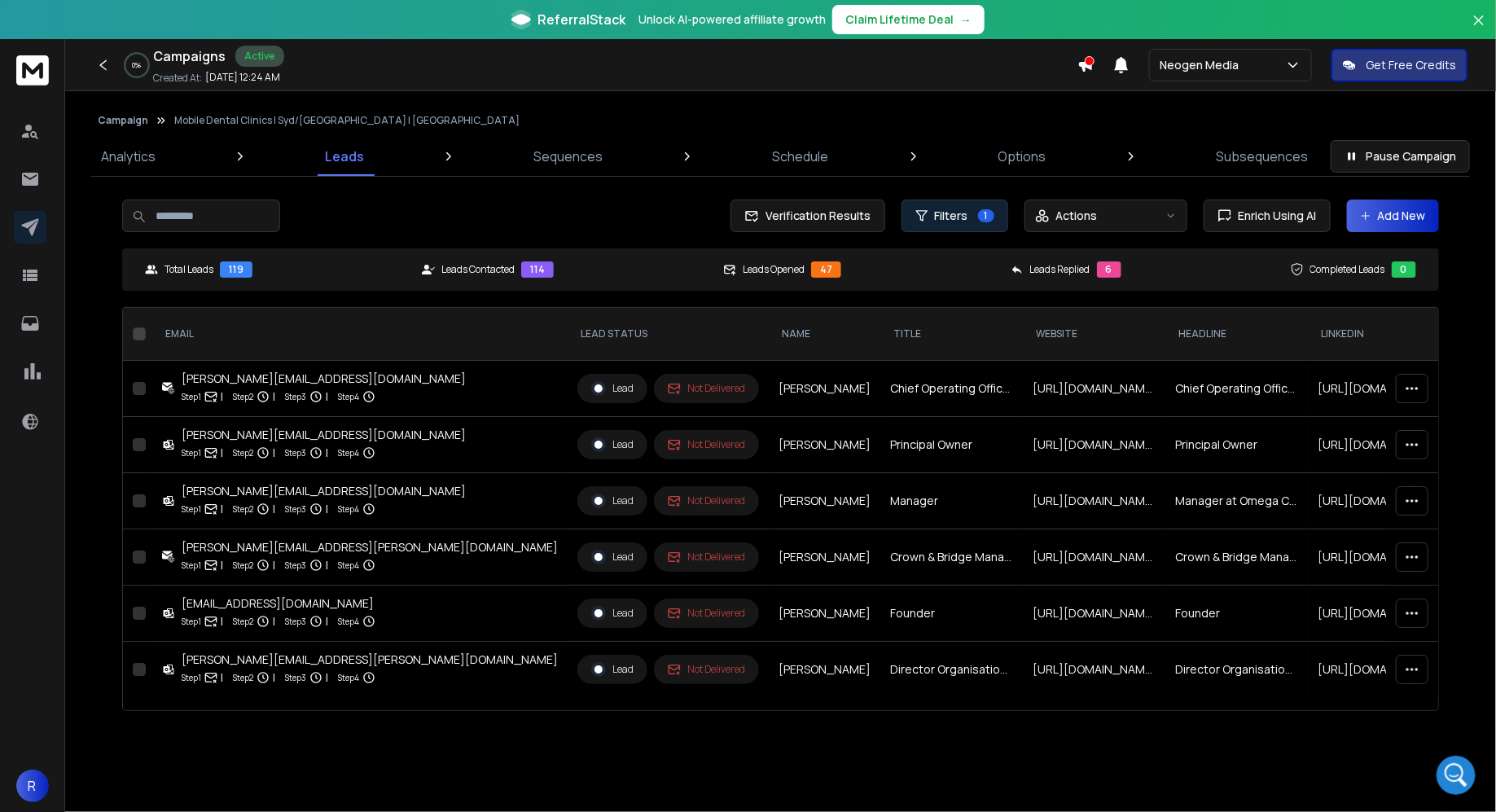
click at [960, 212] on span "Filters" at bounding box center [952, 216] width 34 height 16
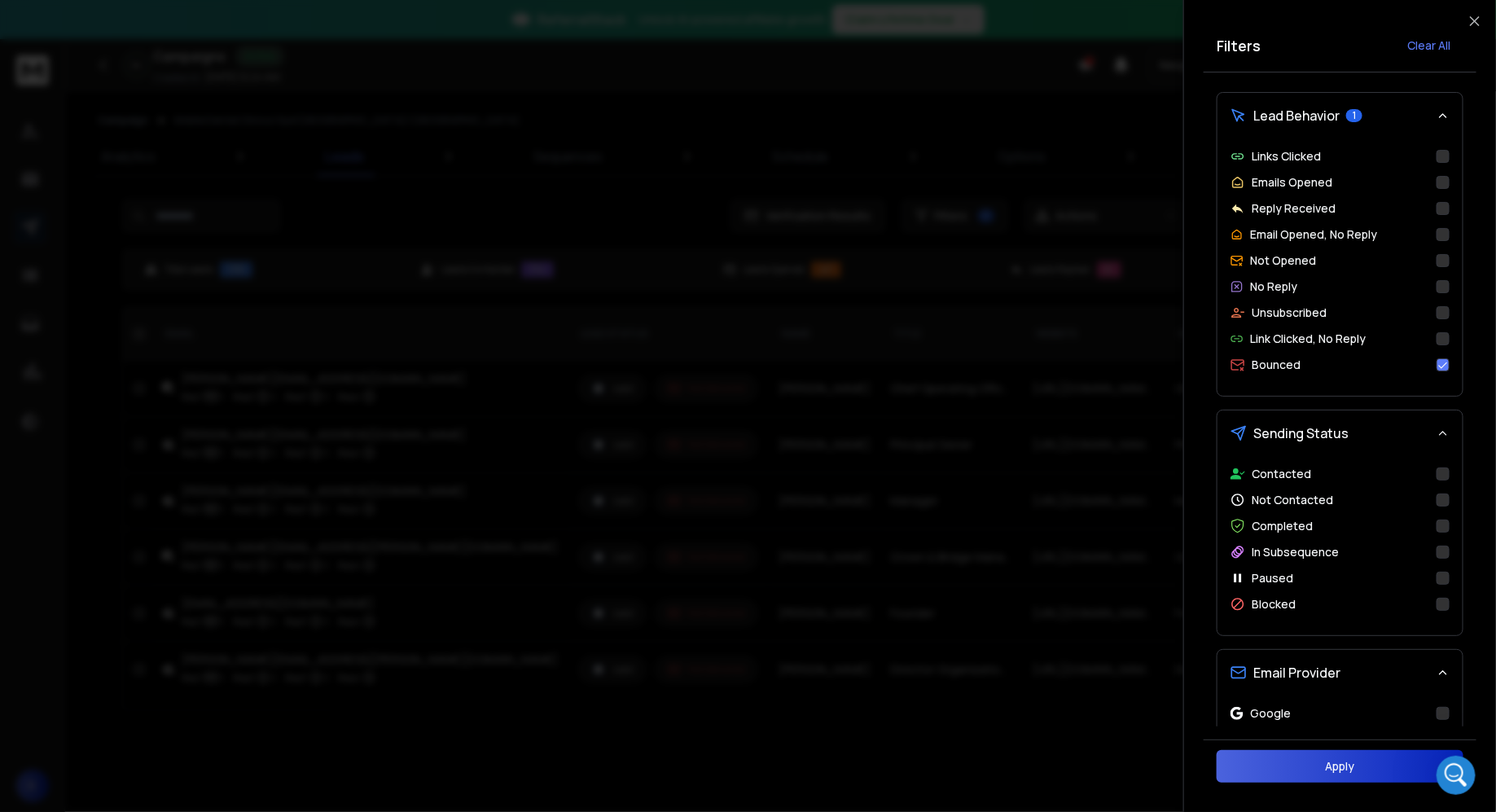
click at [1445, 366] on button "Bounced" at bounding box center [1443, 364] width 13 height 13
click at [993, 383] on div at bounding box center [748, 406] width 1496 height 812
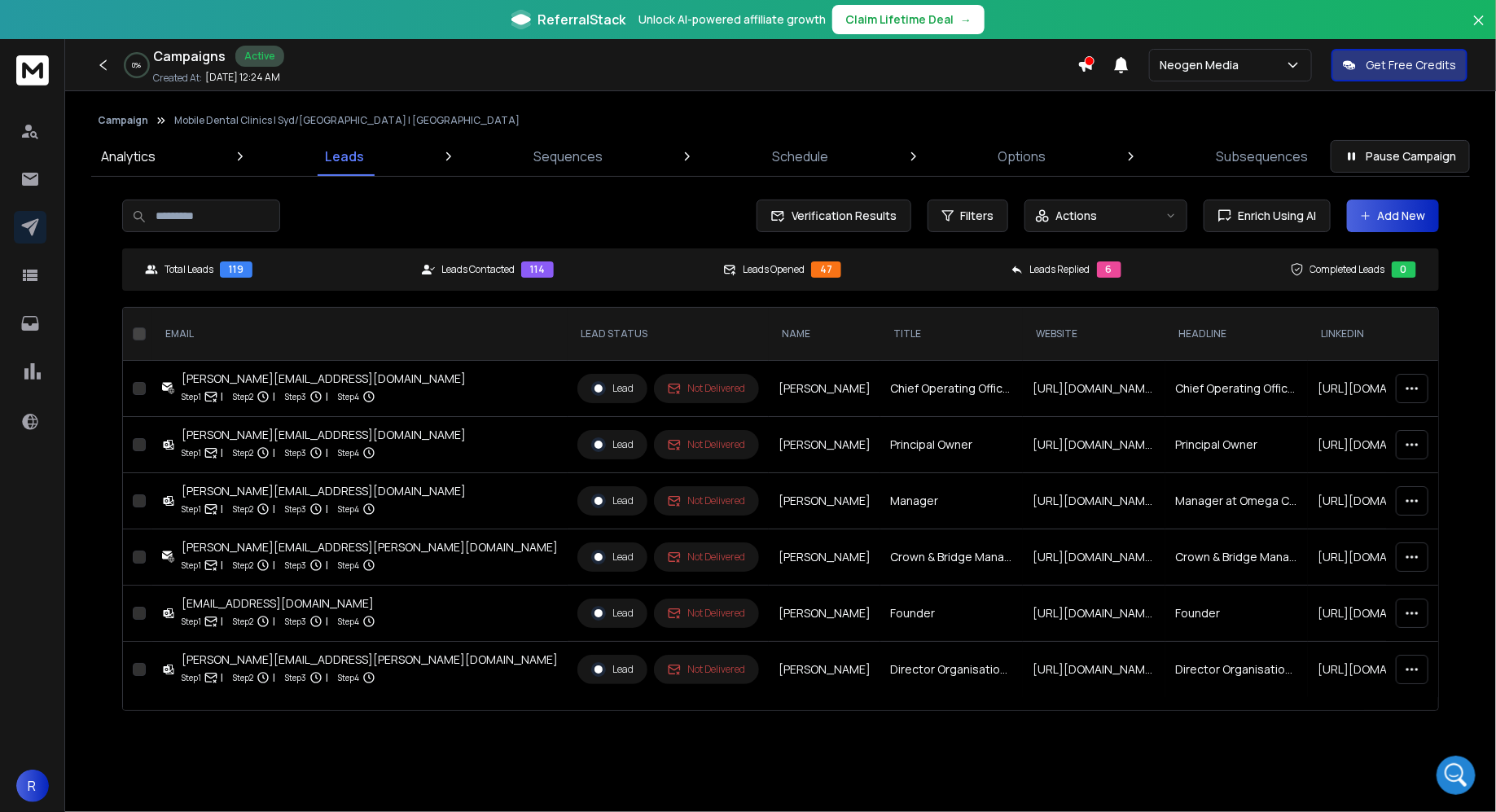
click at [161, 159] on link "Analytics" at bounding box center [128, 156] width 74 height 40
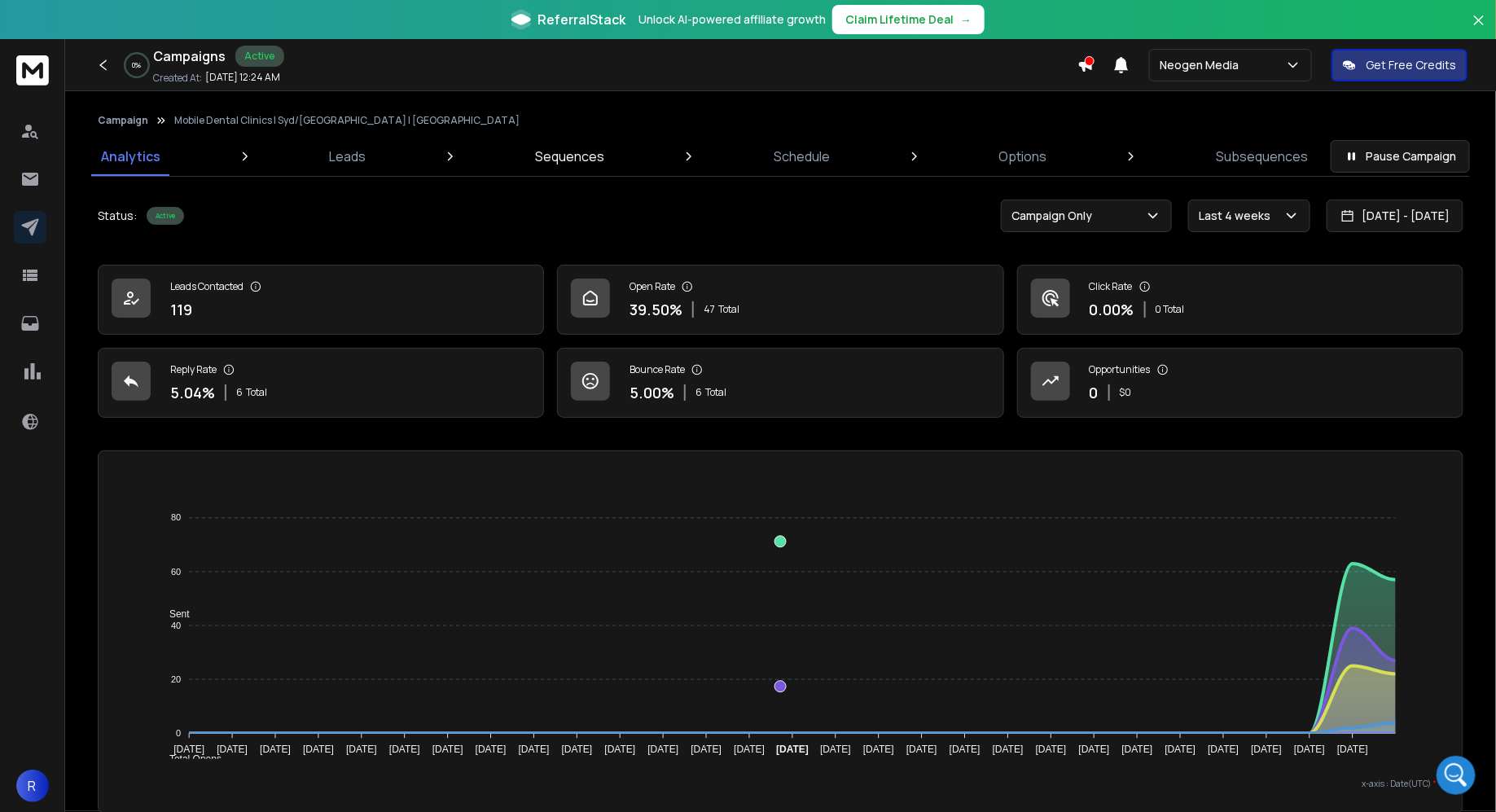
click at [554, 150] on p "Sequences" at bounding box center [570, 156] width 69 height 20
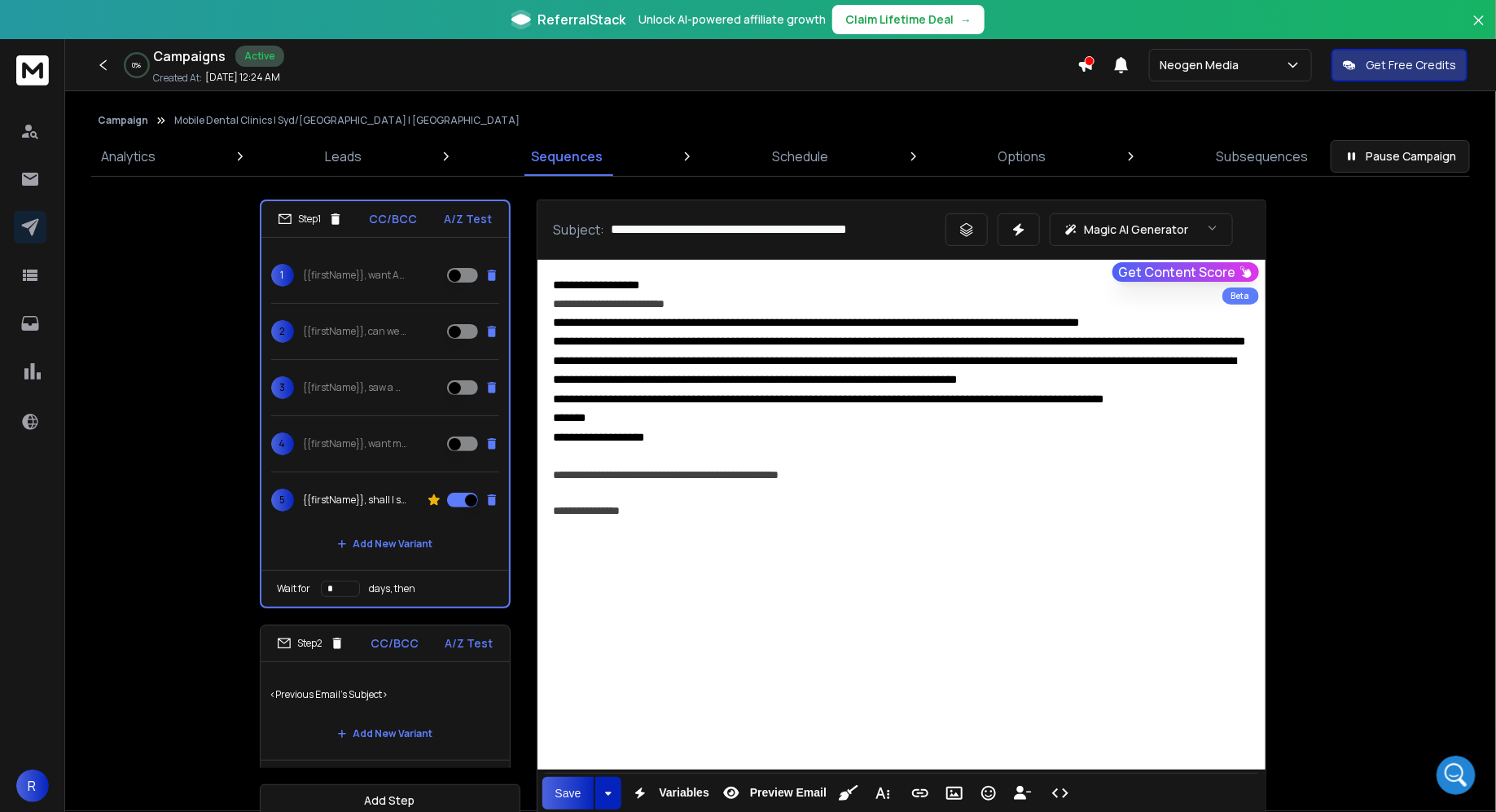
click at [1208, 276] on button "Get Content Score" at bounding box center [1186, 272] width 146 height 20
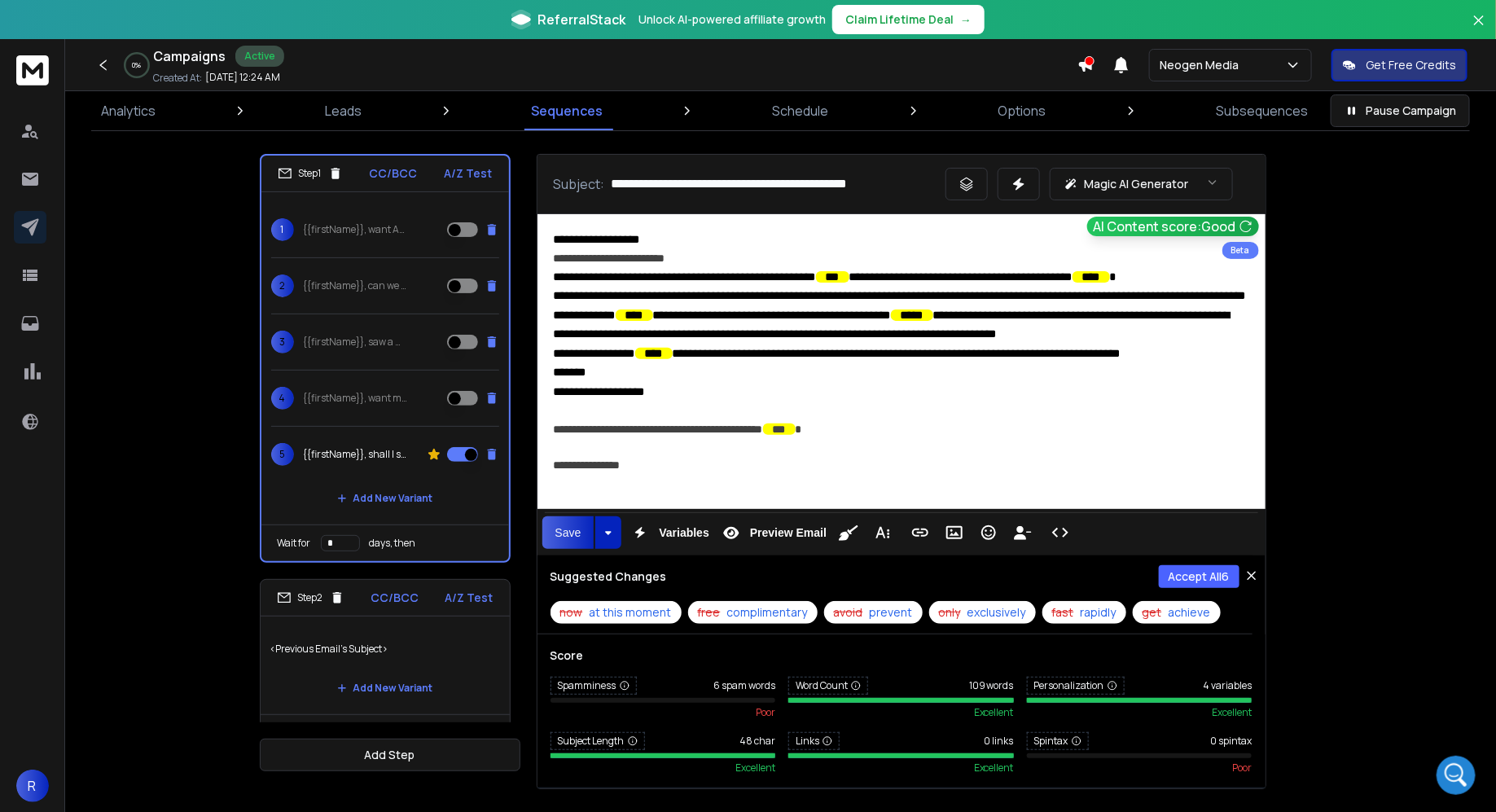
scroll to position [61, 0]
click at [1277, 258] on div "**********" at bounding box center [782, 472] width 1043 height 635
click at [725, 690] on span "6 spam words" at bounding box center [744, 685] width 62 height 13
click at [617, 690] on span "Spamminess" at bounding box center [594, 685] width 86 height 18
click at [624, 682] on icon at bounding box center [624, 685] width 10 height 10
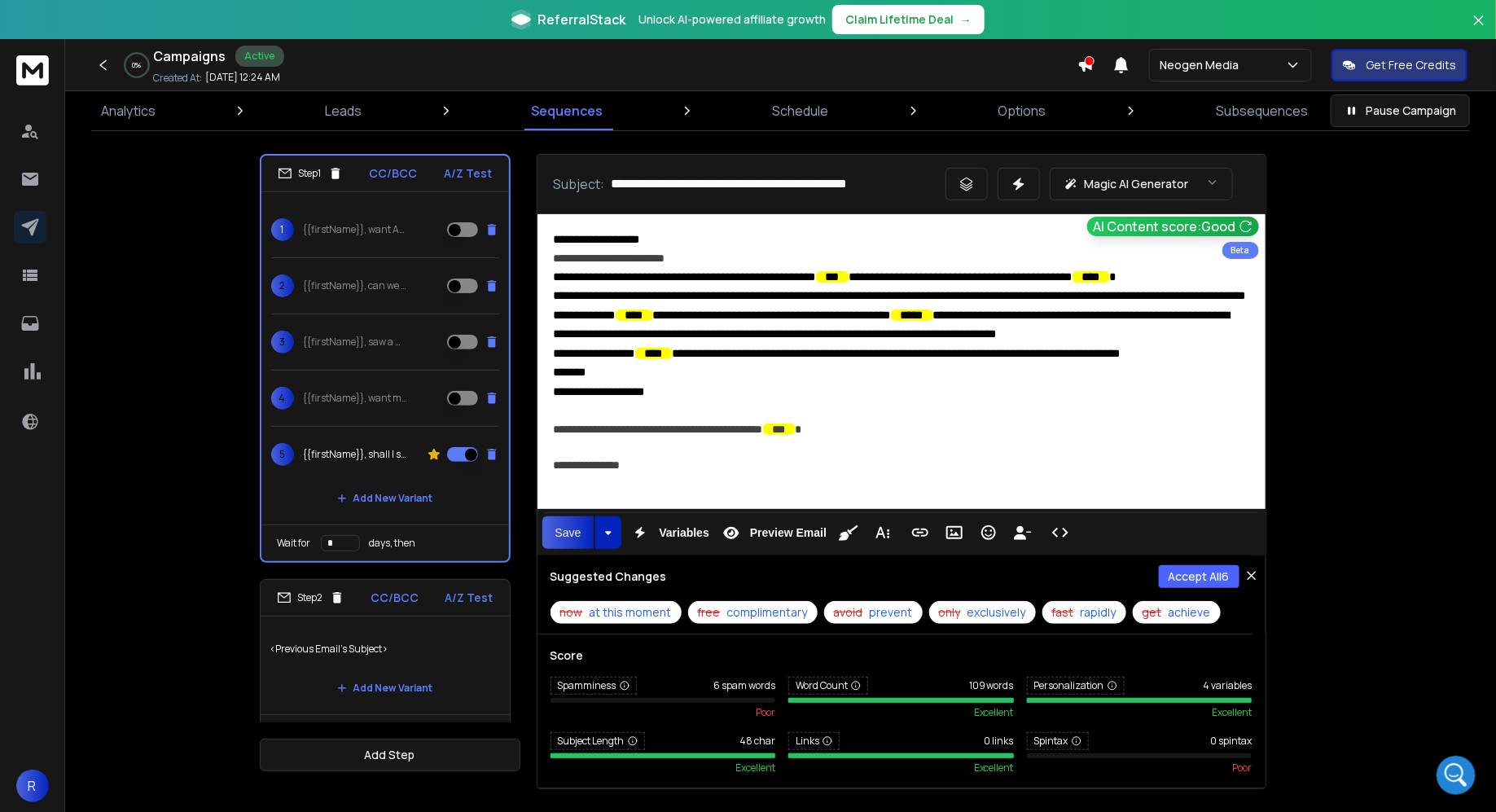
click at [626, 688] on circle at bounding box center [624, 685] width 8 height 8
click at [1348, 229] on div "**********" at bounding box center [781, 471] width 1379 height 648
click at [1211, 584] on button "Accept All 6" at bounding box center [1199, 576] width 81 height 23
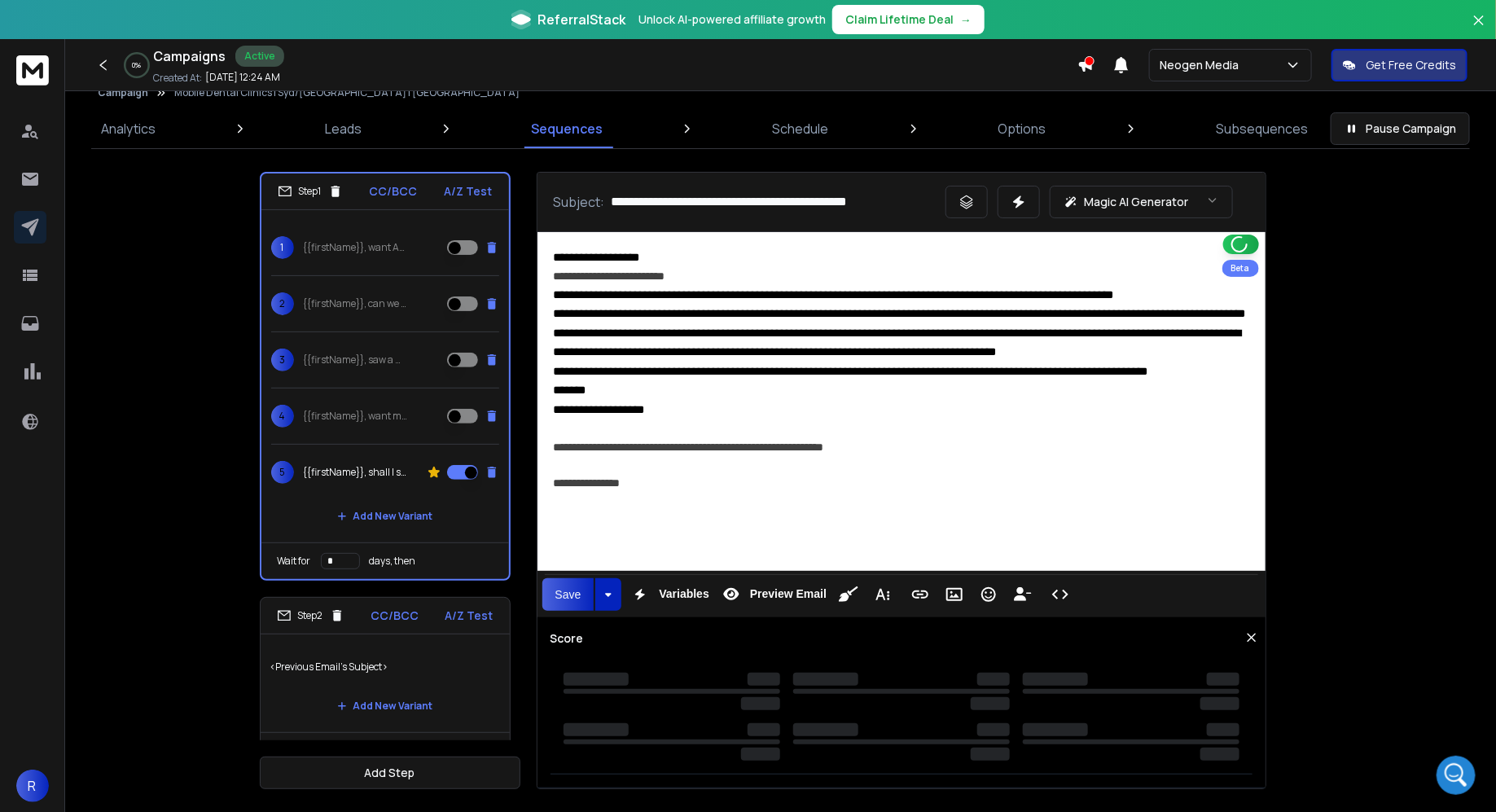
scroll to position [27, 0]
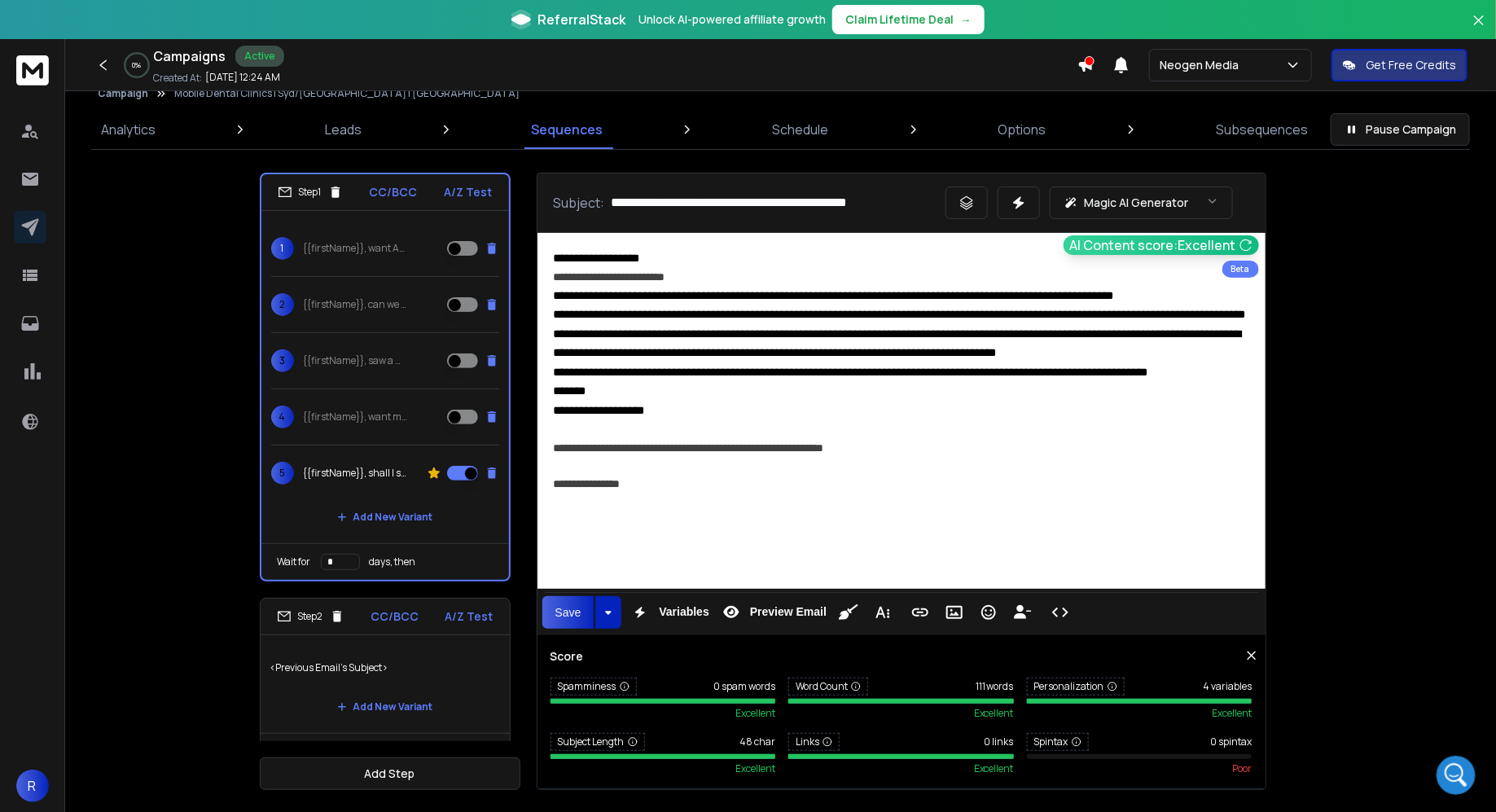
click at [380, 305] on p "{{firstName}}, can we make your phone ring more?" at bounding box center [355, 304] width 104 height 13
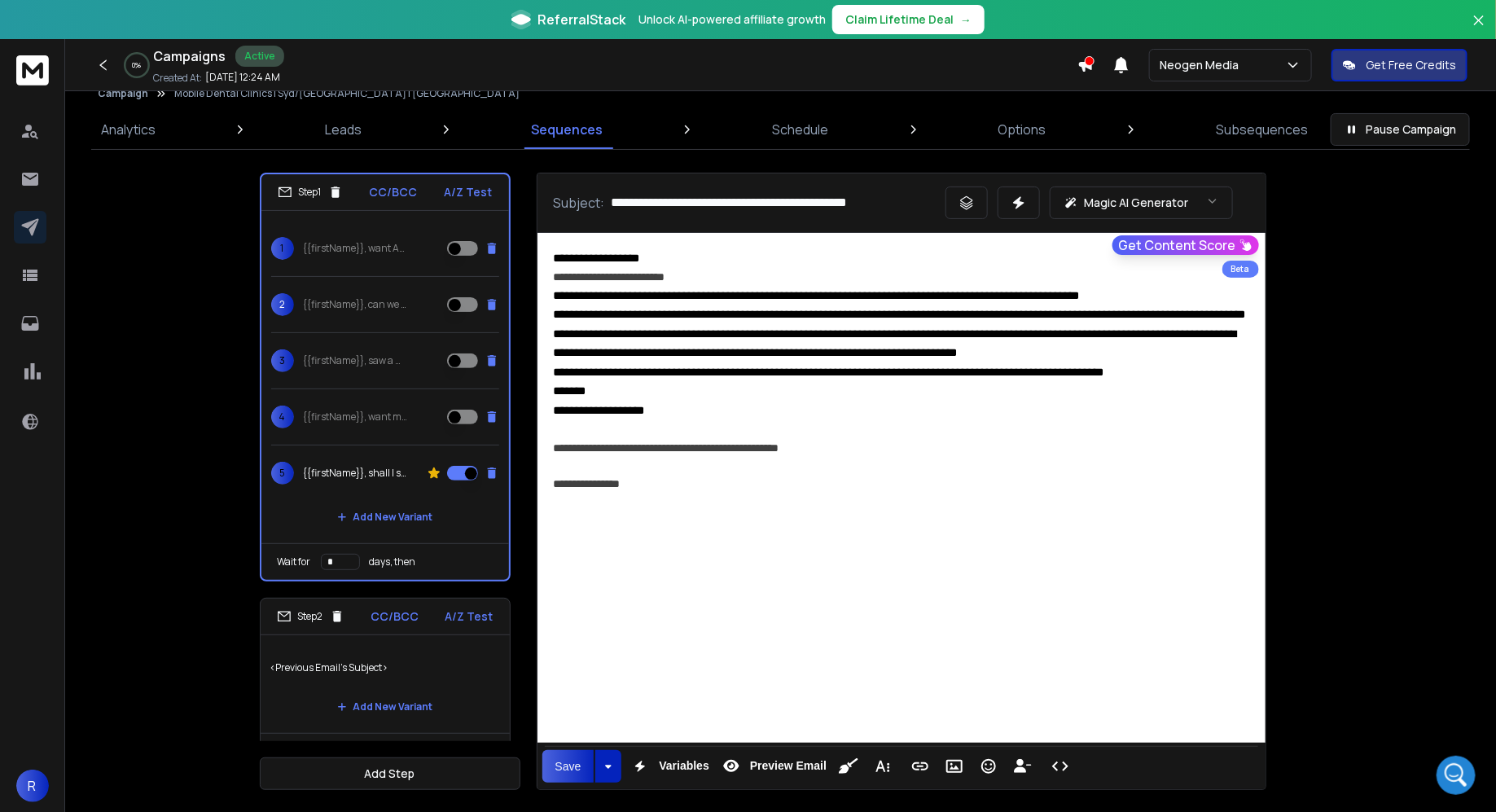
click at [555, 272] on span "**********" at bounding box center [609, 277] width 112 height 12
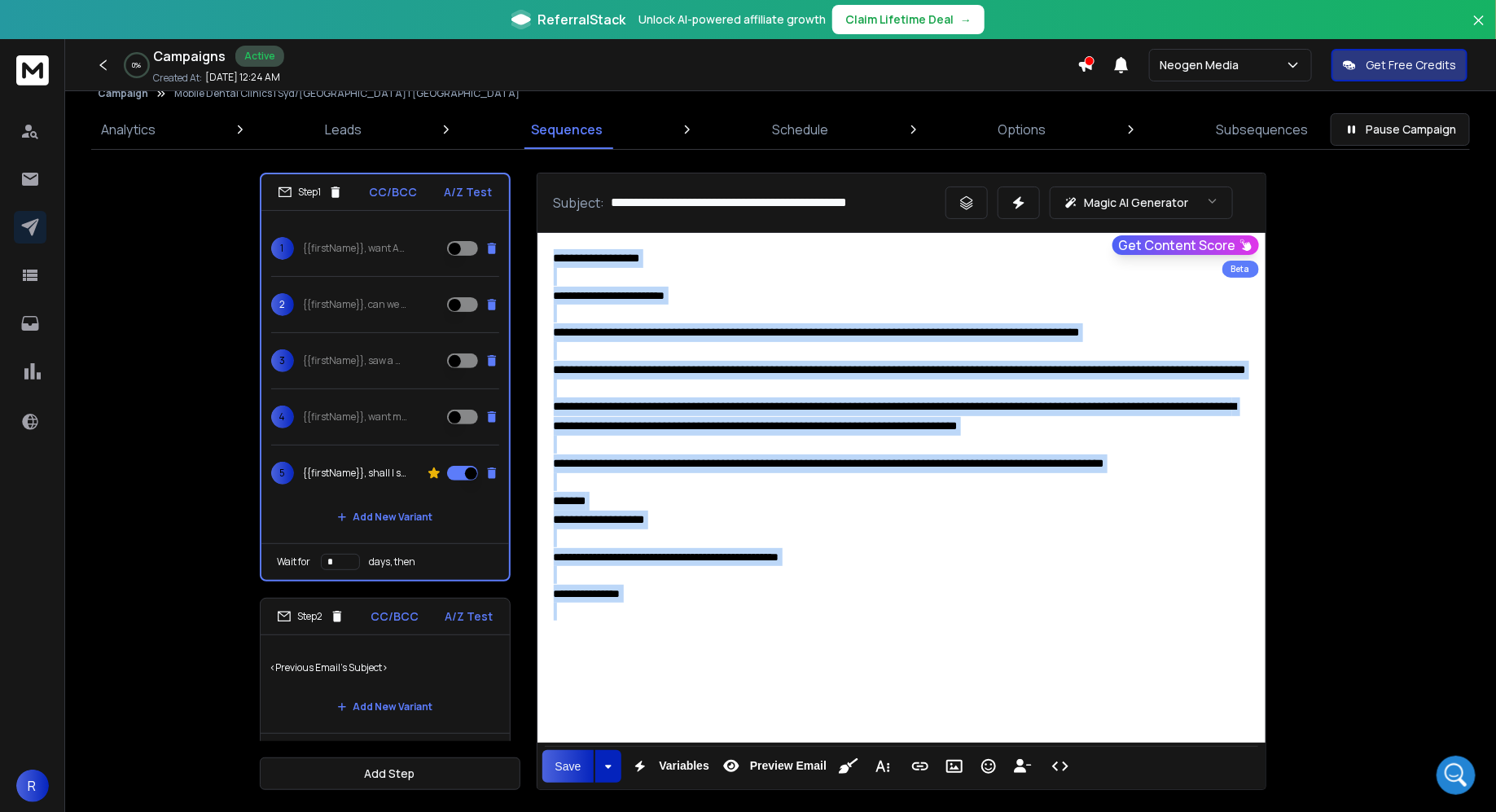
copy div "**********"
click at [885, 775] on icon "button" at bounding box center [884, 767] width 20 height 20
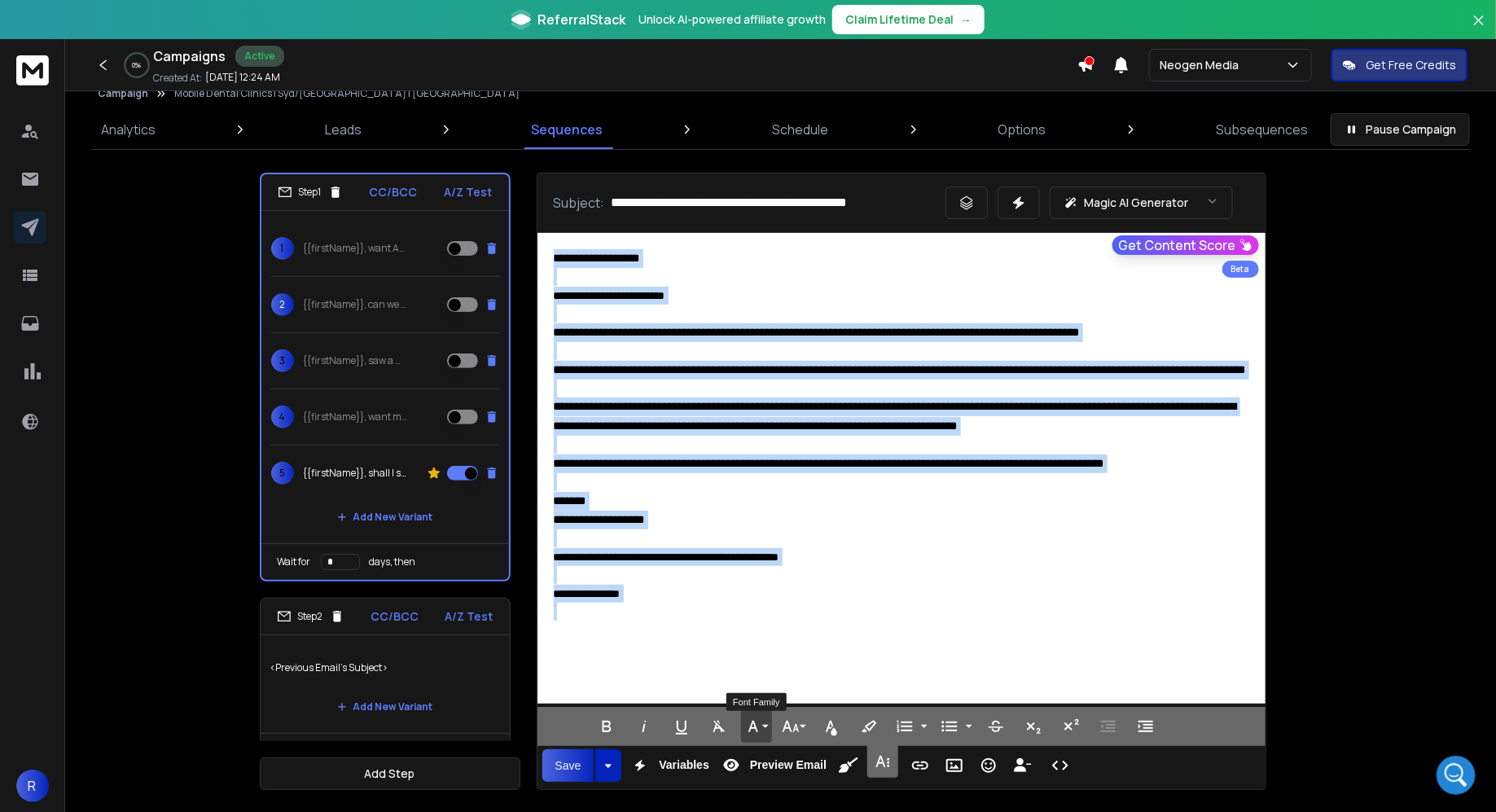
click at [761, 725] on icon "button" at bounding box center [754, 726] width 20 height 20
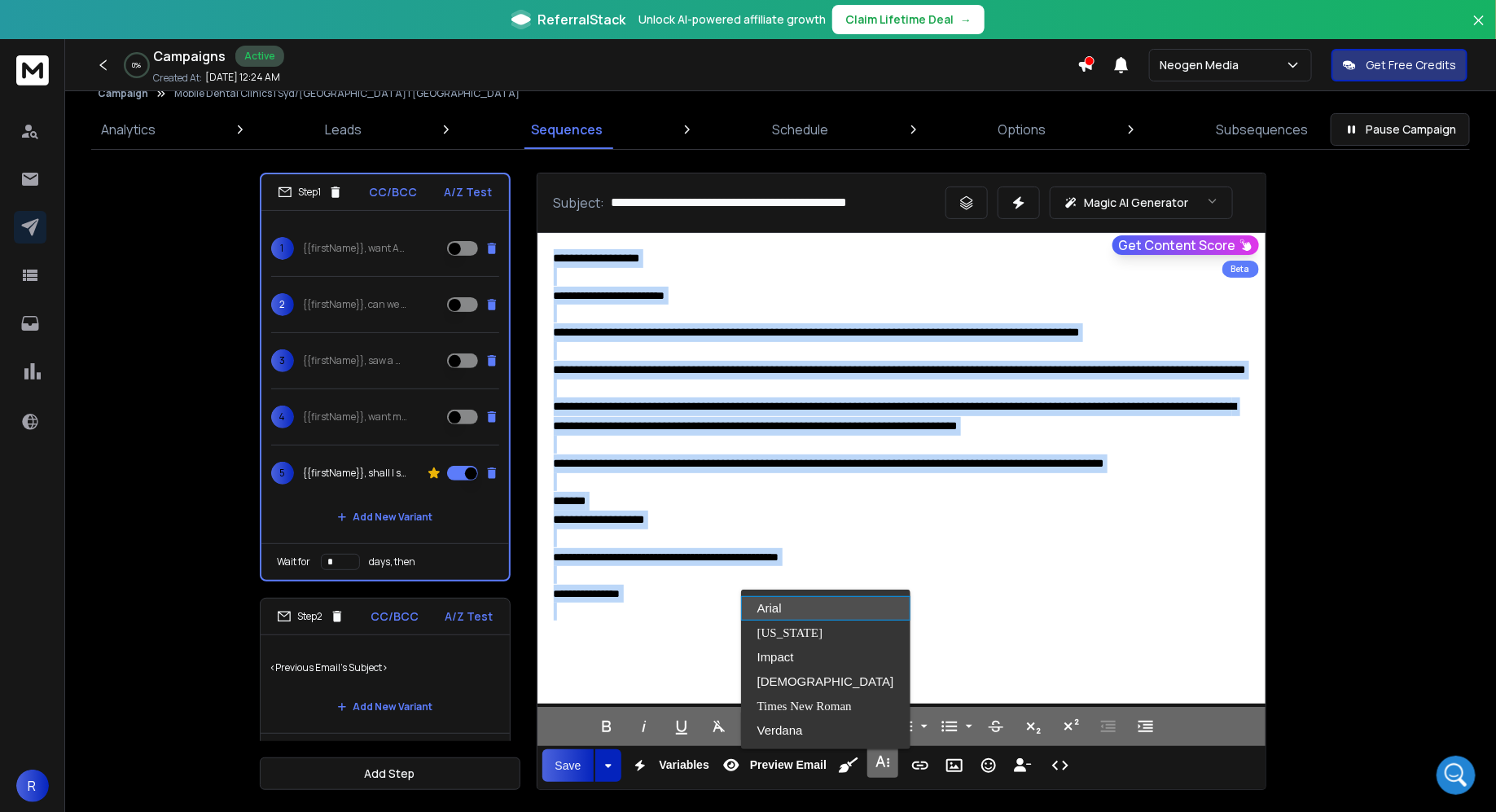
scroll to position [0, 0]
click at [785, 607] on link "Arial" at bounding box center [825, 608] width 169 height 25
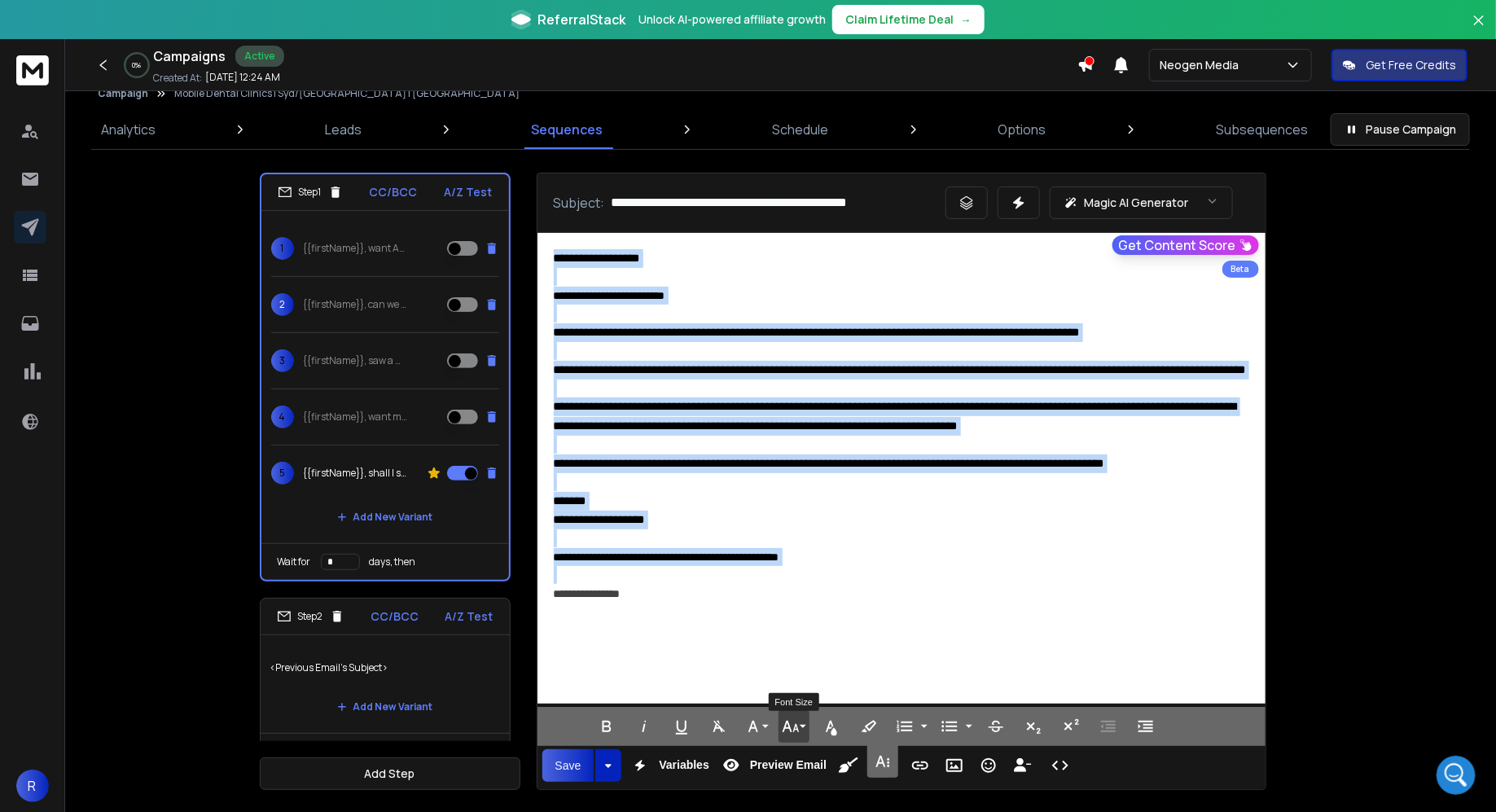
click at [795, 730] on icon "button" at bounding box center [791, 726] width 20 height 20
click at [803, 643] on link "12" at bounding box center [807, 641] width 58 height 25
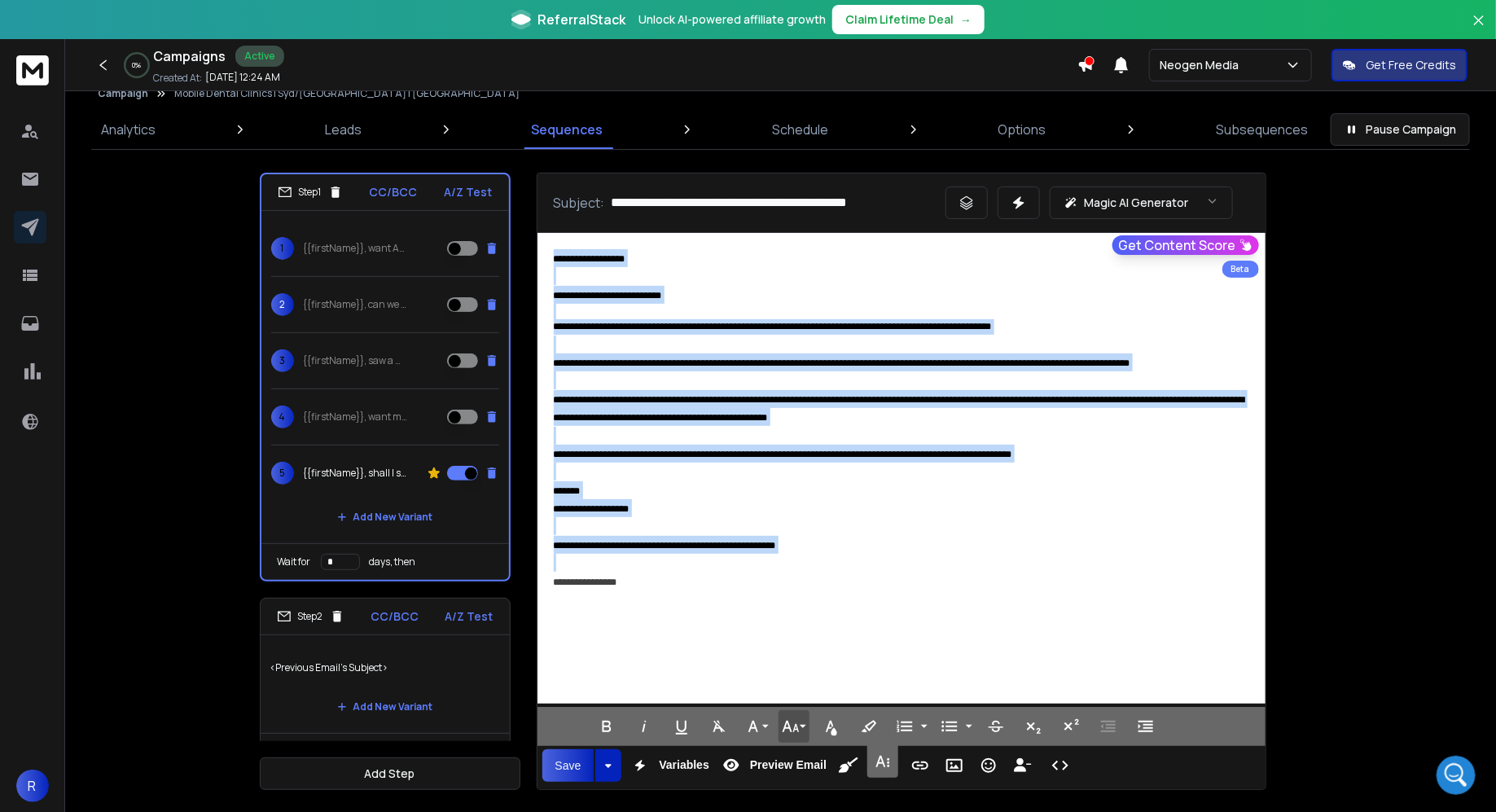
click at [792, 720] on icon "button" at bounding box center [791, 726] width 20 height 20
click at [804, 551] on link "14" at bounding box center [807, 549] width 58 height 25
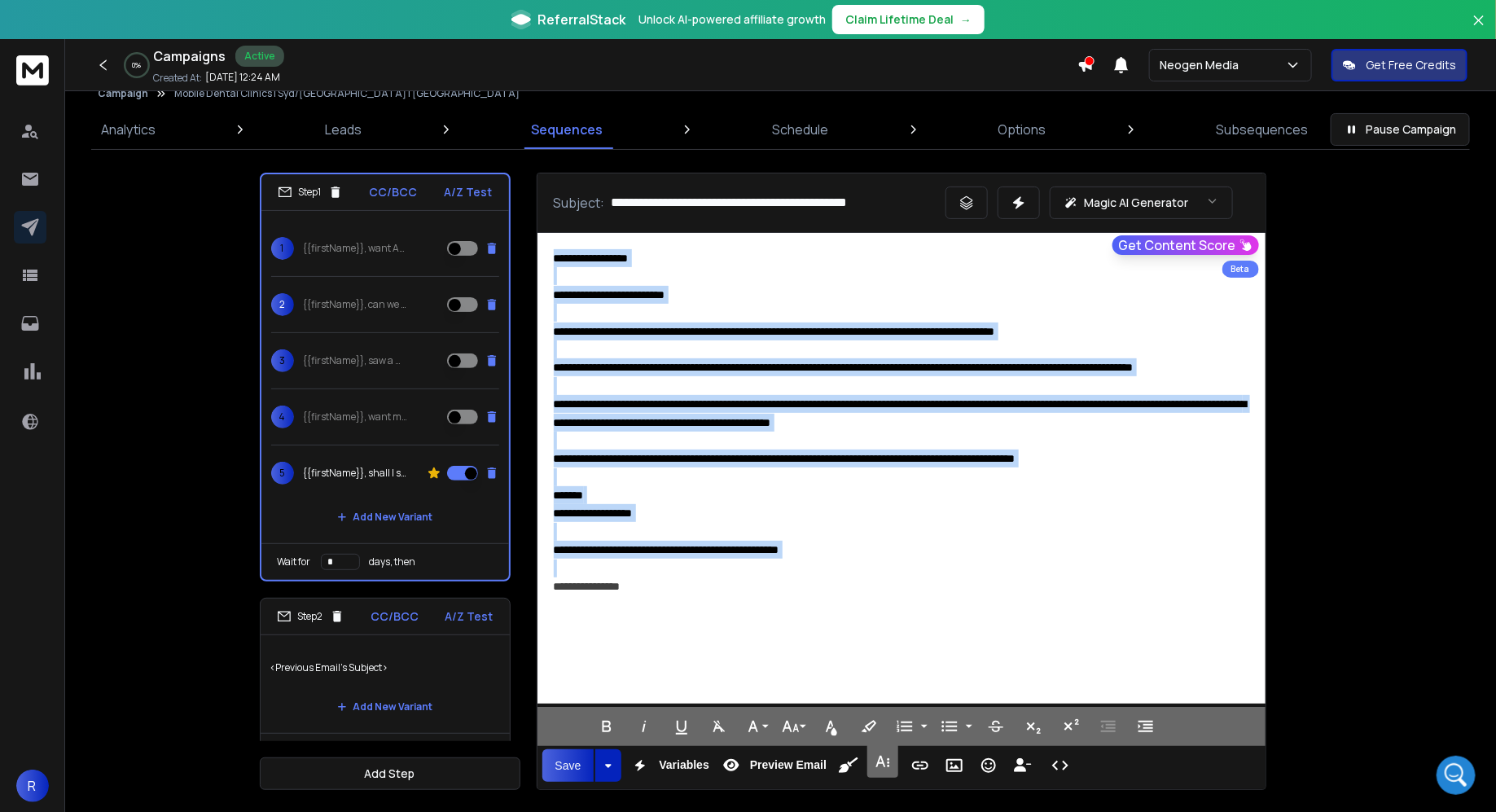
copy div "**********"
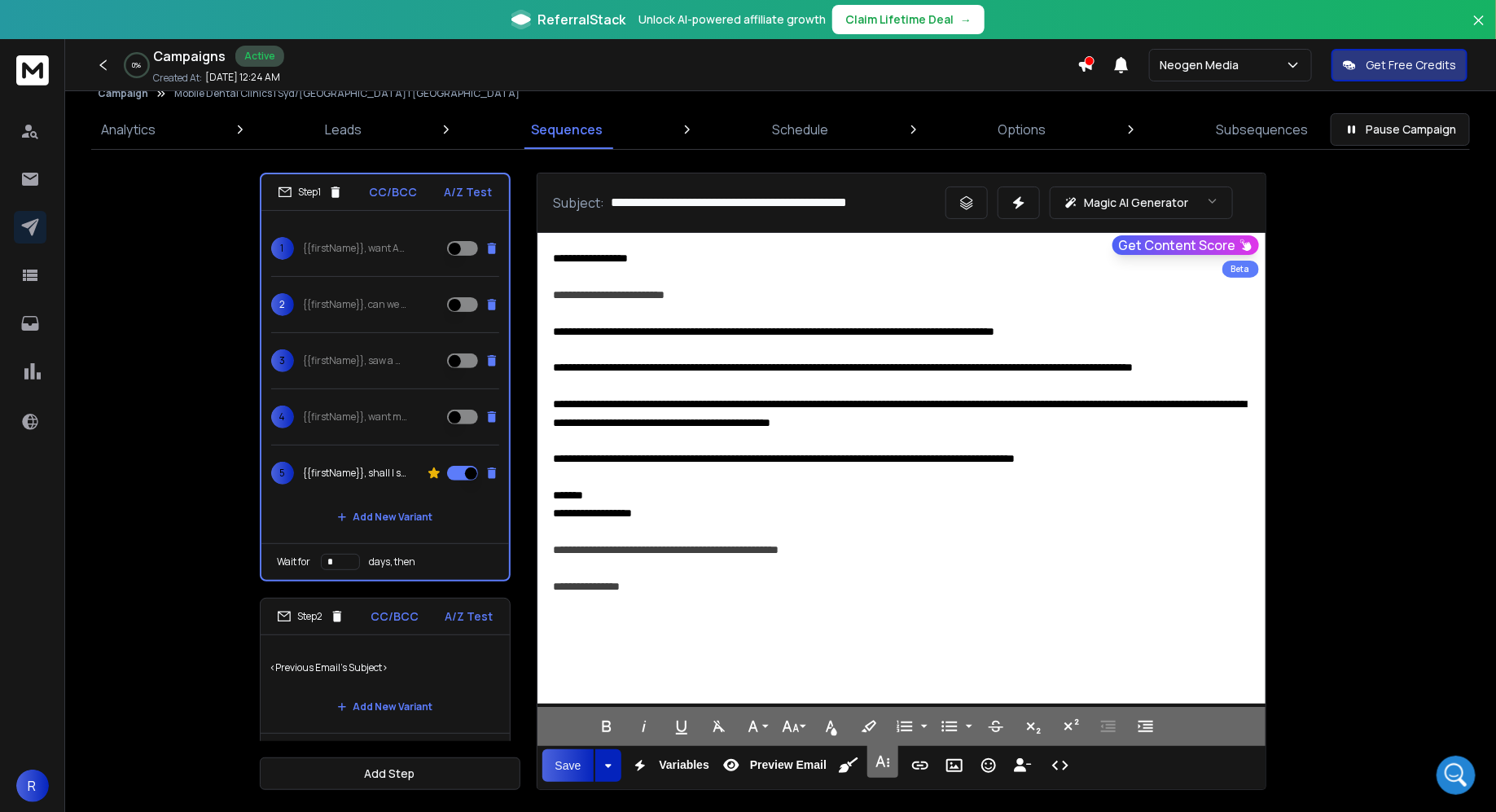
click at [770, 613] on div at bounding box center [901, 604] width 696 height 18
click at [371, 244] on p "{{firstName}}, want AU-quality at [GEOGRAPHIC_DATA] pricing?" at bounding box center [355, 248] width 104 height 13
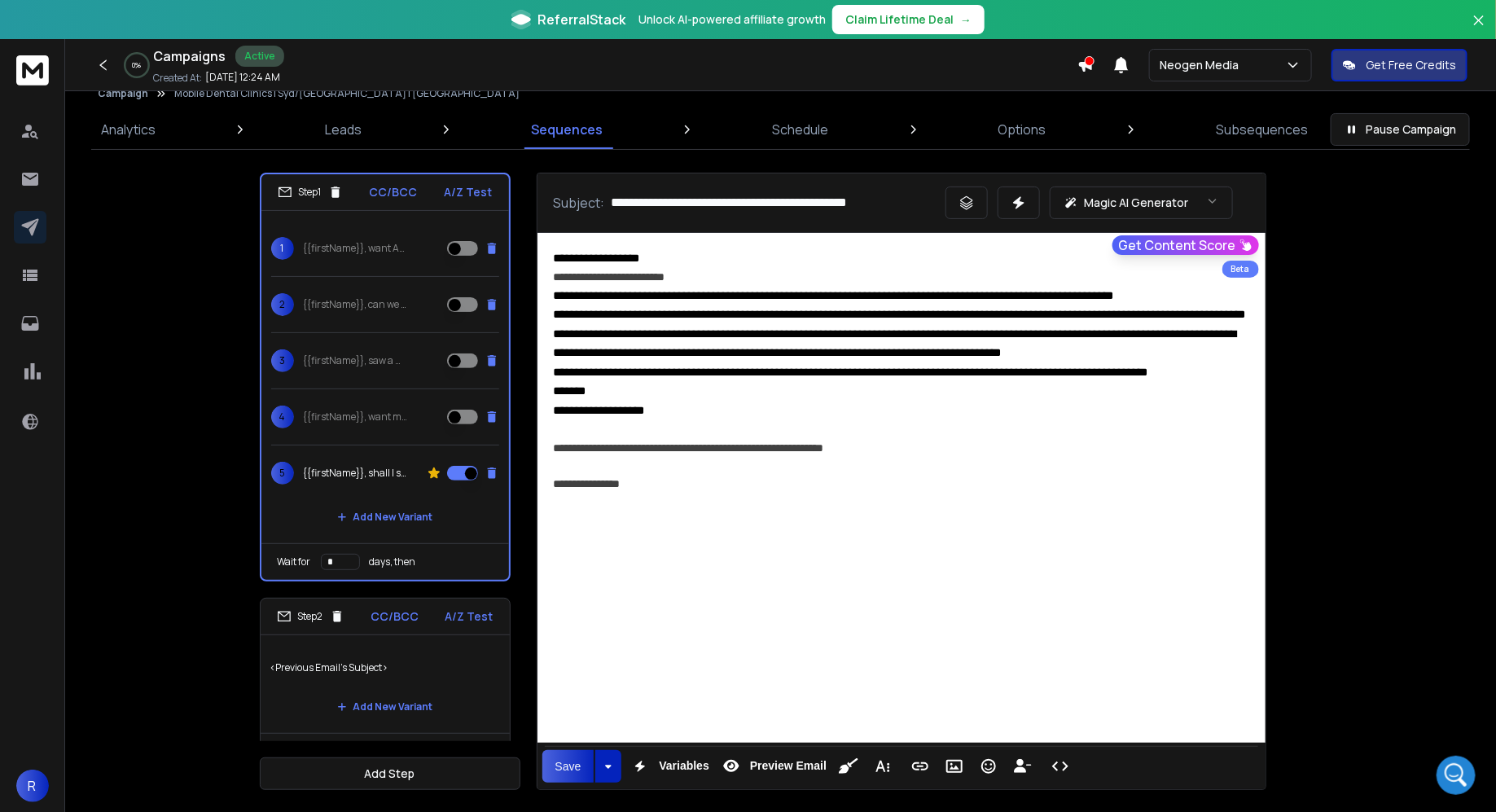
click at [674, 408] on div "**********" at bounding box center [901, 334] width 696 height 171
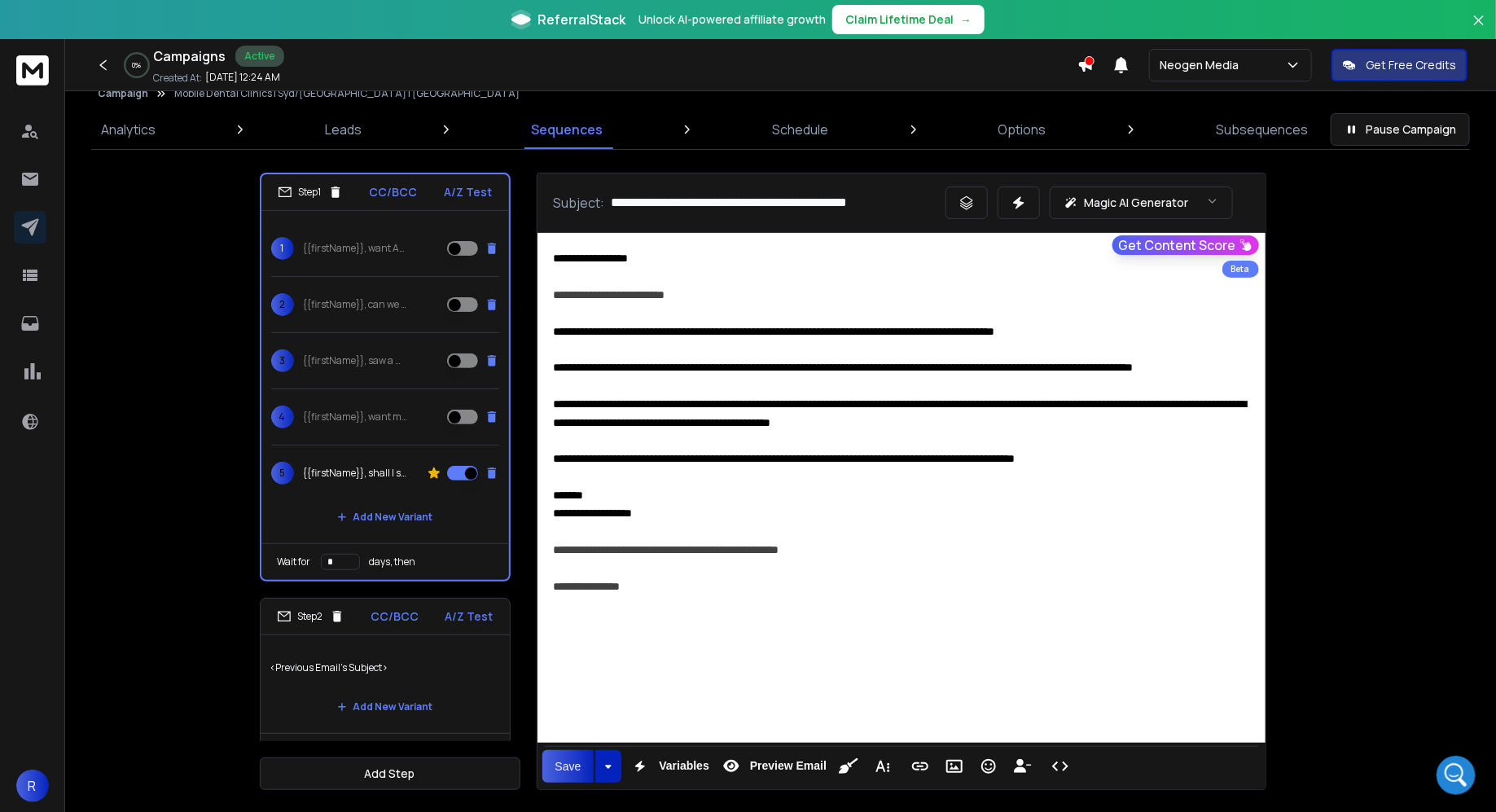
click at [358, 364] on p "{{firstName}}, saw a way to rank faster in [[GEOGRAPHIC_DATA]/[GEOGRAPHIC_DATA]]" at bounding box center [355, 360] width 104 height 13
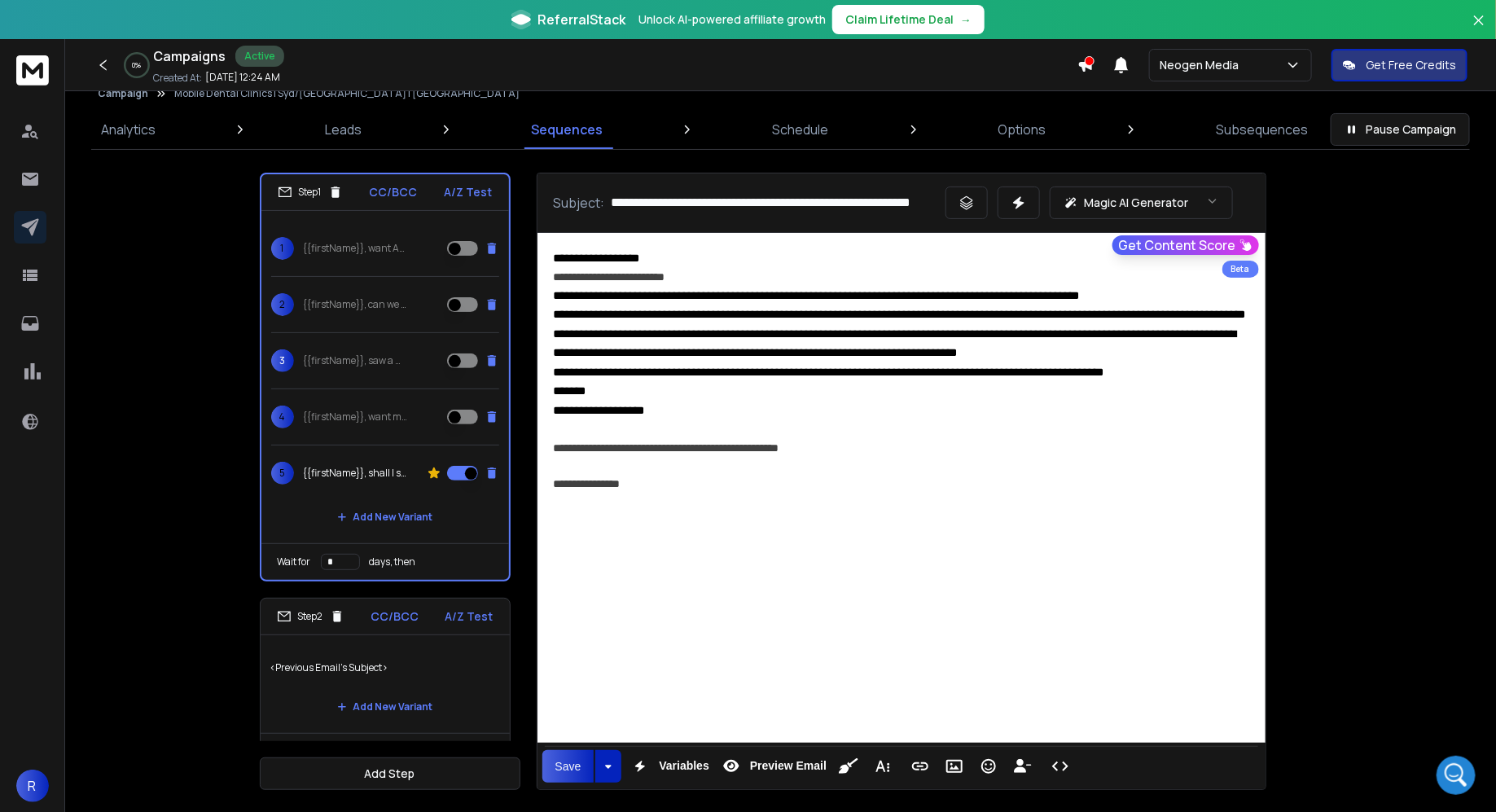
click at [680, 378] on span "**********" at bounding box center [829, 372] width 551 height 12
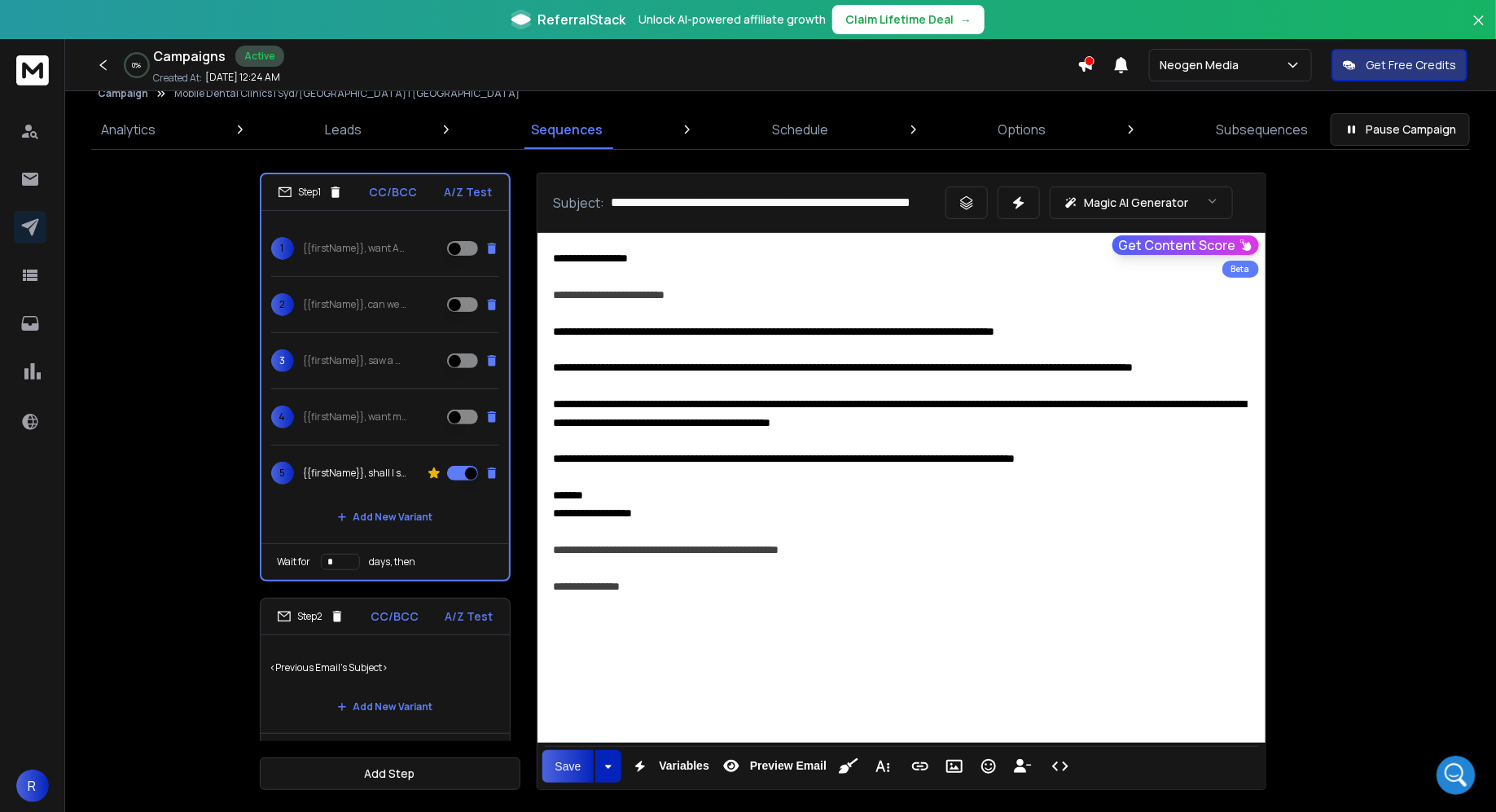
click at [363, 417] on p "{{firstName}}, want more “near me” calls without the fluff?" at bounding box center [355, 416] width 104 height 13
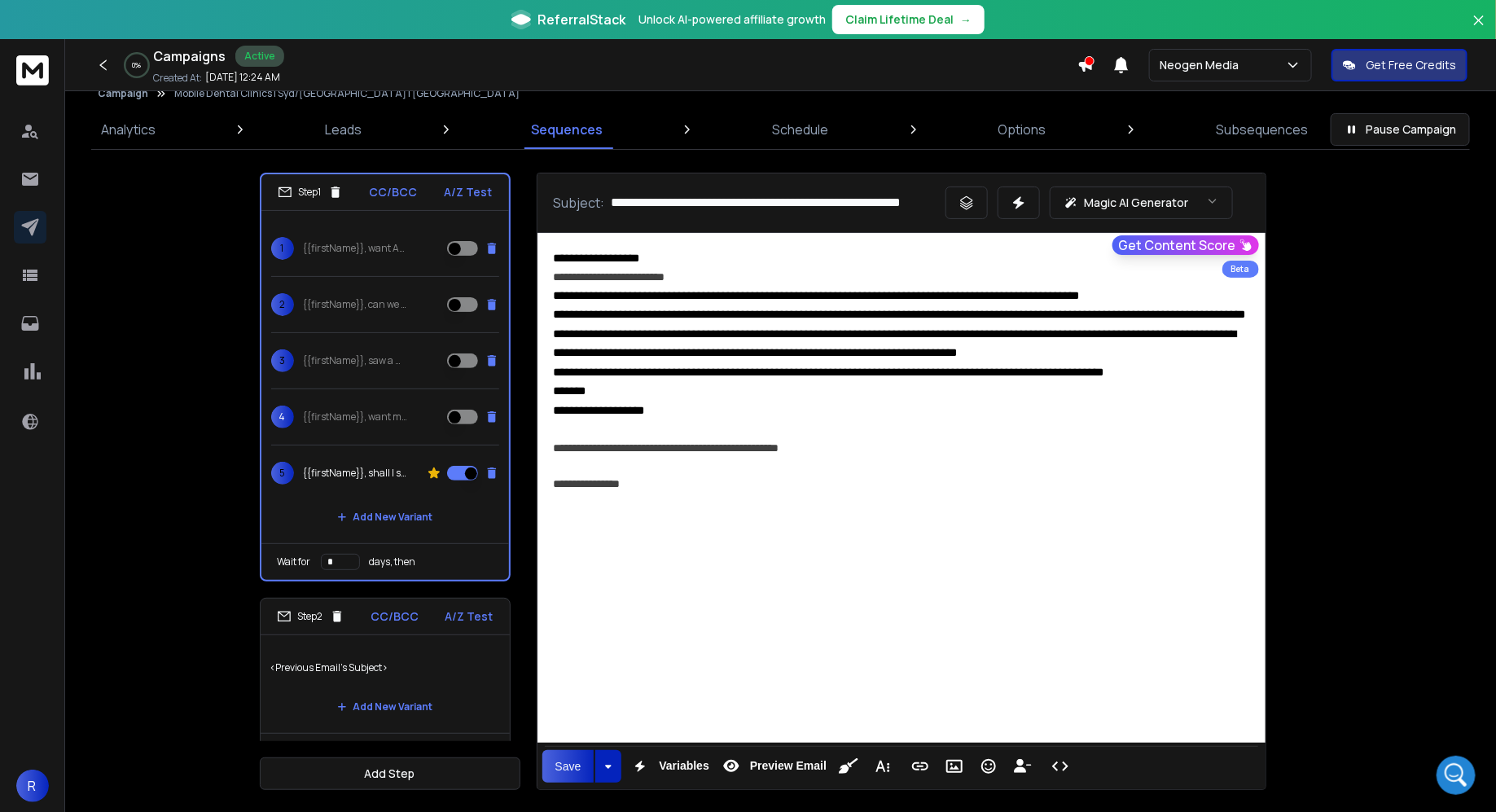
click at [668, 420] on div "**********" at bounding box center [901, 410] width 696 height 19
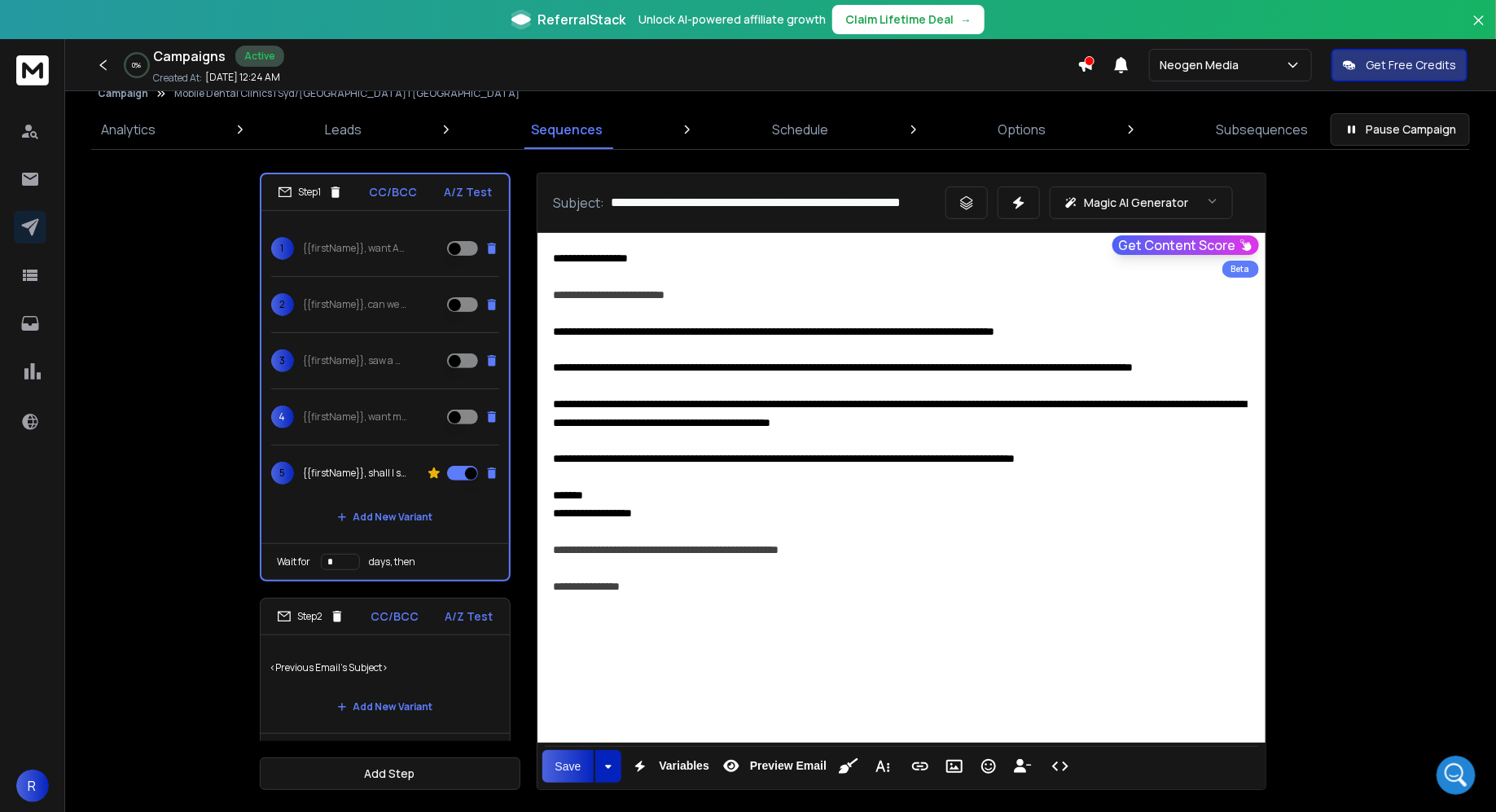
click at [361, 472] on p "{{firstName}}, shall I send the 5‑minute site check?" at bounding box center [355, 473] width 104 height 13
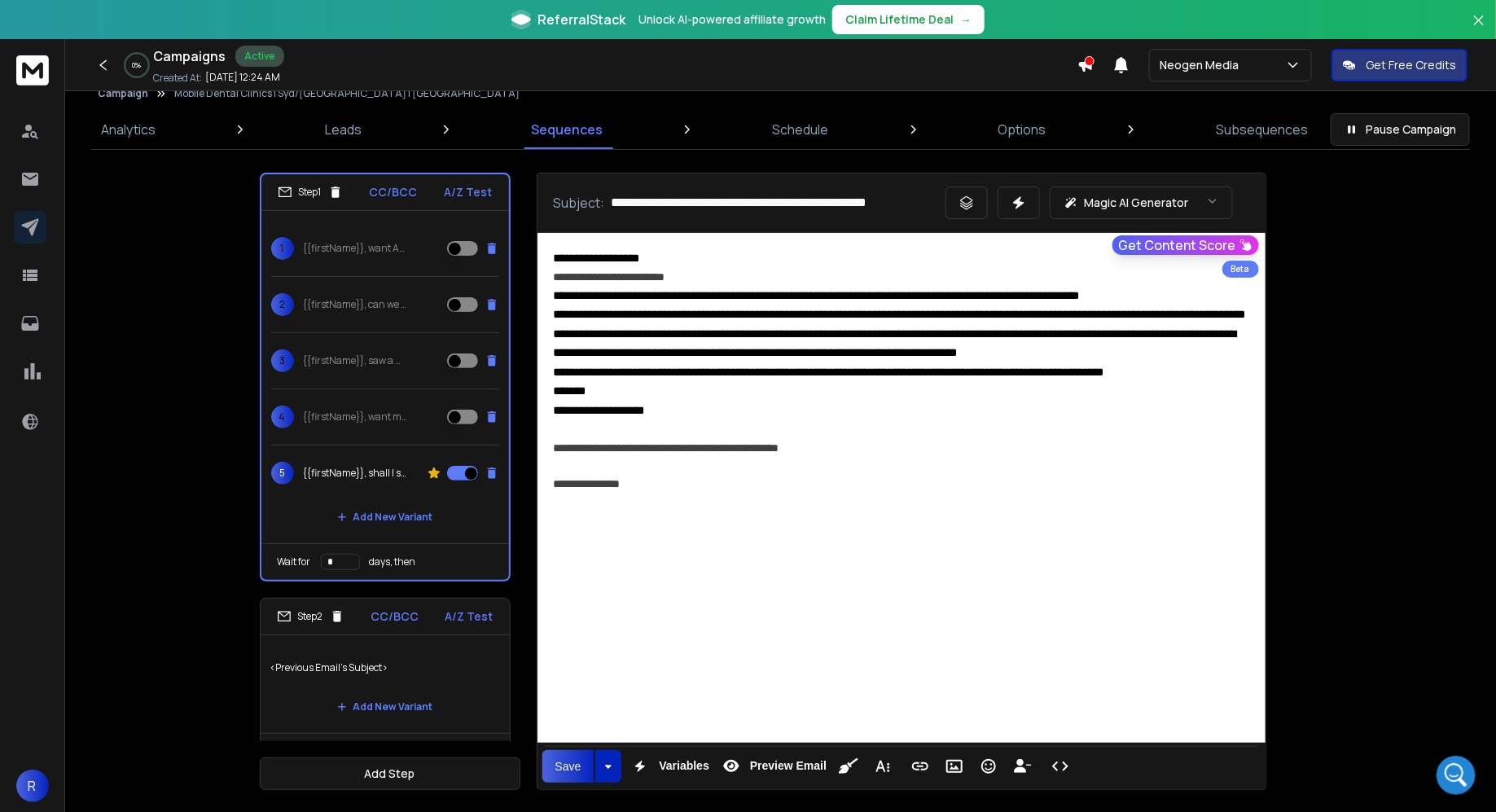
click at [675, 420] on div "**********" at bounding box center [901, 410] width 696 height 19
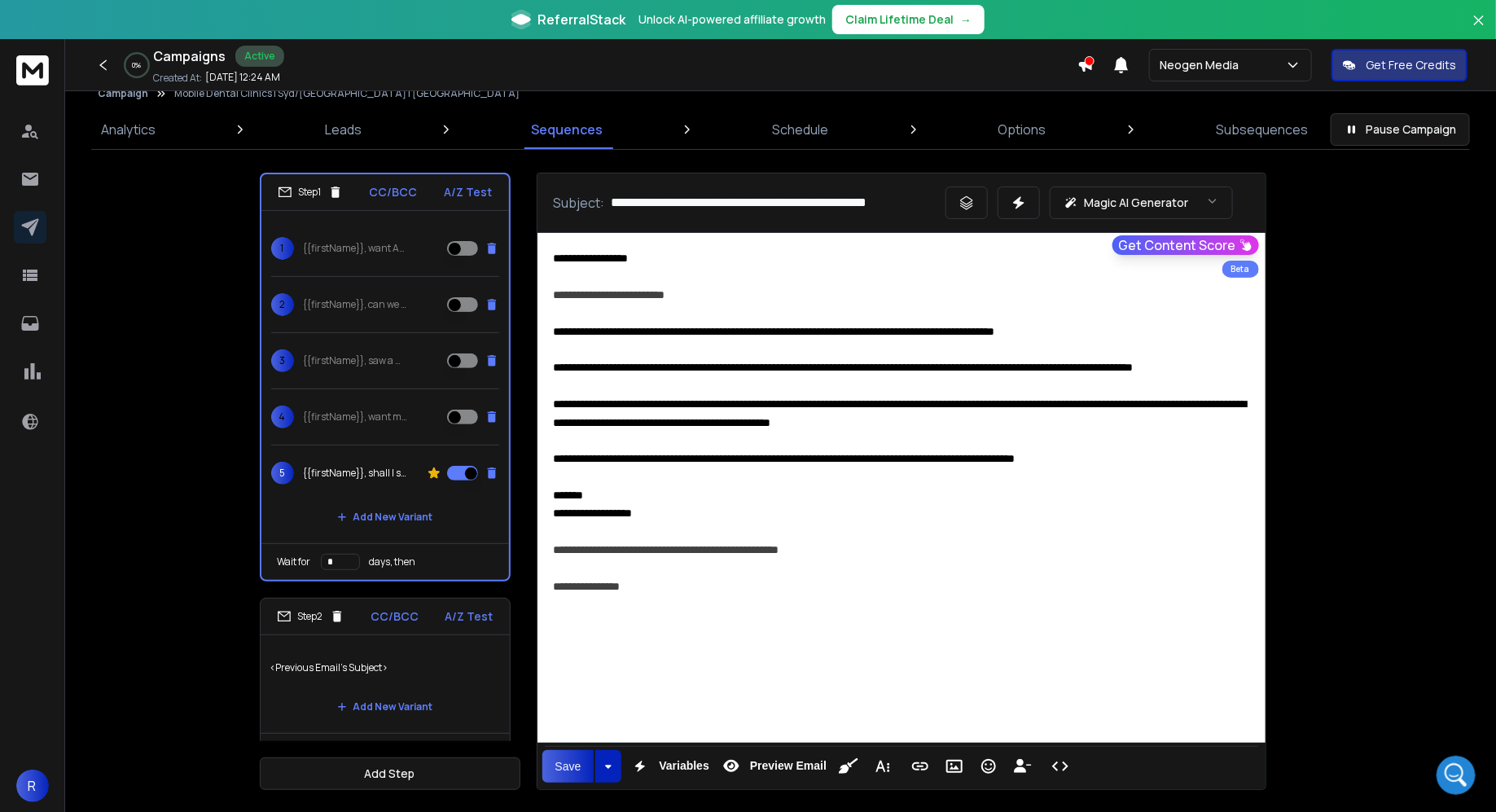
click at [358, 406] on div "4 {{firstName}}, want more “near me” calls without the fluff?" at bounding box center [339, 416] width 137 height 23
click at [363, 363] on p "{{firstName}}, saw a way to rank faster in [[GEOGRAPHIC_DATA]/[GEOGRAPHIC_DATA]]" at bounding box center [355, 360] width 104 height 13
click at [365, 296] on div "2 {{firstName}}, can we make your phone ring more?" at bounding box center [339, 304] width 137 height 23
click at [381, 228] on div "1 {{firstName}}, want AU-quality at [GEOGRAPHIC_DATA] pricing?" at bounding box center [385, 248] width 229 height 56
type input "**********"
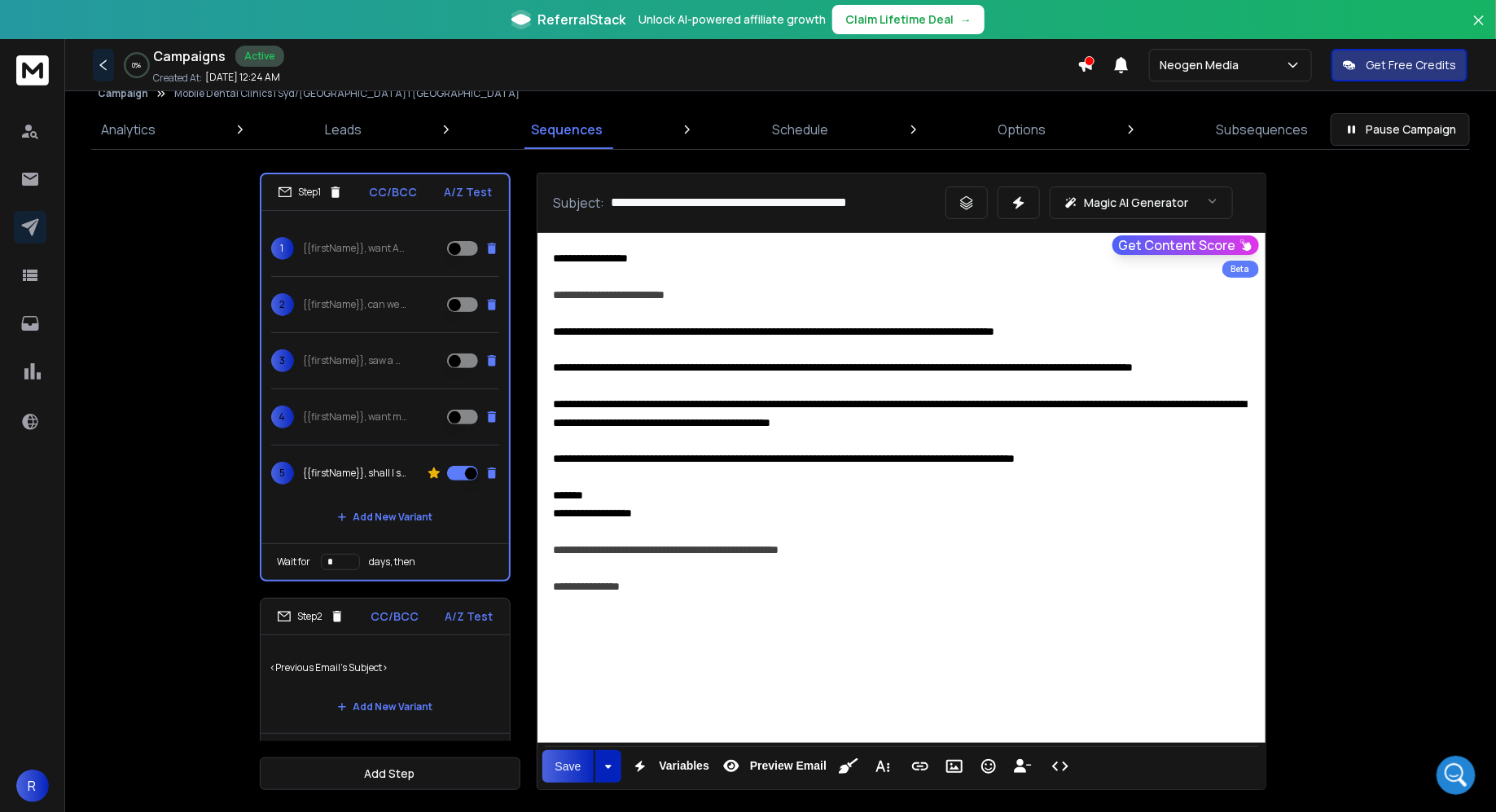
click at [108, 63] on icon at bounding box center [103, 64] width 15 height 15
